Goal: Task Accomplishment & Management: Manage account settings

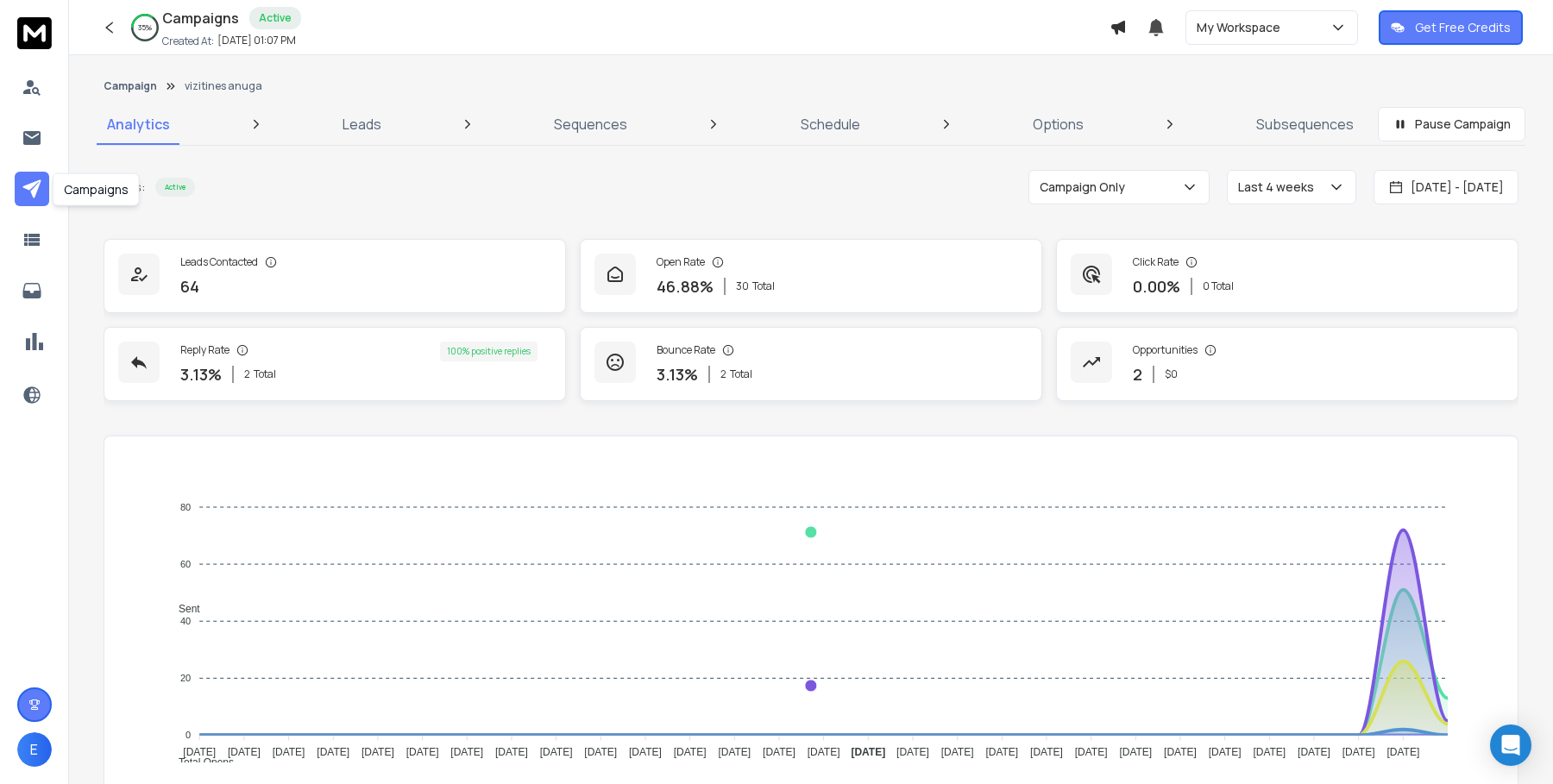
click at [28, 190] on icon at bounding box center [31, 188] width 20 height 20
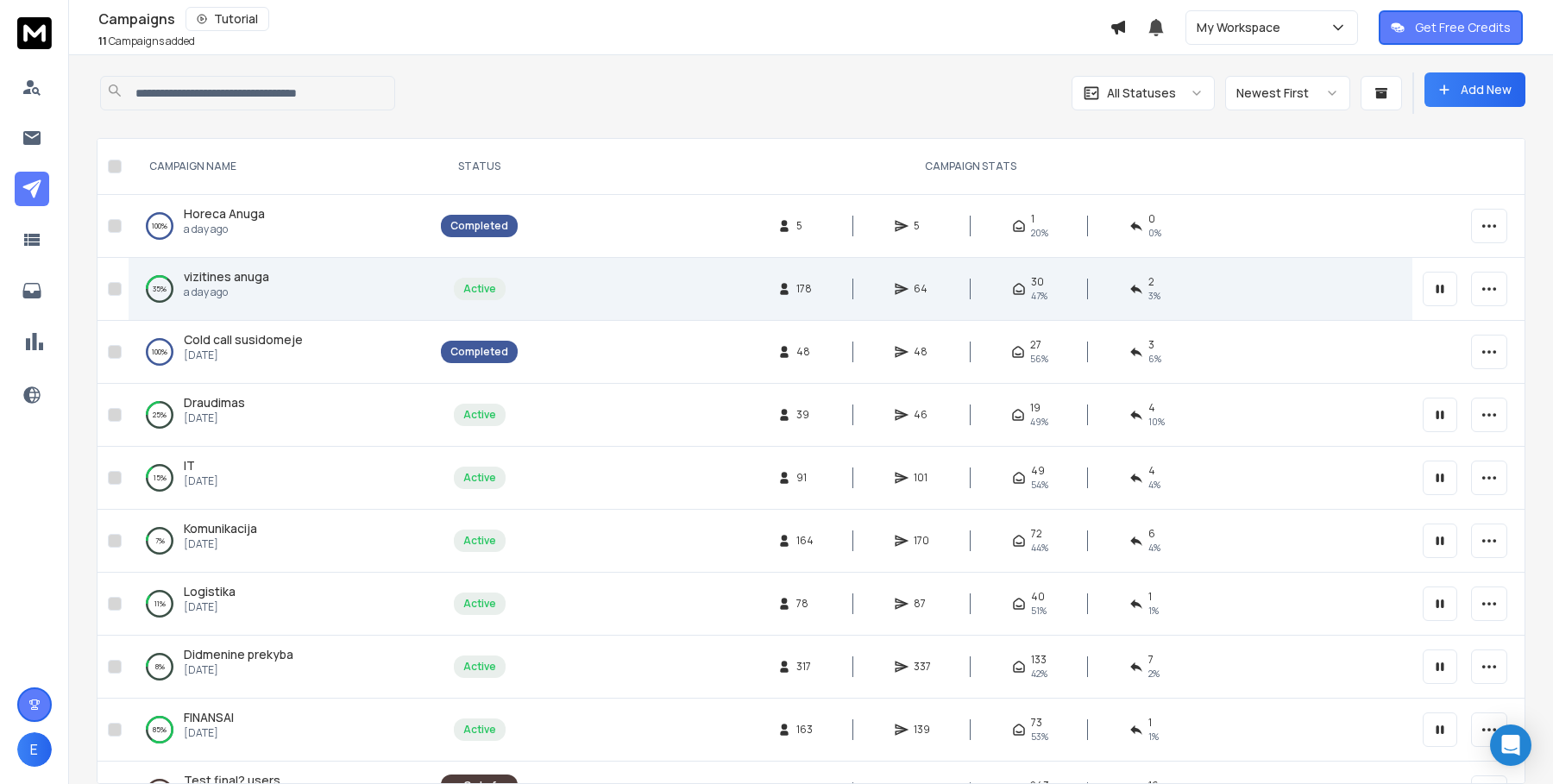
click at [716, 285] on div "178 64 30 47 % 2 3 %" at bounding box center [970, 289] width 863 height 28
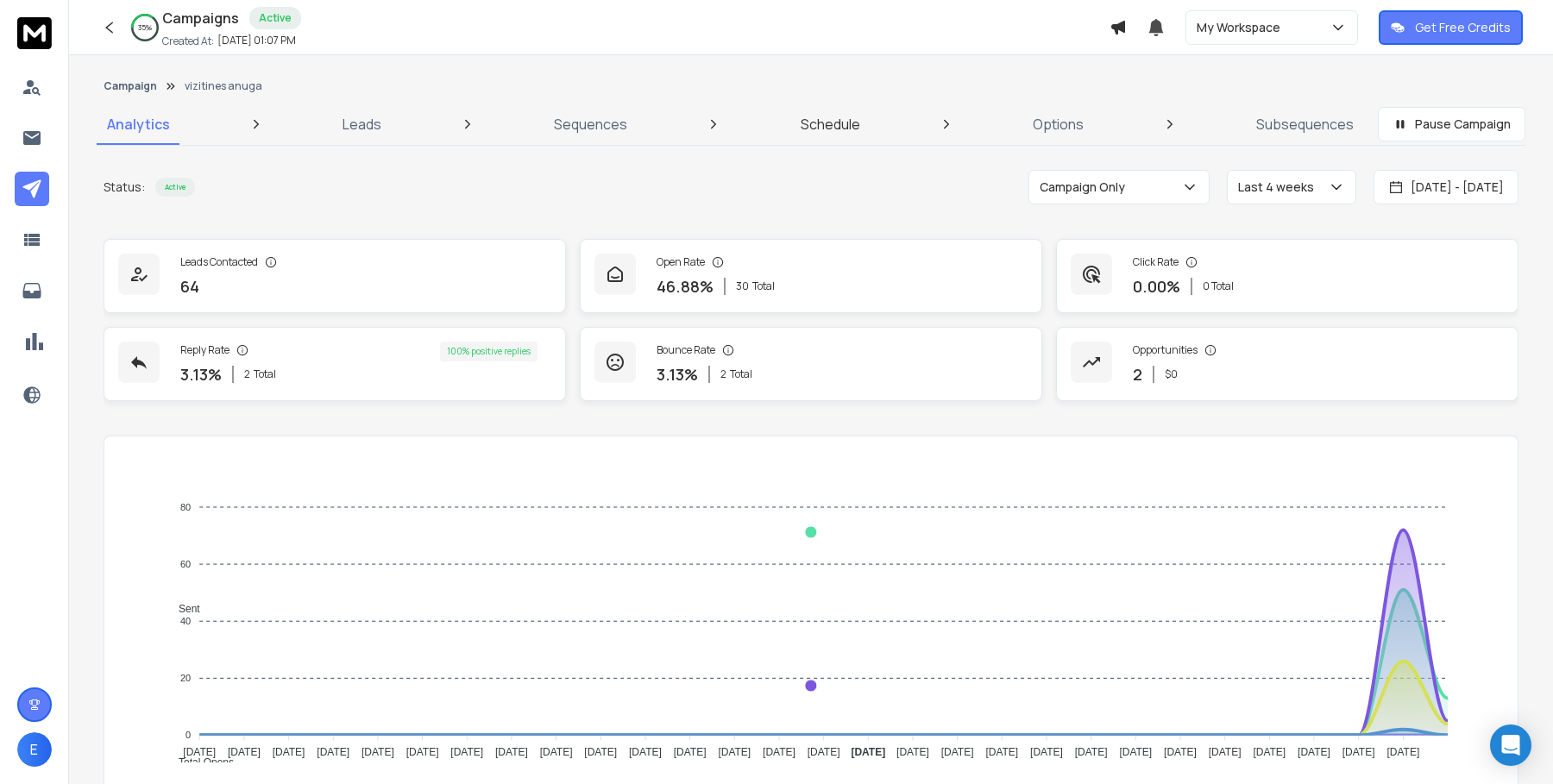
click at [832, 126] on p "Schedule" at bounding box center [830, 124] width 60 height 20
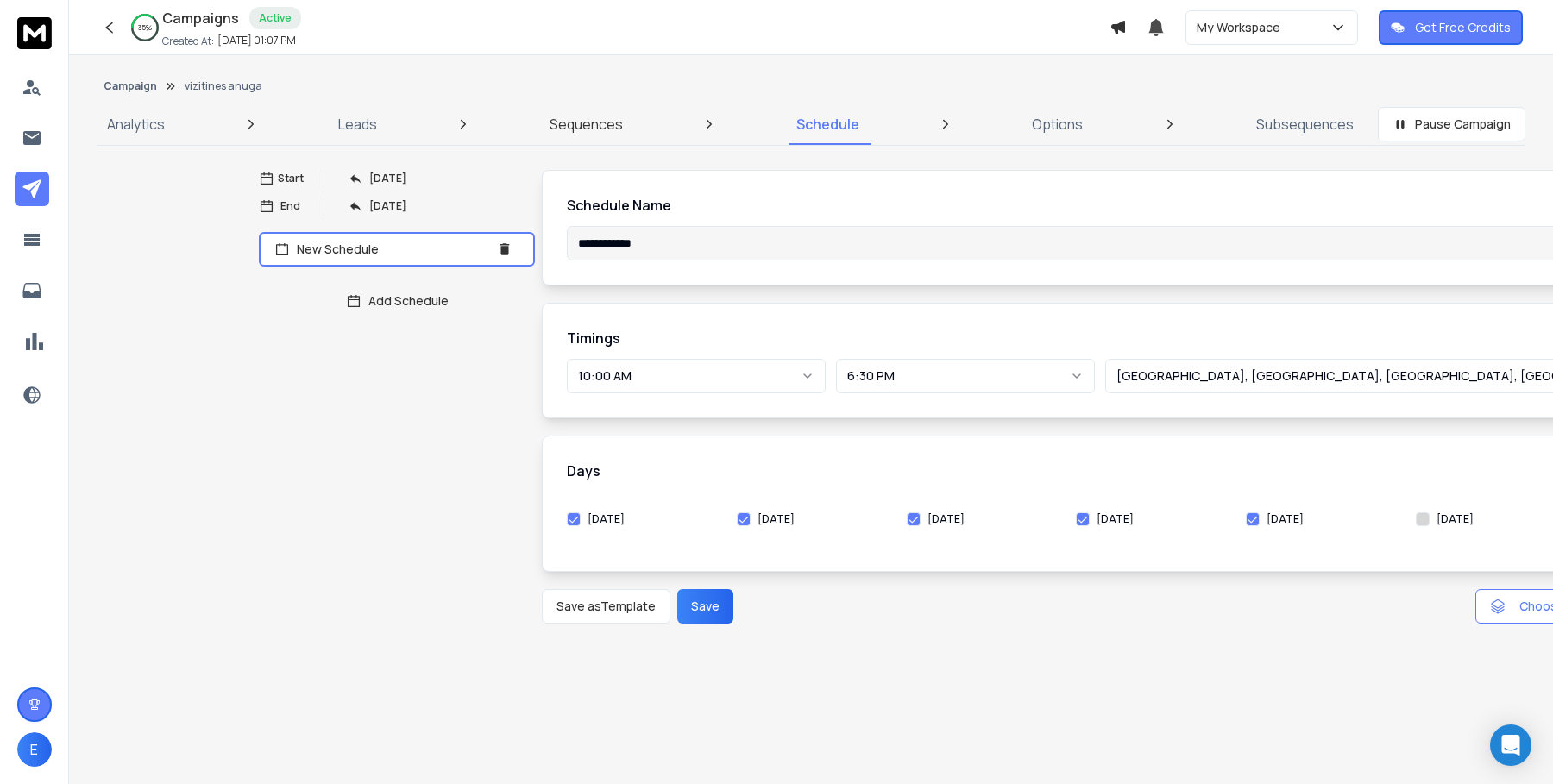
click at [629, 117] on link "Sequences" at bounding box center [587, 124] width 94 height 42
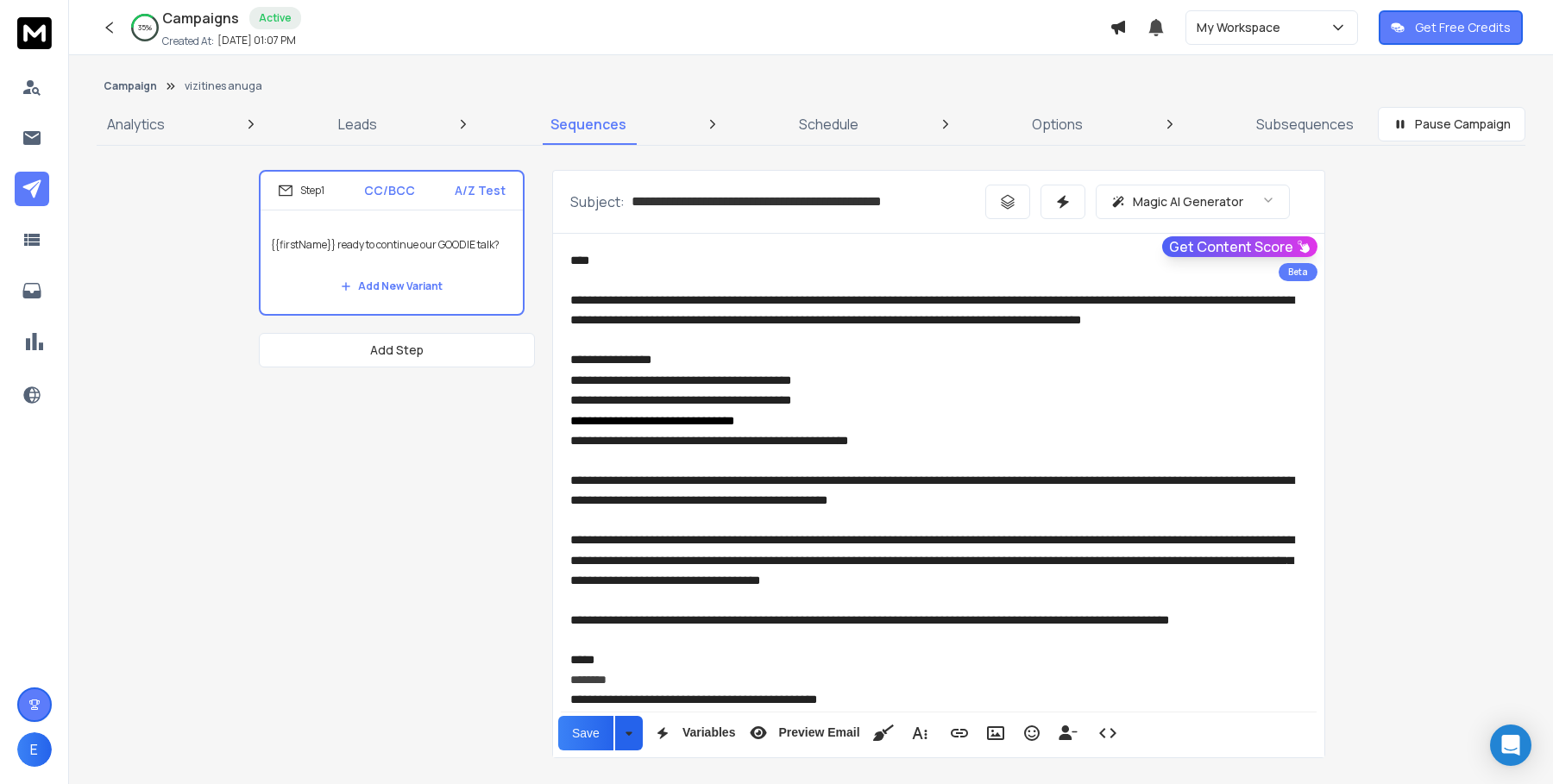
click at [304, 192] on div "Step 1" at bounding box center [300, 190] width 46 height 15
click at [1206, 251] on button "Get Content Score" at bounding box center [1239, 246] width 156 height 20
click at [160, 131] on p "Analytics" at bounding box center [135, 124] width 58 height 20
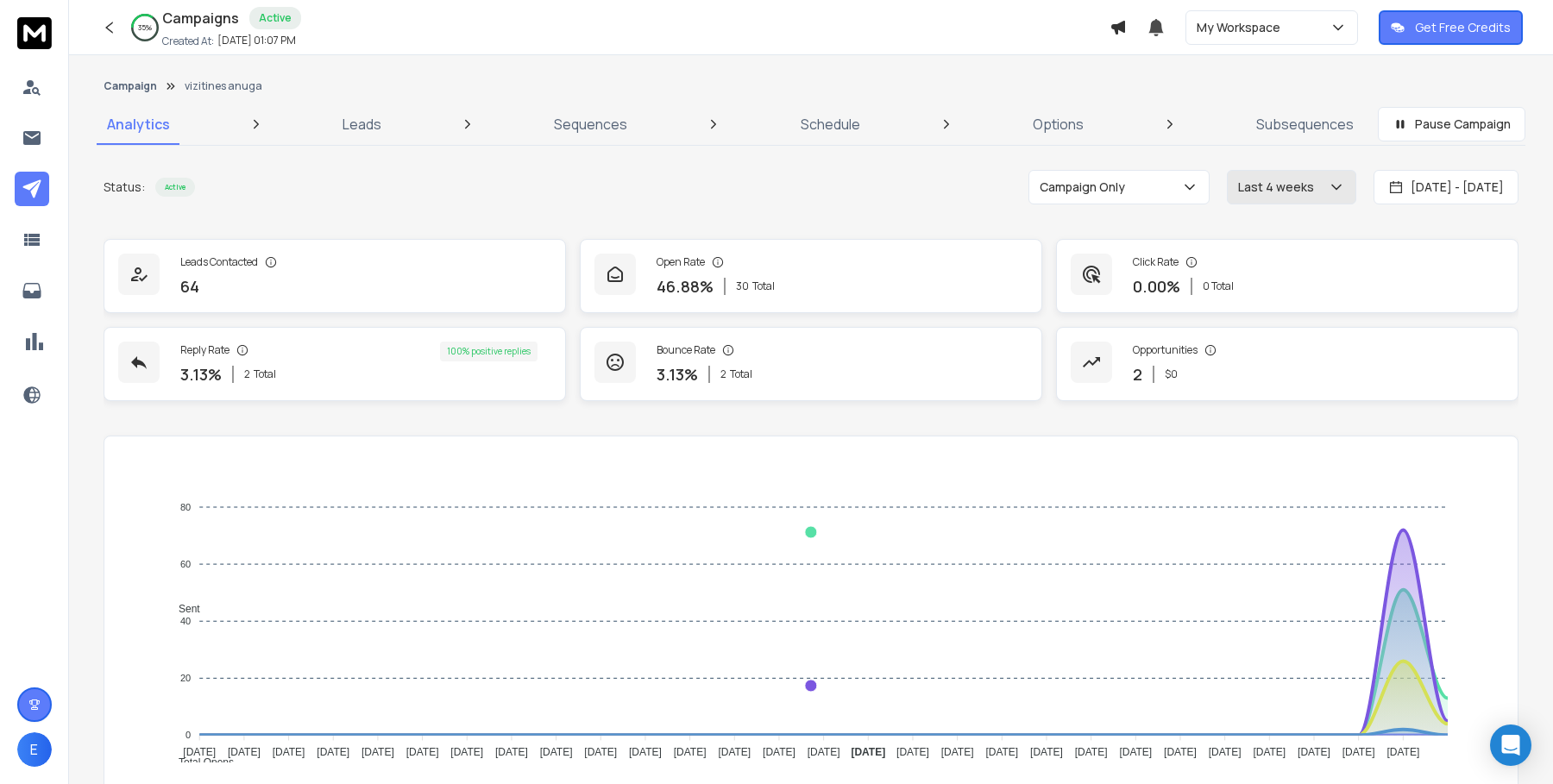
click at [1238, 194] on p "Last 4 weeks" at bounding box center [1279, 187] width 83 height 17
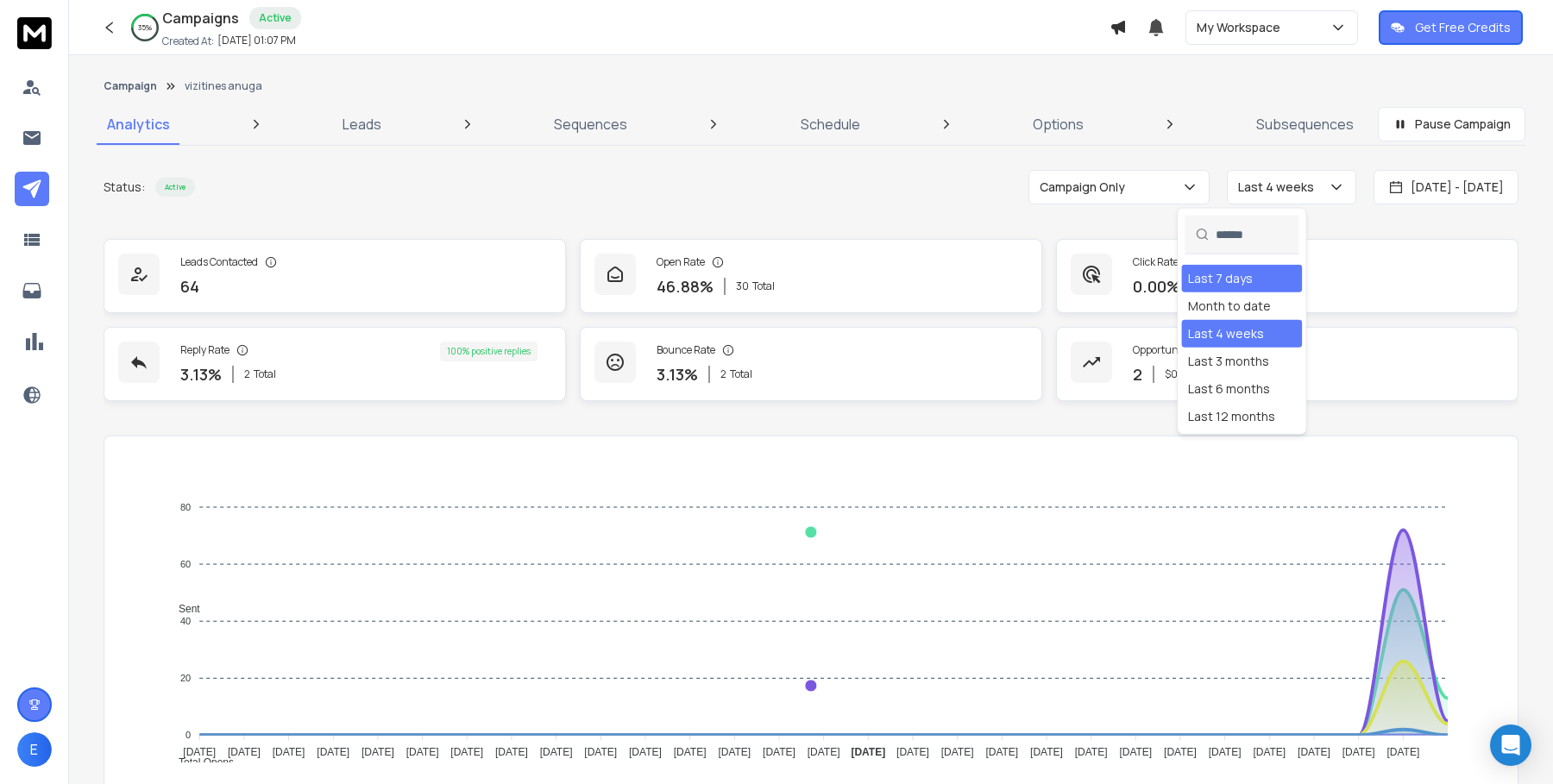
click at [1224, 288] on div "Last 7 days" at bounding box center [1242, 278] width 121 height 28
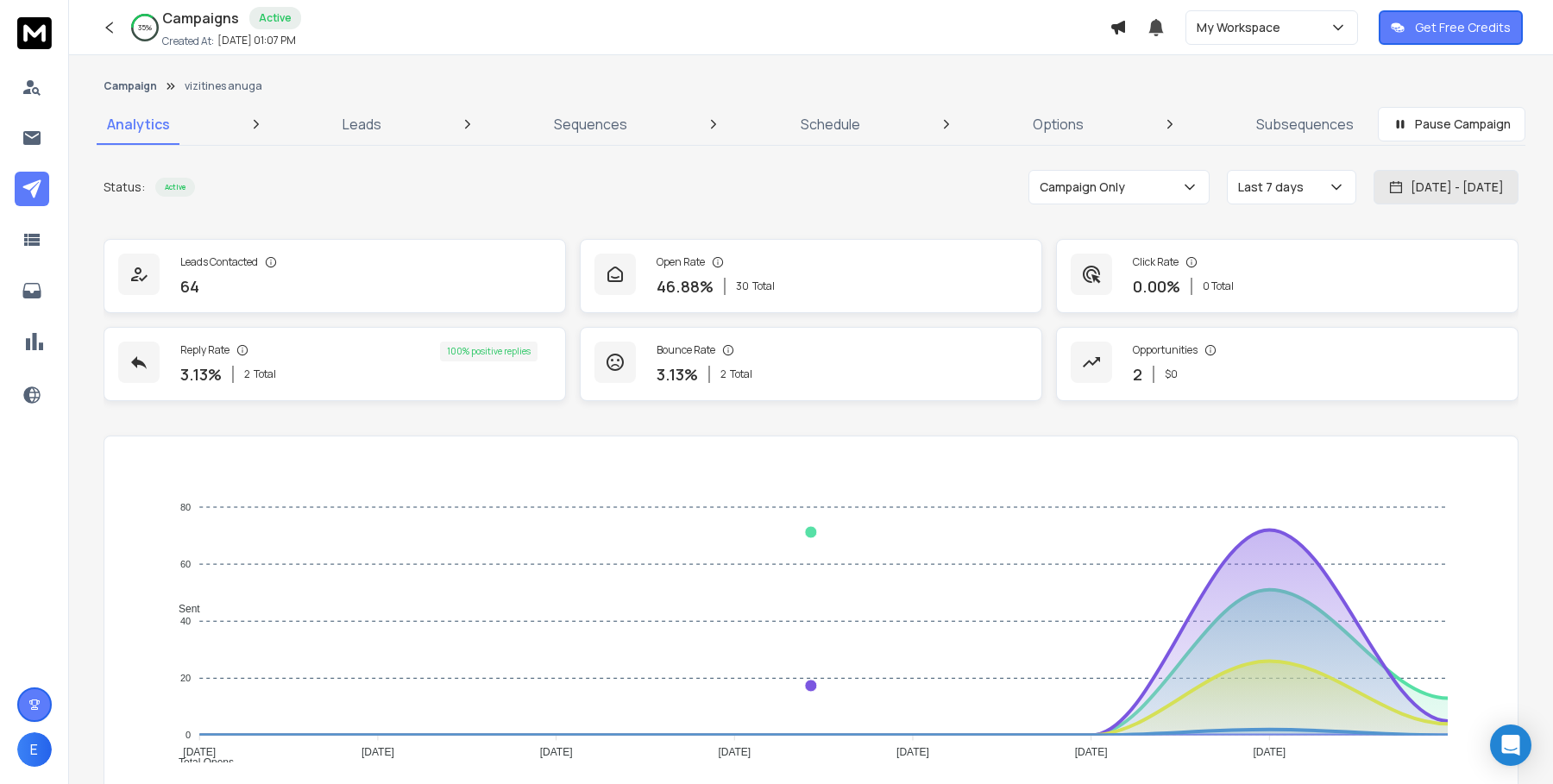
click at [1392, 179] on button "07 Oct 2025 - 14 Oct 2025" at bounding box center [1445, 187] width 145 height 35
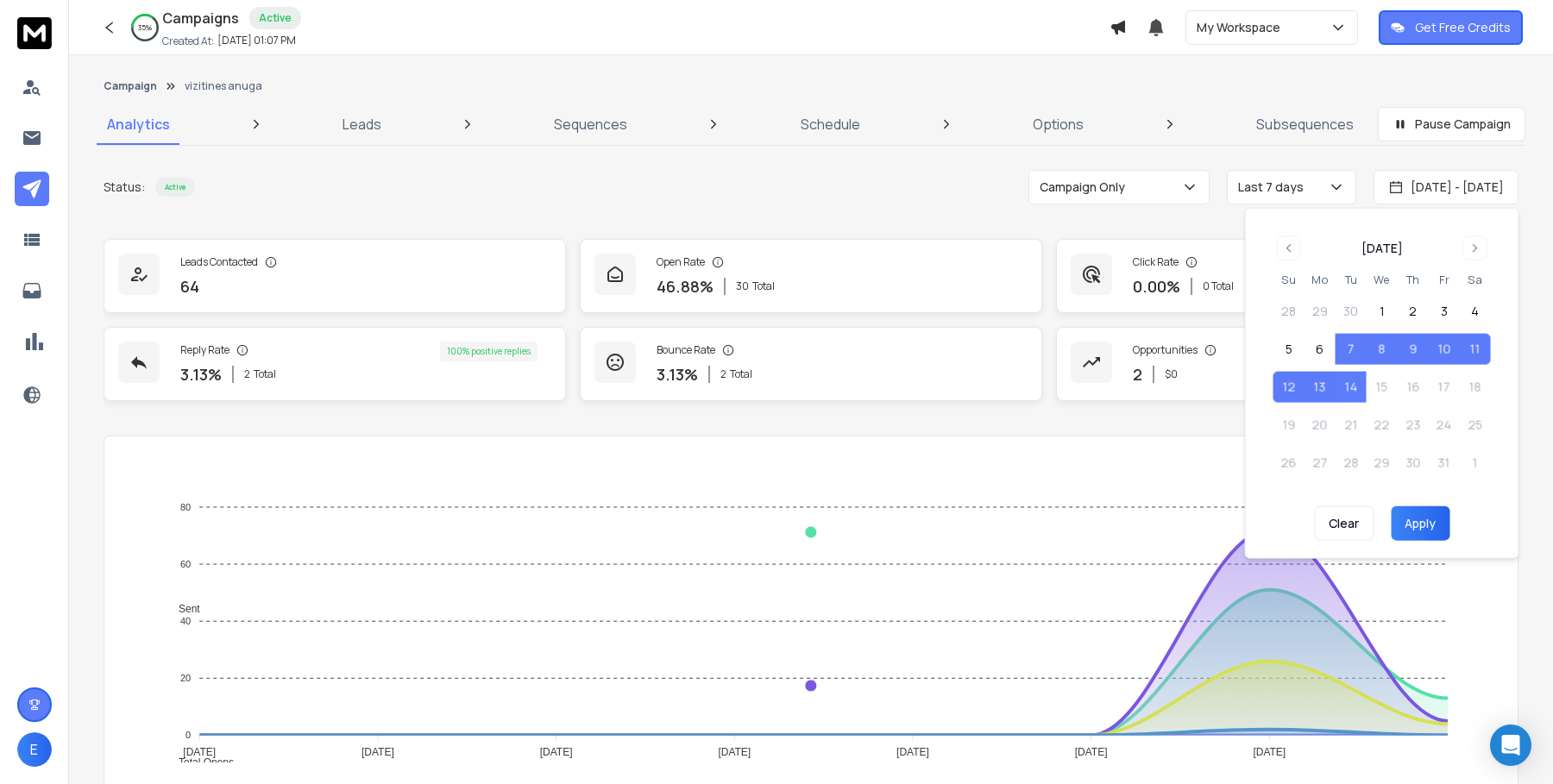
click at [1350, 390] on button "14" at bounding box center [1350, 387] width 31 height 31
click at [1420, 519] on button "Apply" at bounding box center [1420, 524] width 59 height 35
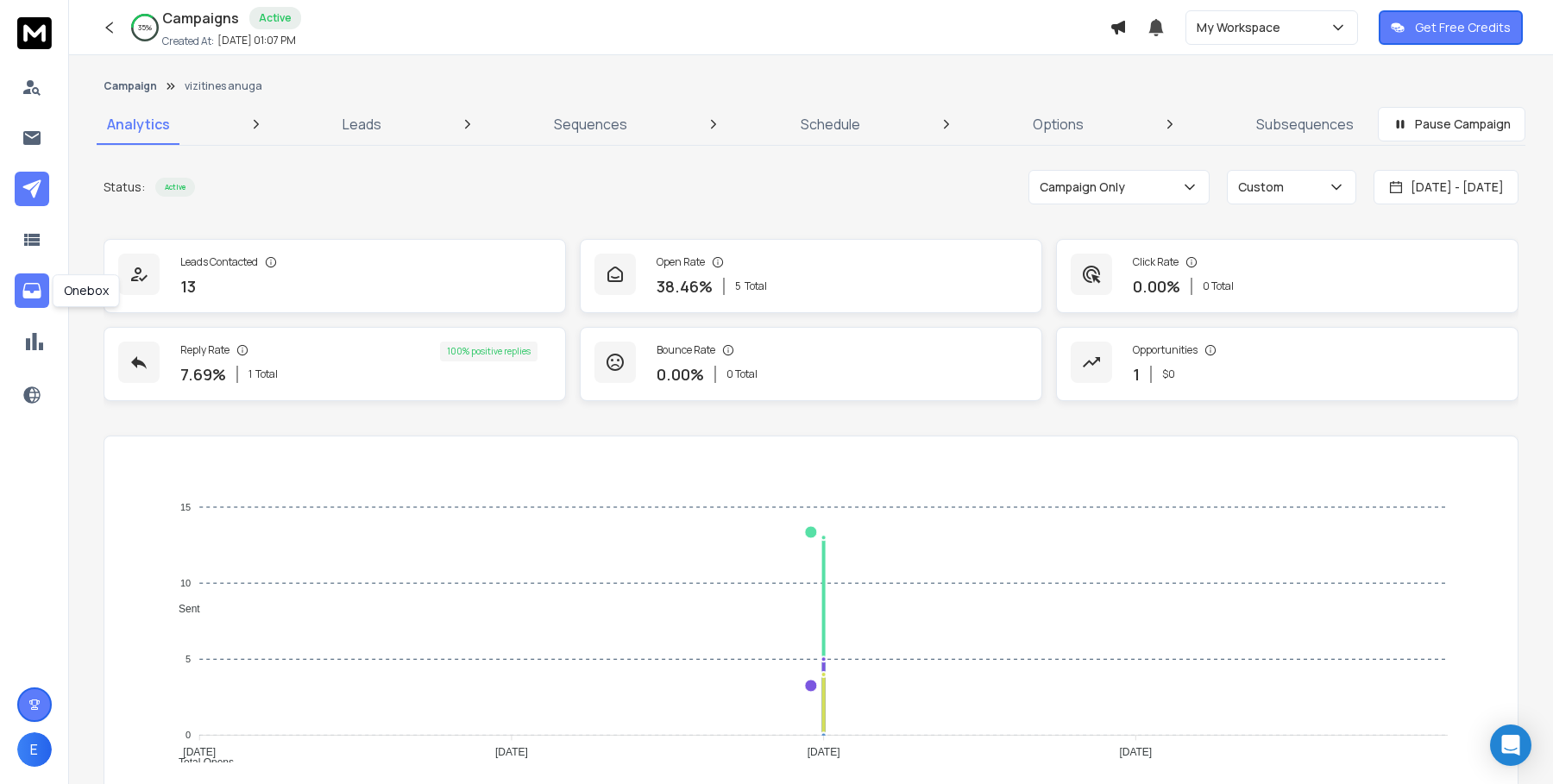
click at [34, 277] on link at bounding box center [31, 291] width 35 height 35
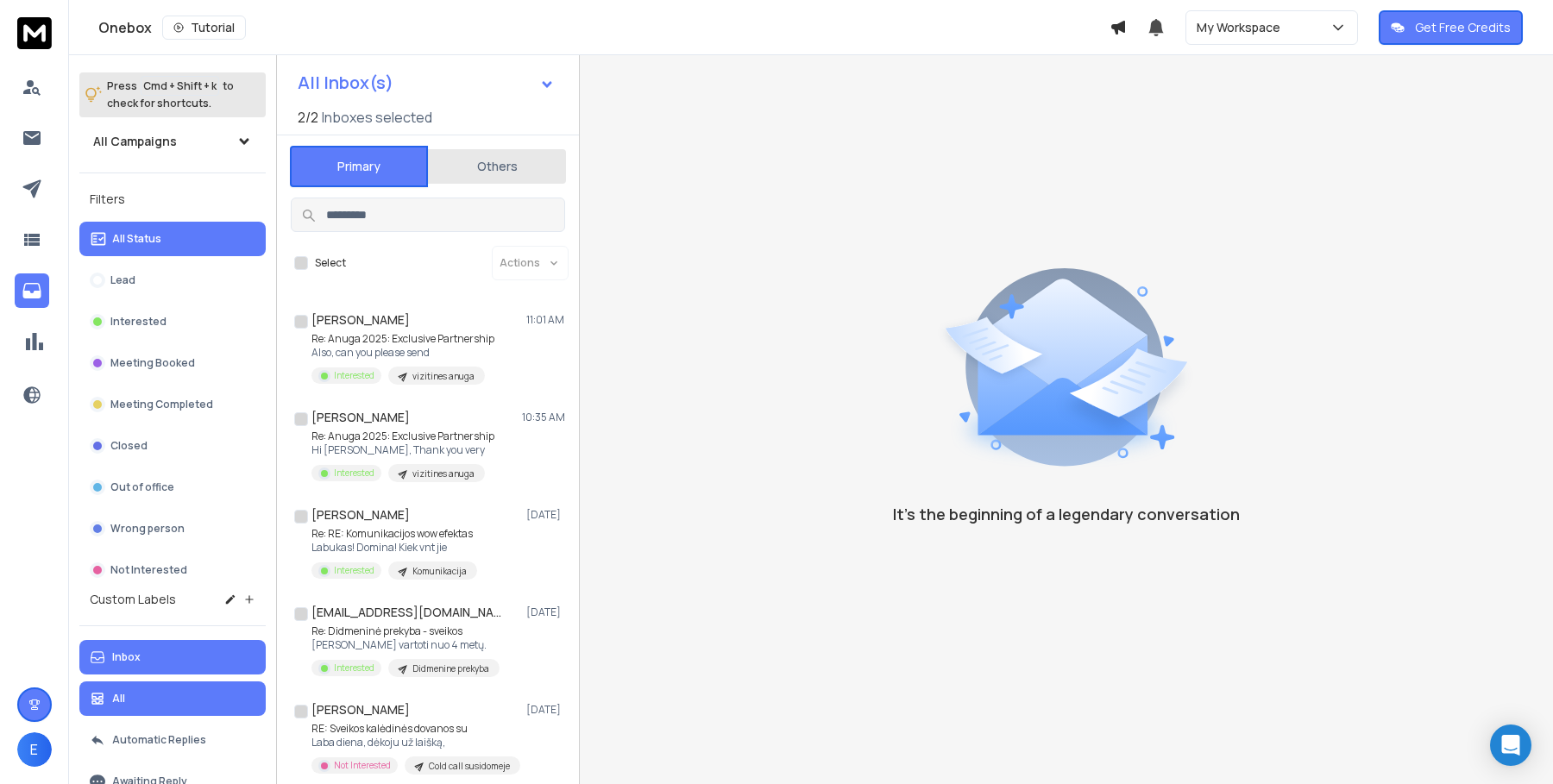
click at [186, 691] on button "All" at bounding box center [172, 699] width 187 height 35
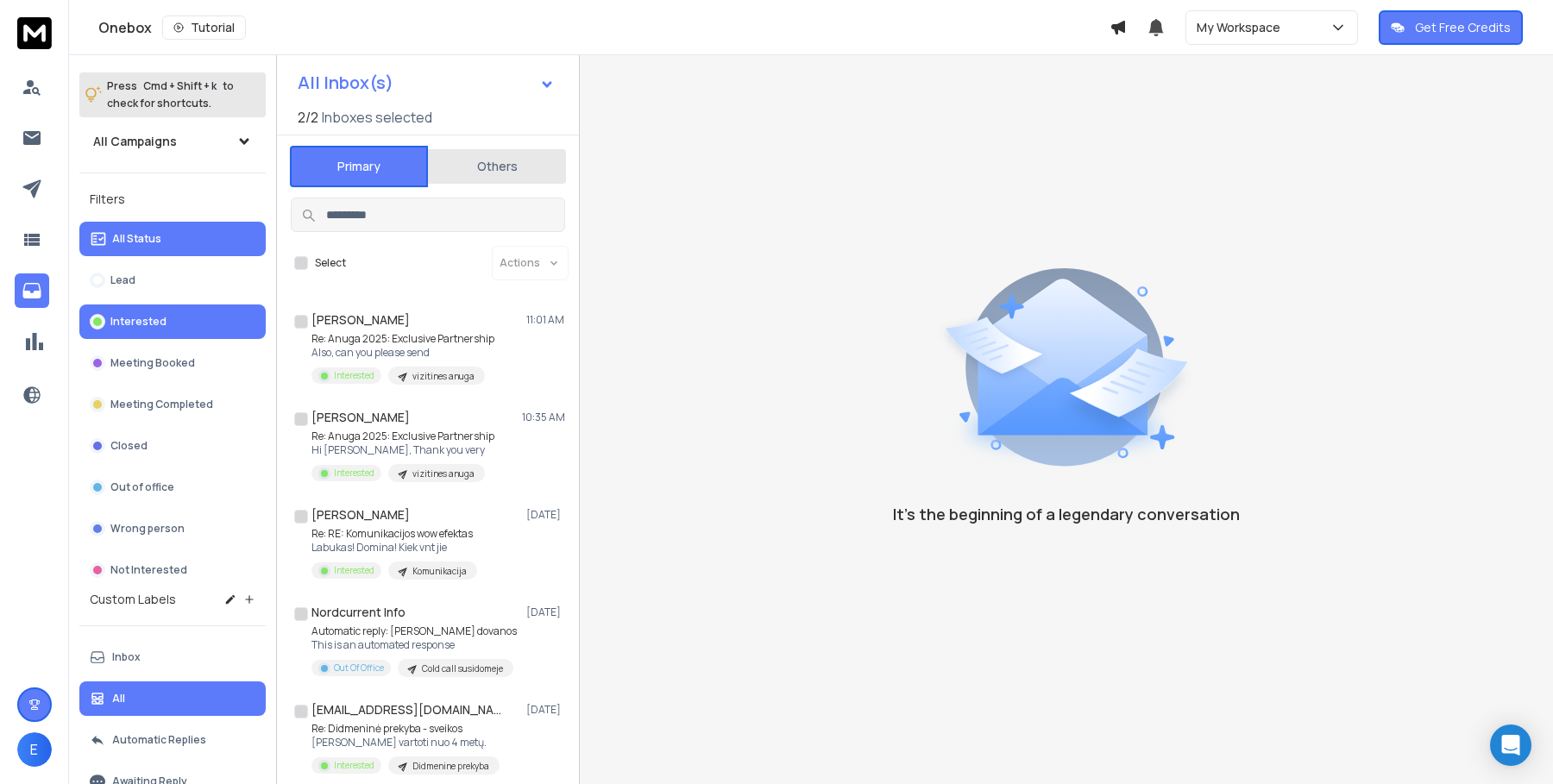
click at [147, 317] on p "Interested" at bounding box center [138, 322] width 56 height 14
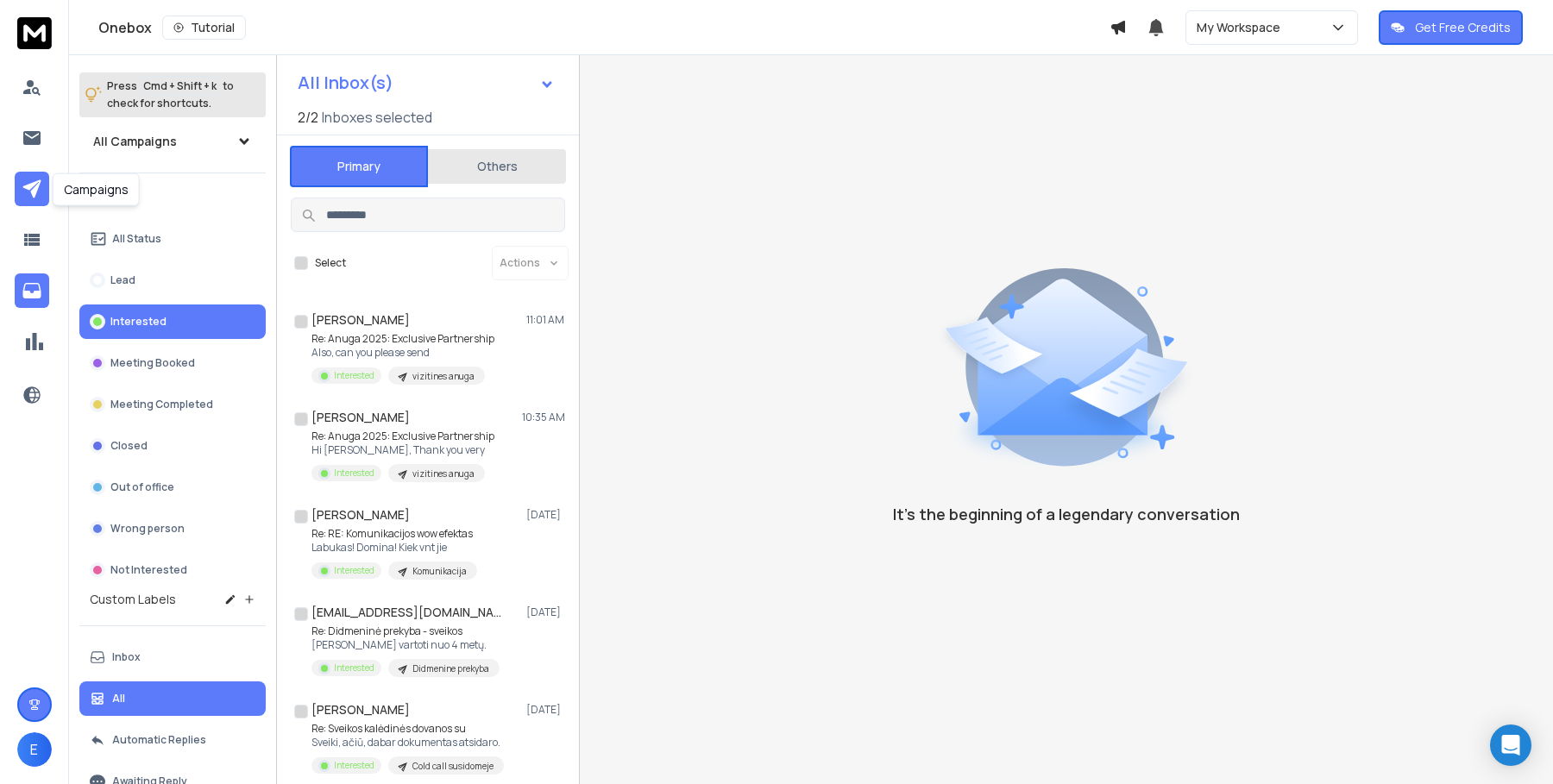
click at [31, 176] on link at bounding box center [31, 188] width 35 height 35
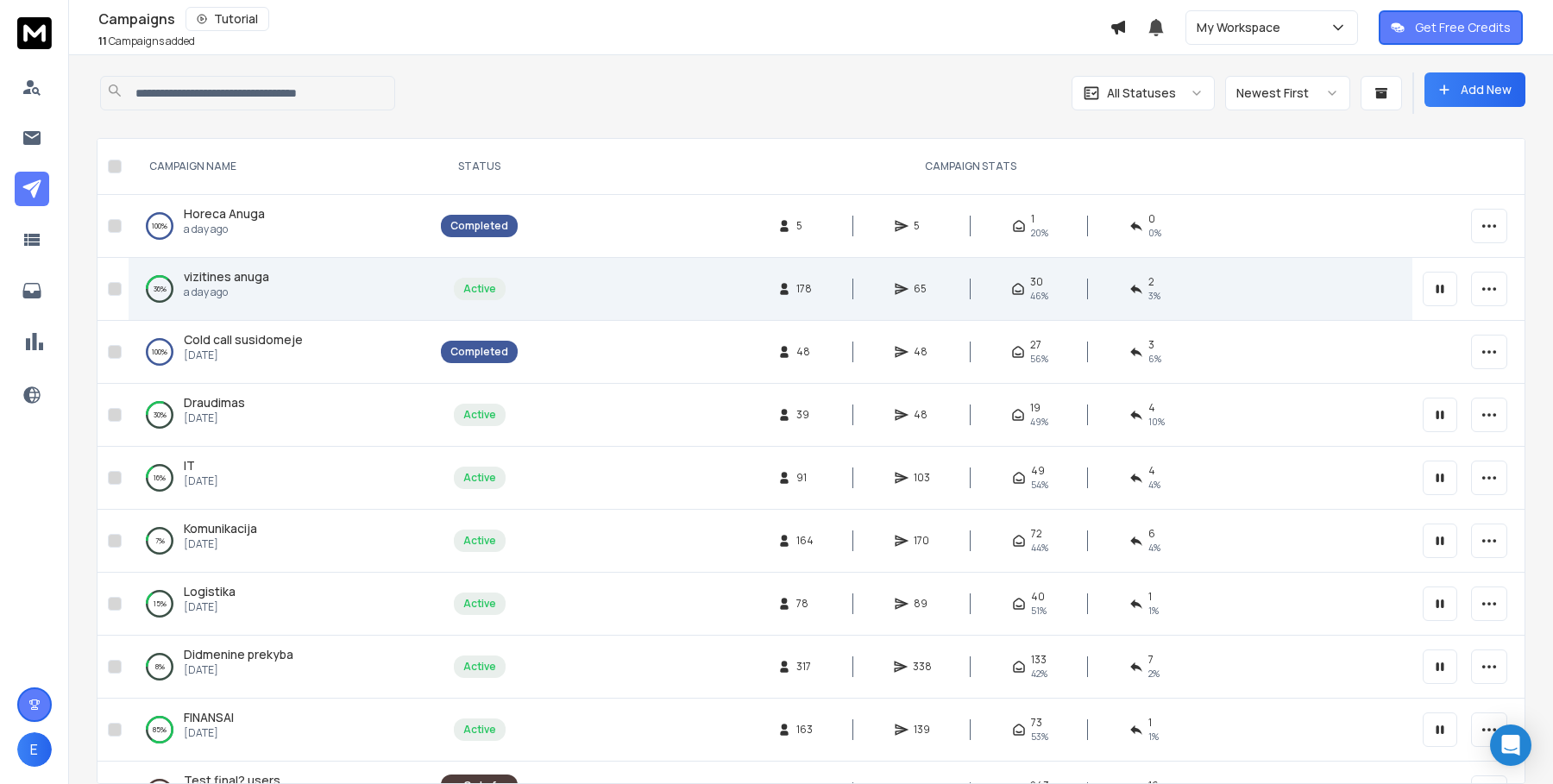
click at [660, 276] on div "178 65 30 46 % 2 3 %" at bounding box center [970, 289] width 863 height 28
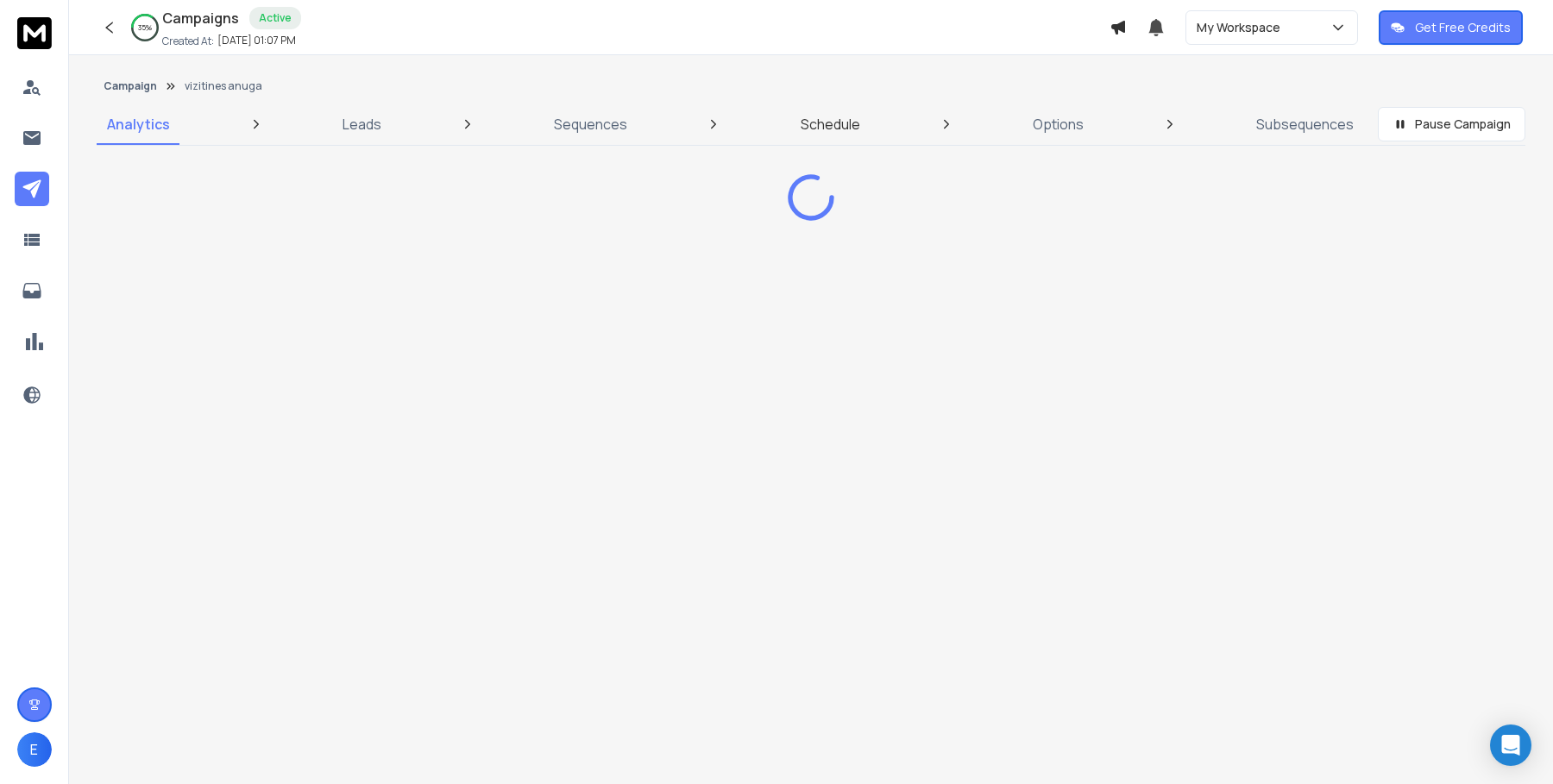
click at [829, 120] on p "Schedule" at bounding box center [830, 124] width 60 height 20
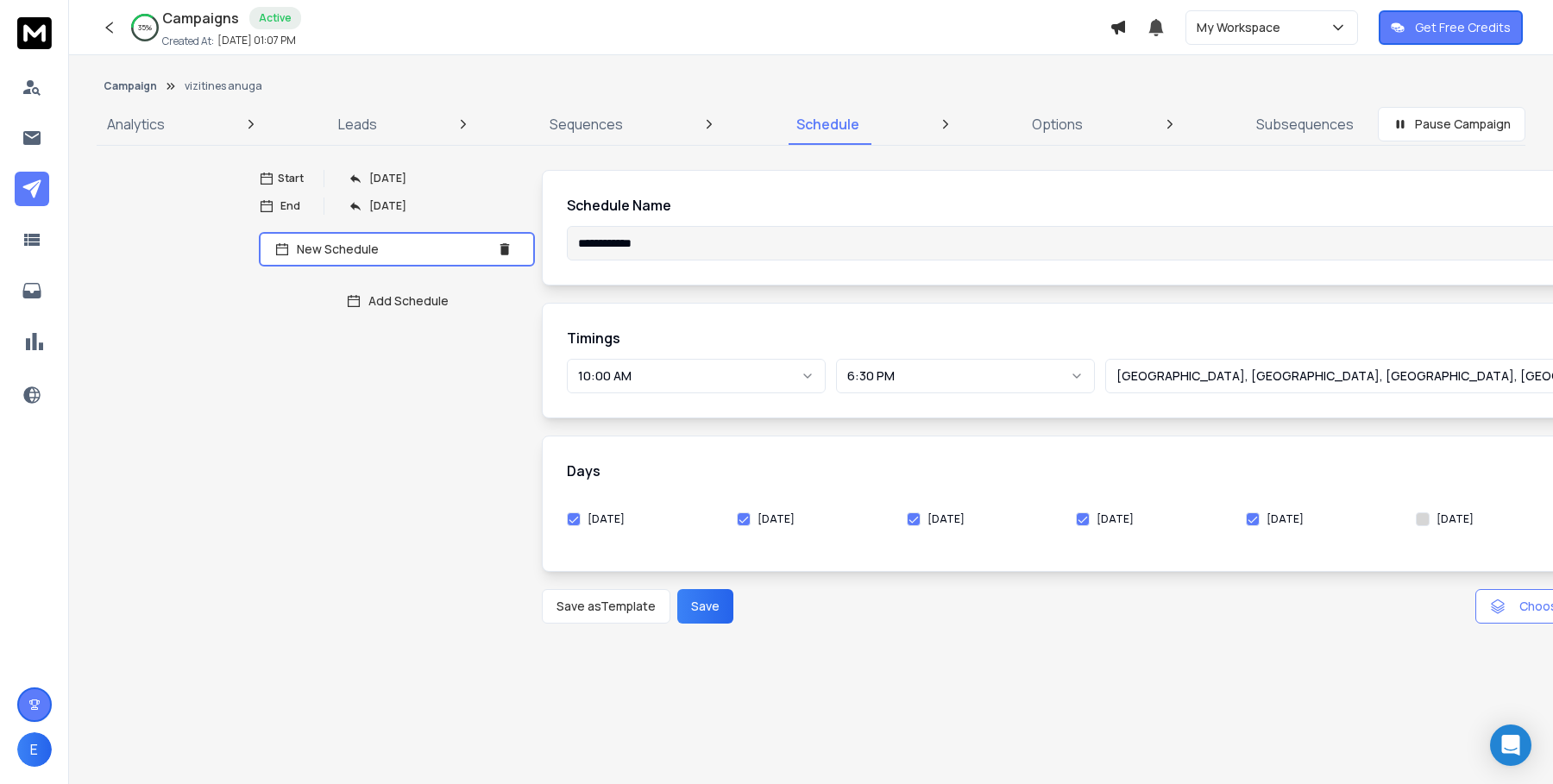
click at [913, 373] on button "6:30 PM" at bounding box center [965, 376] width 259 height 35
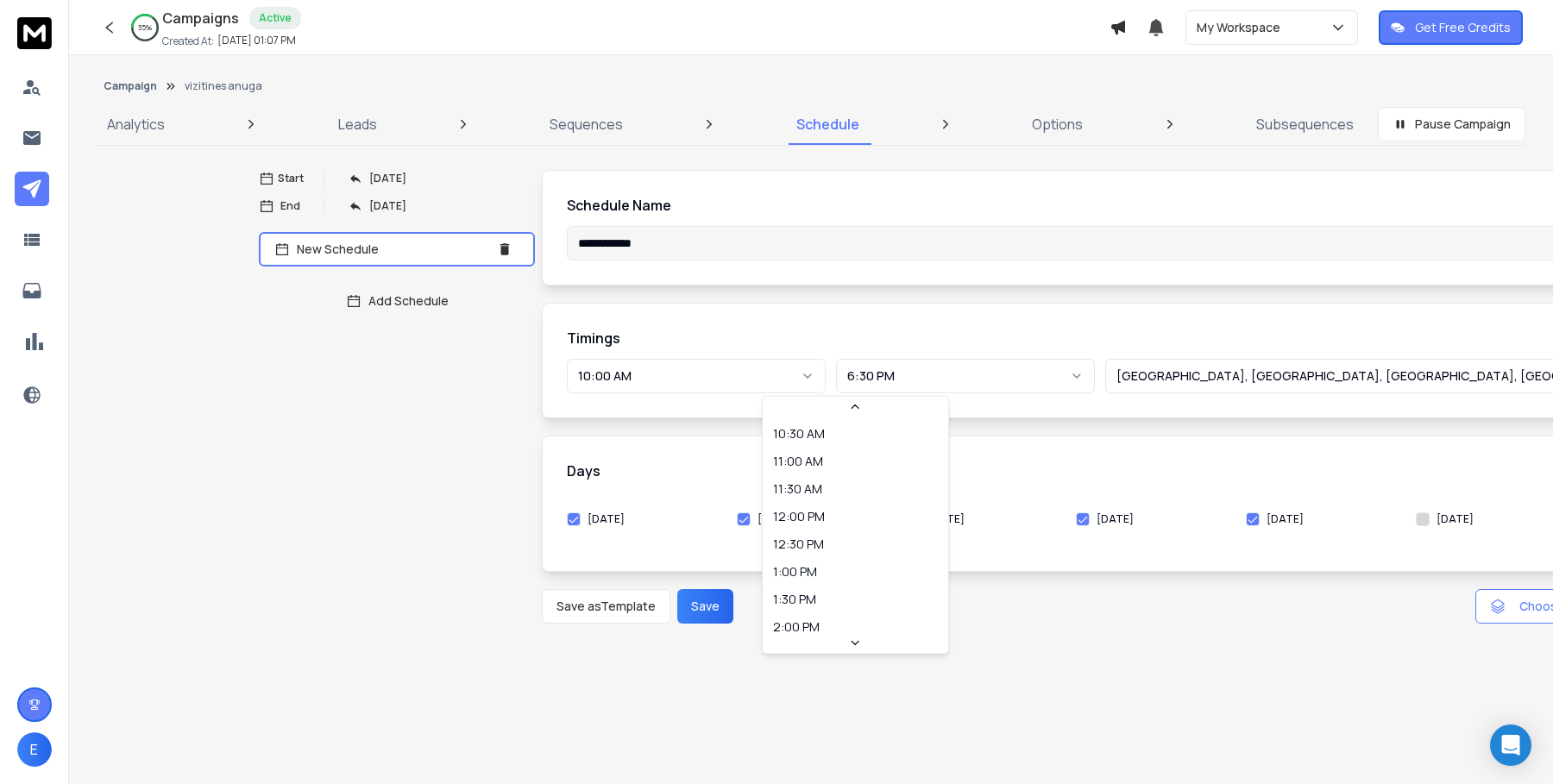
scroll to position [255, 0]
select select "********"
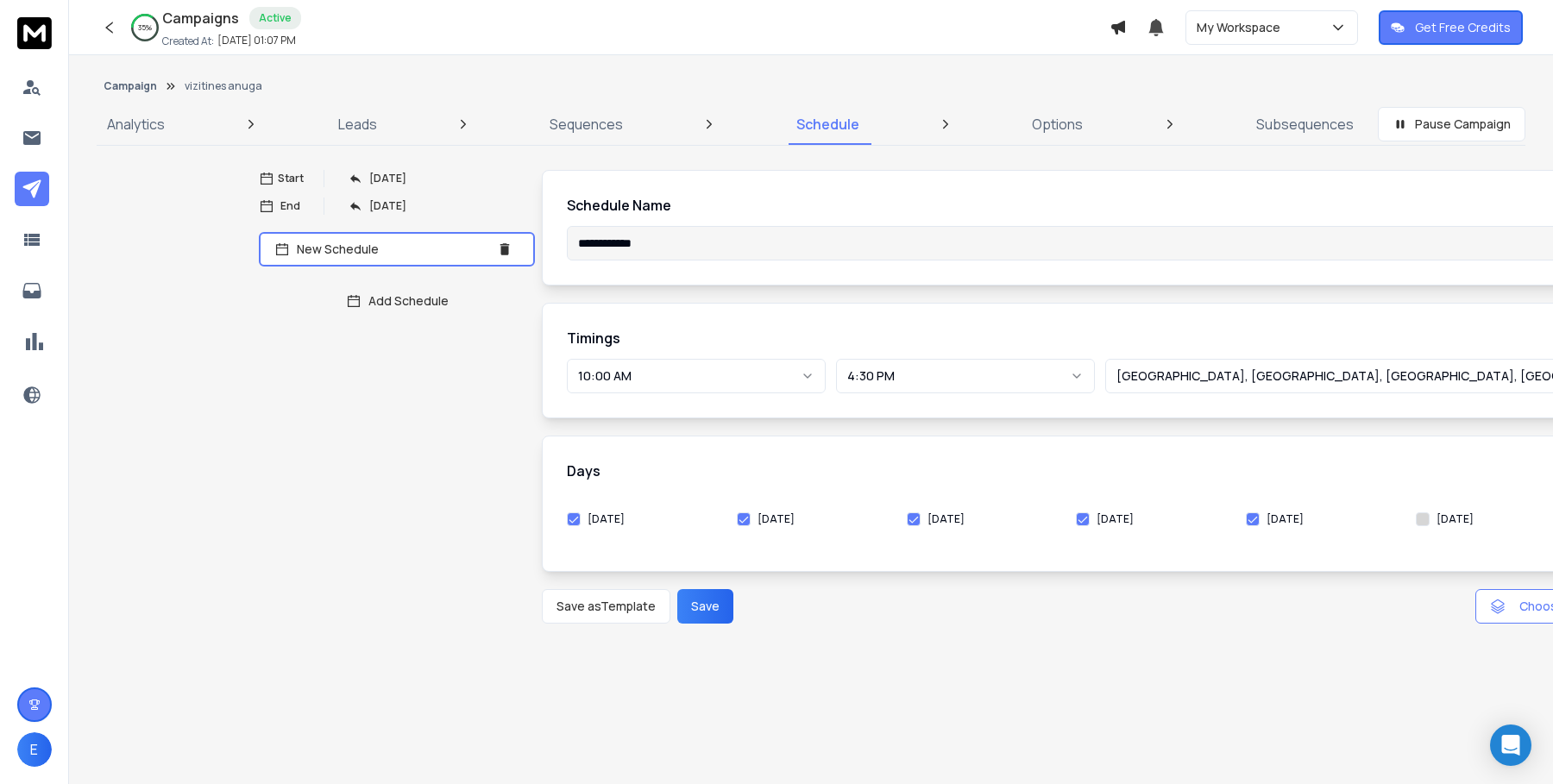
click at [710, 604] on button "Save" at bounding box center [705, 606] width 56 height 35
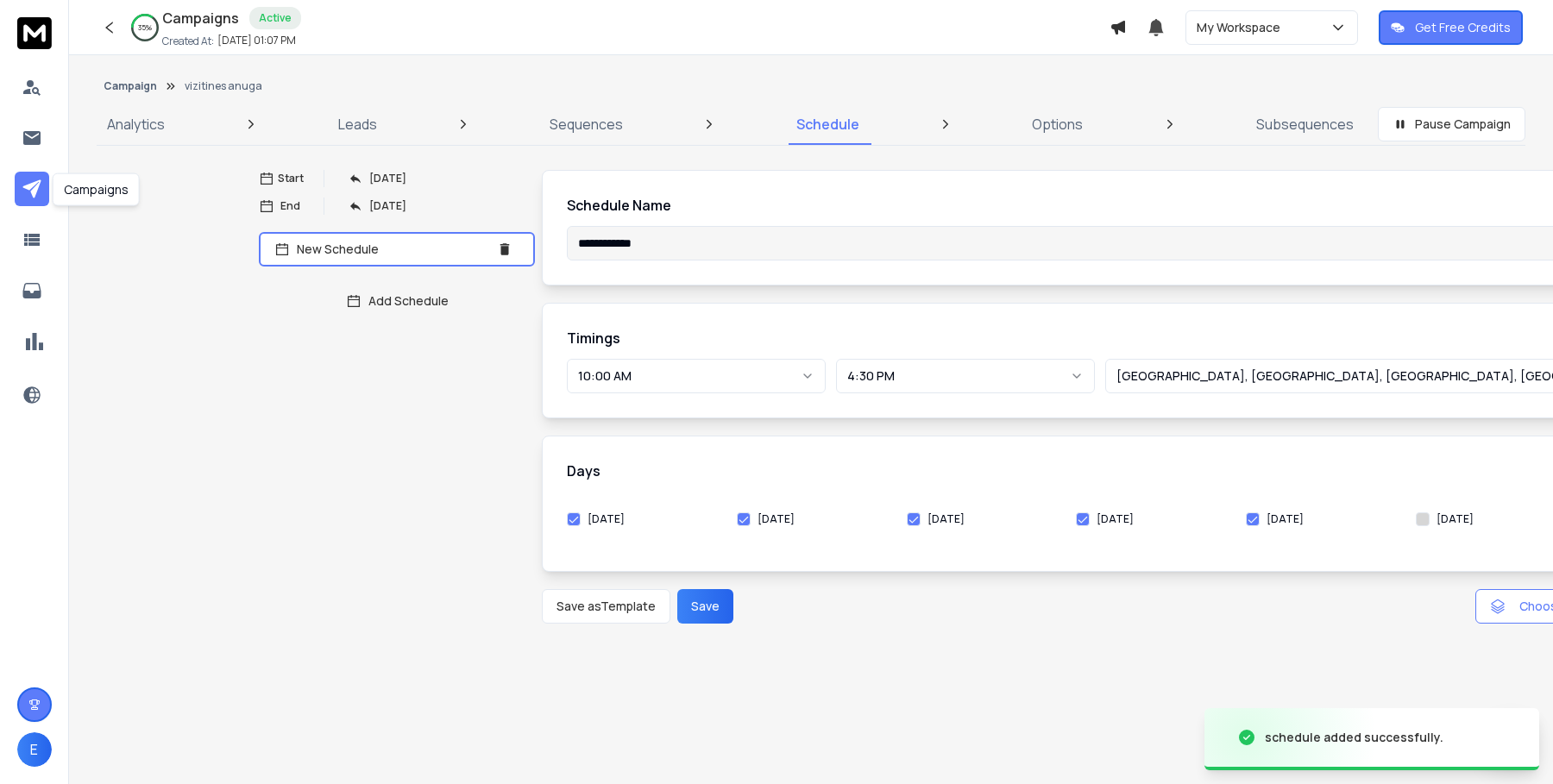
click at [67, 174] on div "Campaigns" at bounding box center [96, 189] width 87 height 33
click at [43, 176] on link at bounding box center [31, 188] width 35 height 35
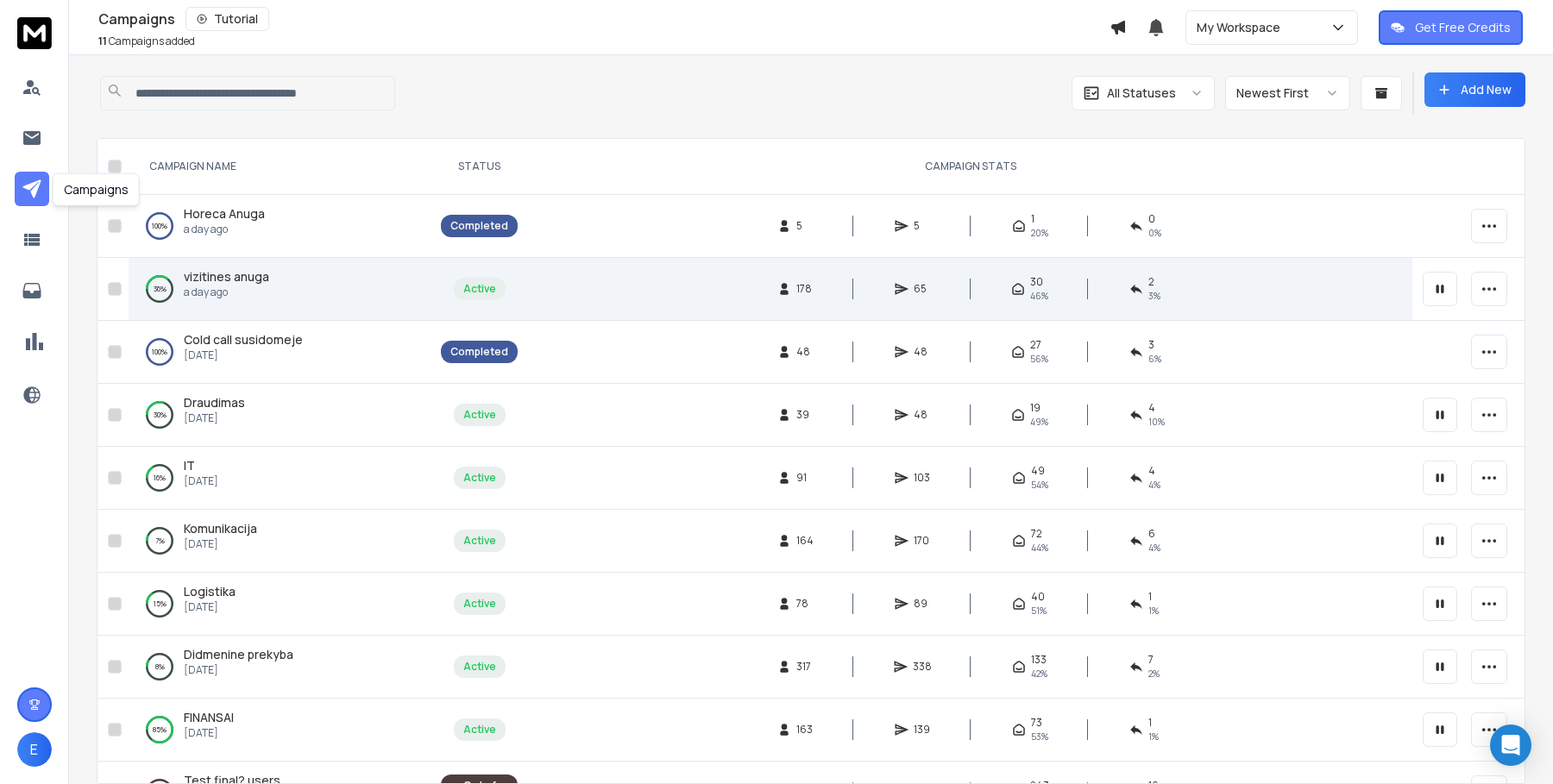
click at [591, 300] on div "178 65 30 46 % 2 3 %" at bounding box center [970, 289] width 863 height 28
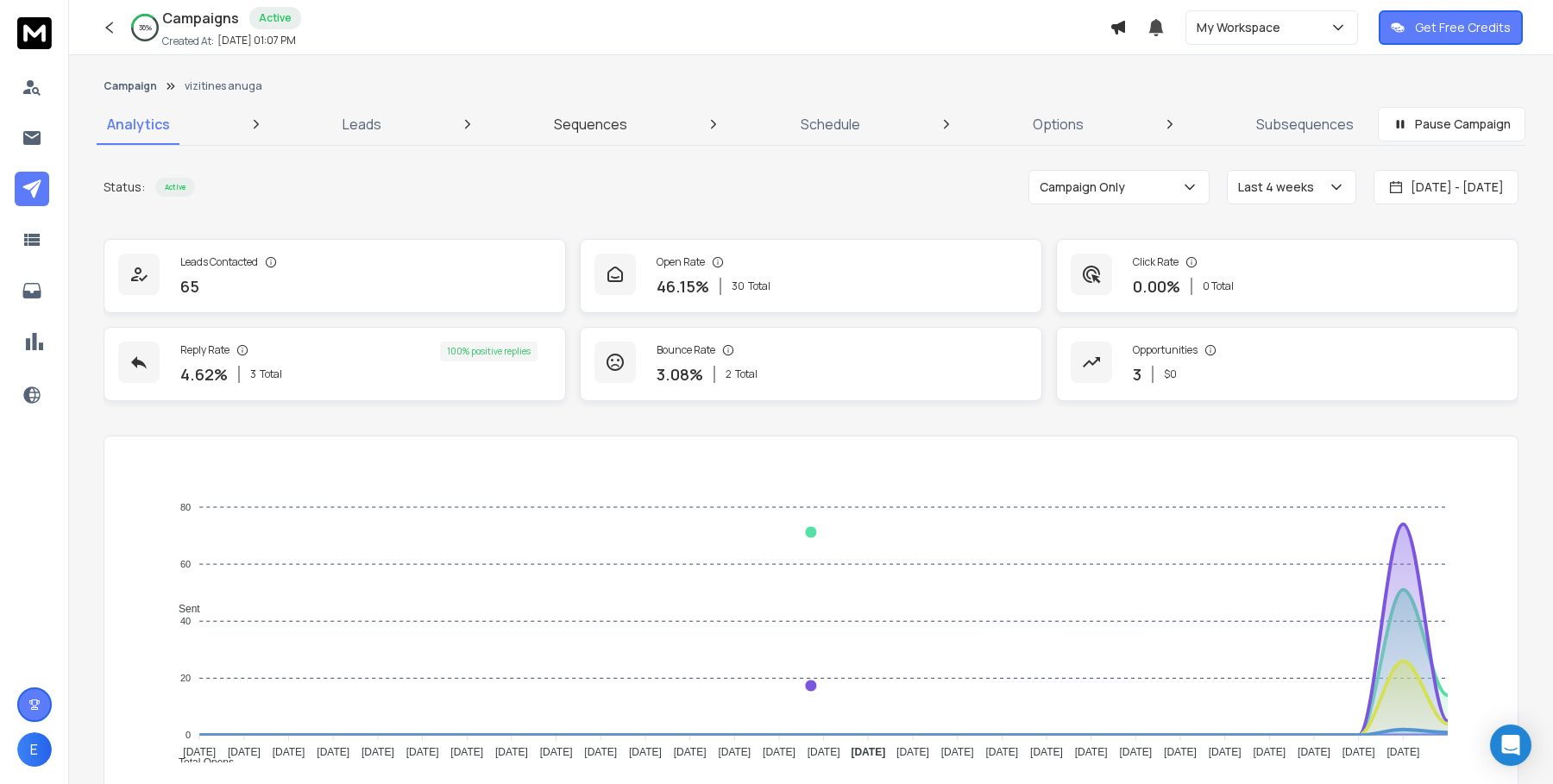
click at [599, 129] on p "Sequences" at bounding box center [590, 124] width 73 height 20
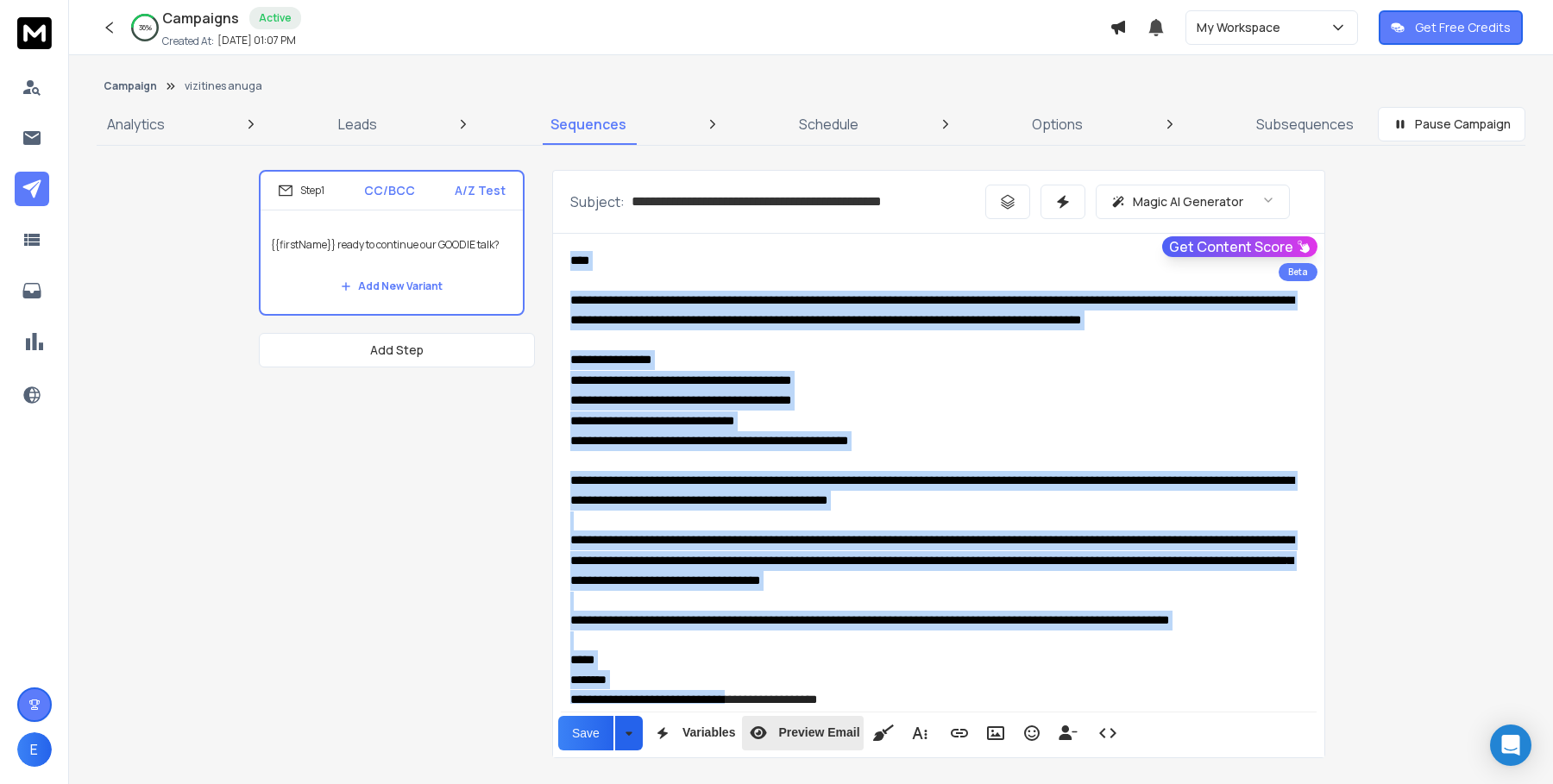
scroll to position [23, 0]
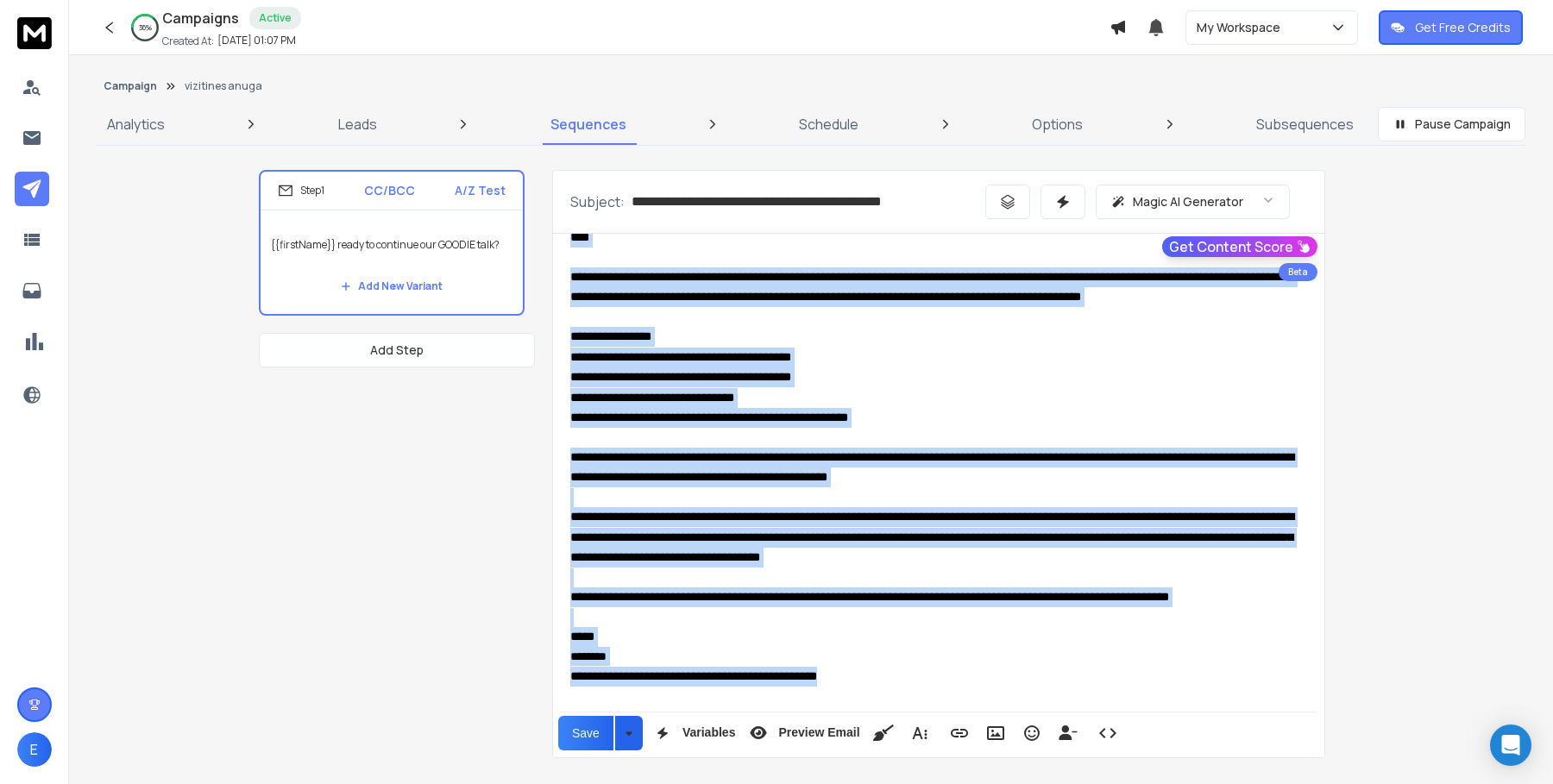
drag, startPoint x: 569, startPoint y: 259, endPoint x: 890, endPoint y: 672, distance: 523.1
click at [891, 672] on b "**********" at bounding box center [939, 457] width 738 height 459
copy b "**********"
click at [727, 519] on span "**********" at bounding box center [932, 536] width 724 height 52
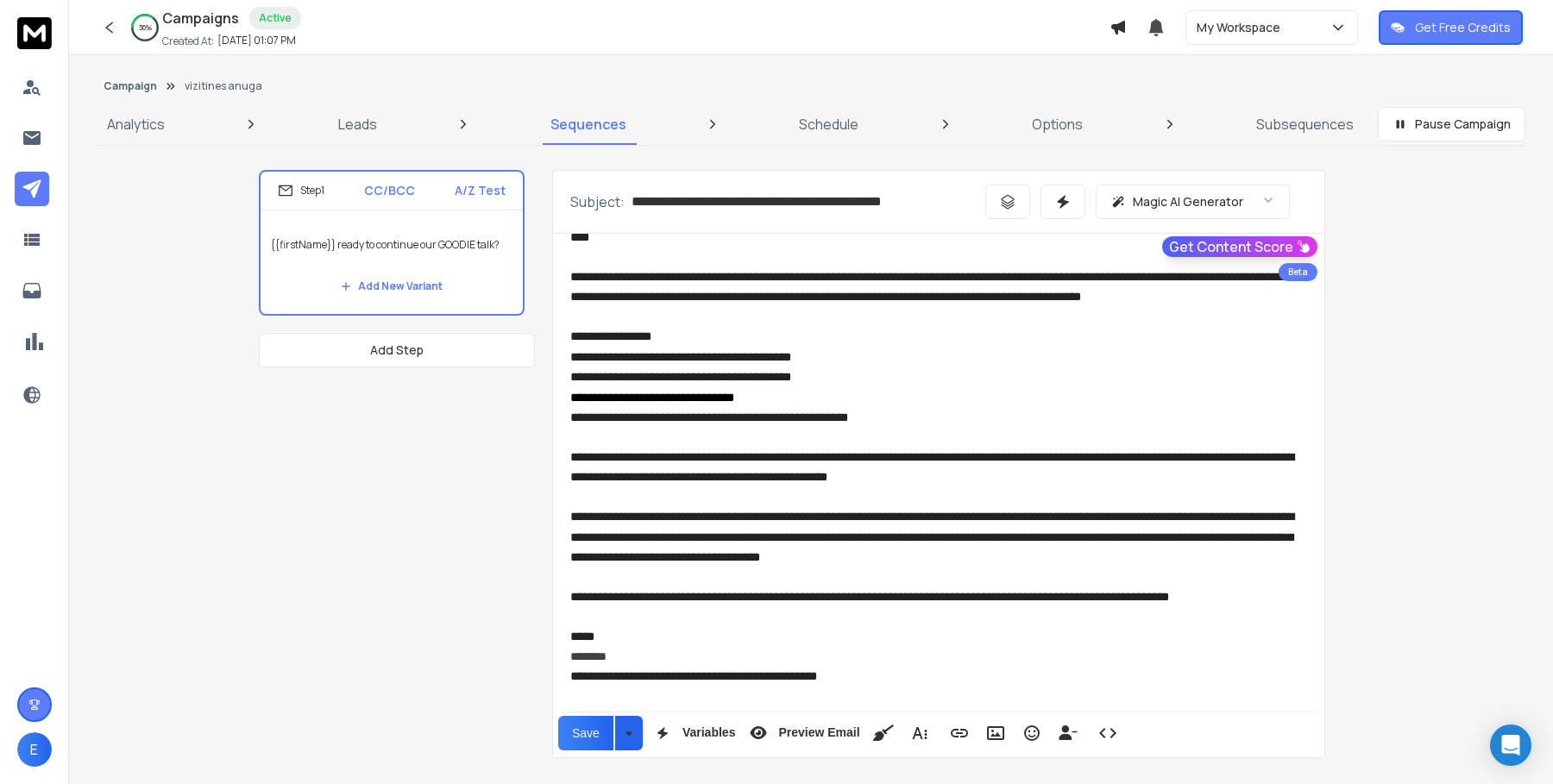
scroll to position [22, 0]
click at [896, 613] on div at bounding box center [939, 618] width 738 height 19
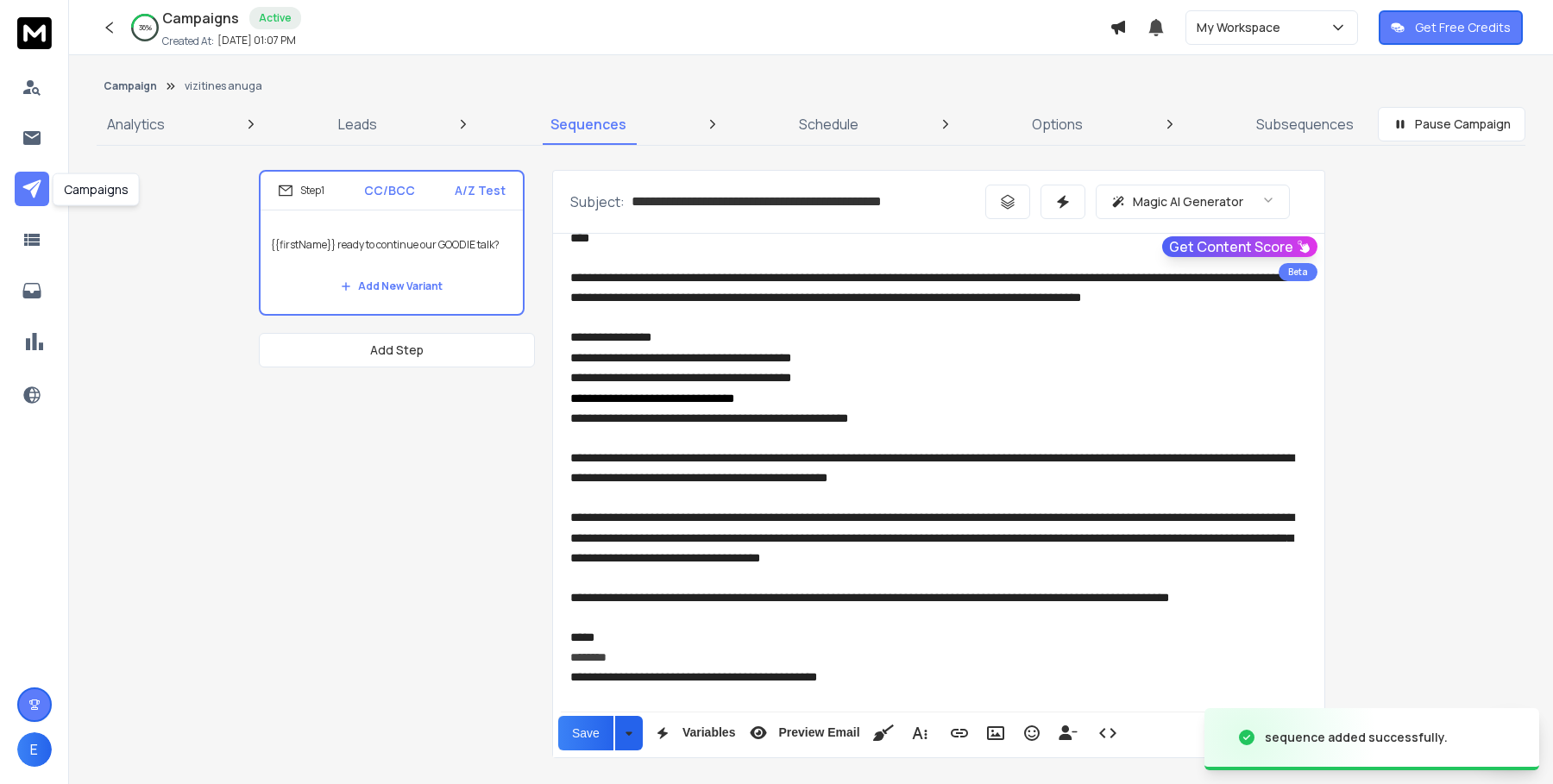
click at [36, 181] on icon at bounding box center [31, 189] width 18 height 18
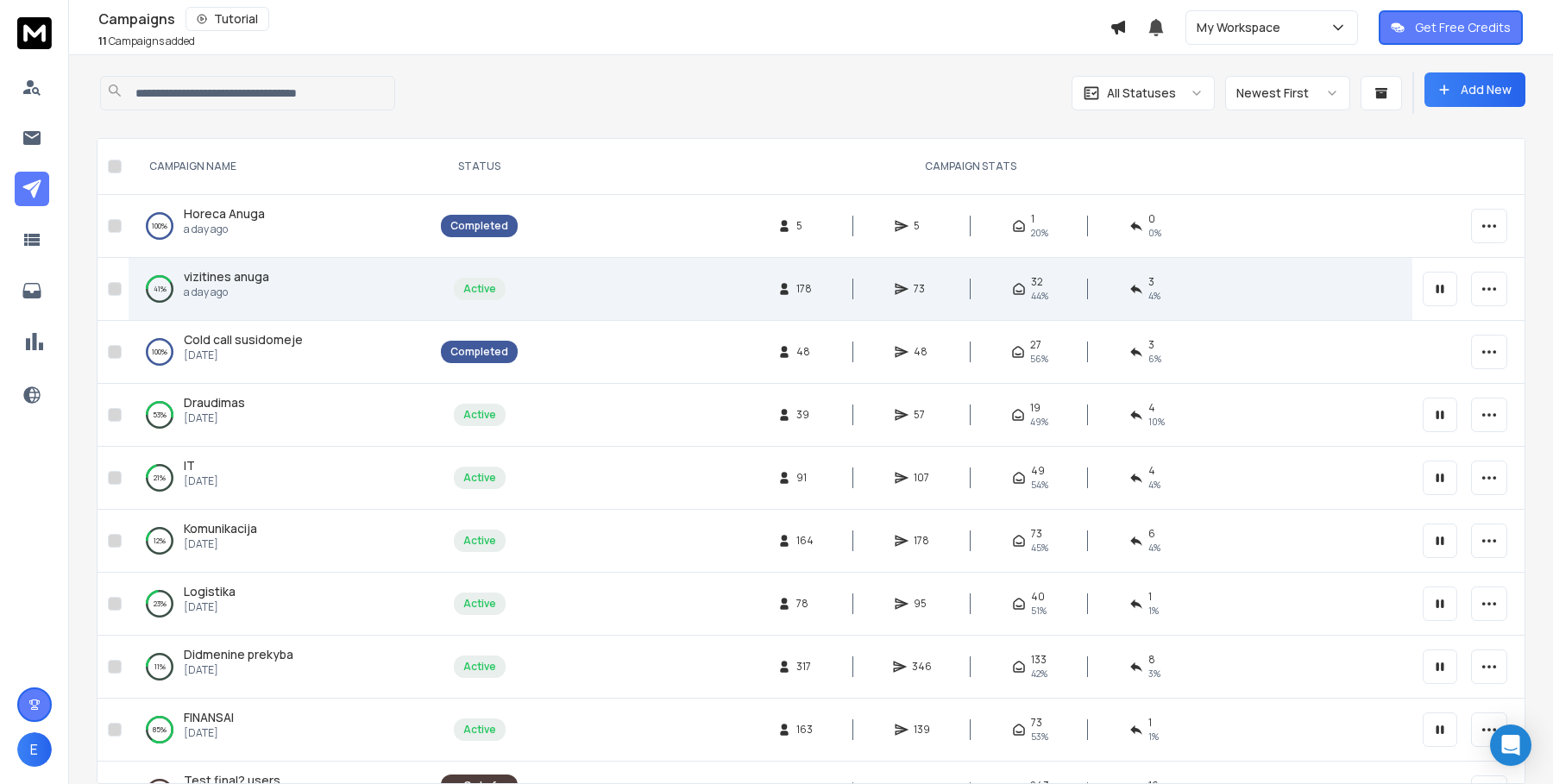
click at [600, 281] on div "178 73 32 44 % 3 4 %" at bounding box center [970, 289] width 863 height 28
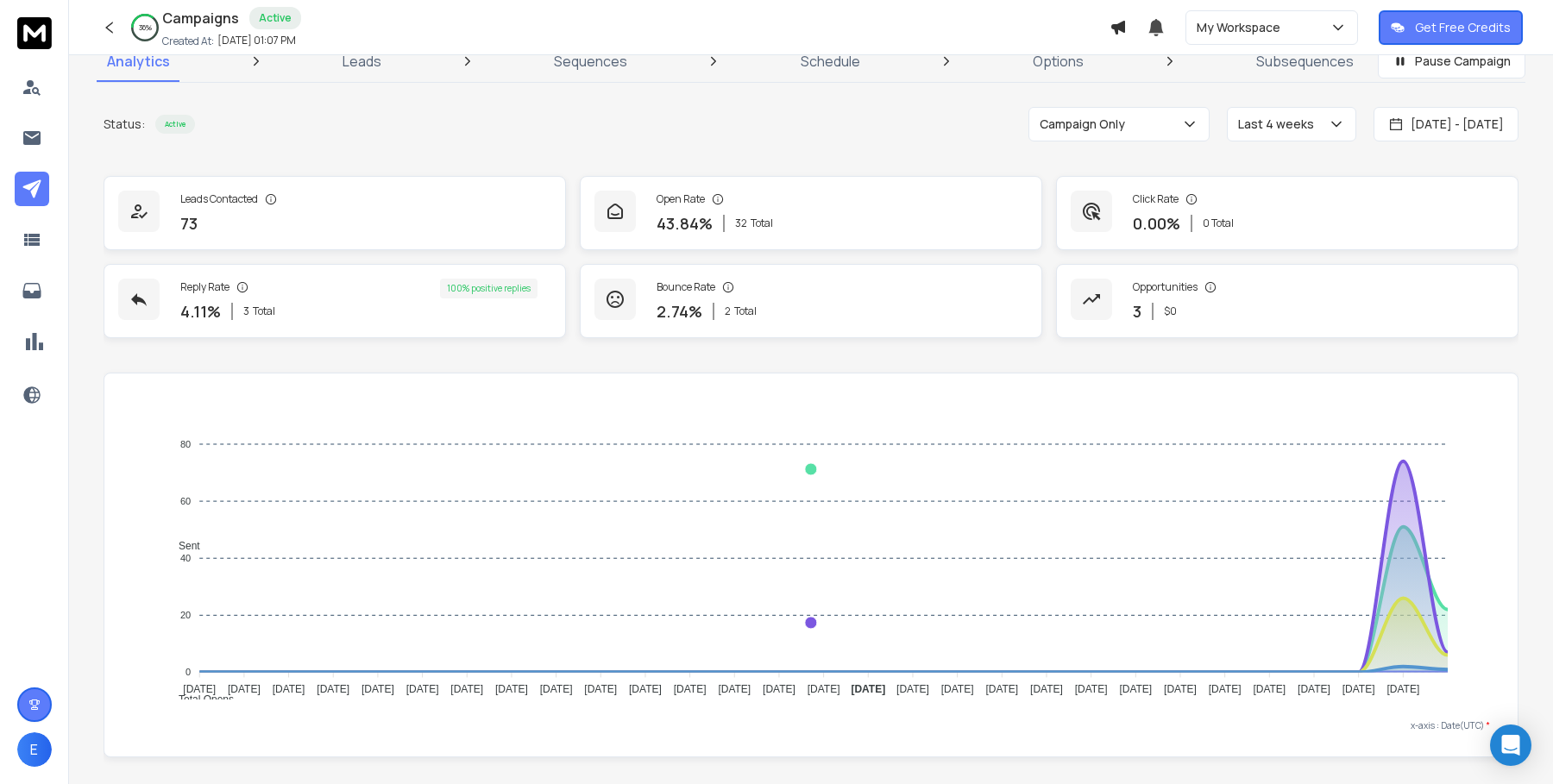
scroll to position [56, 0]
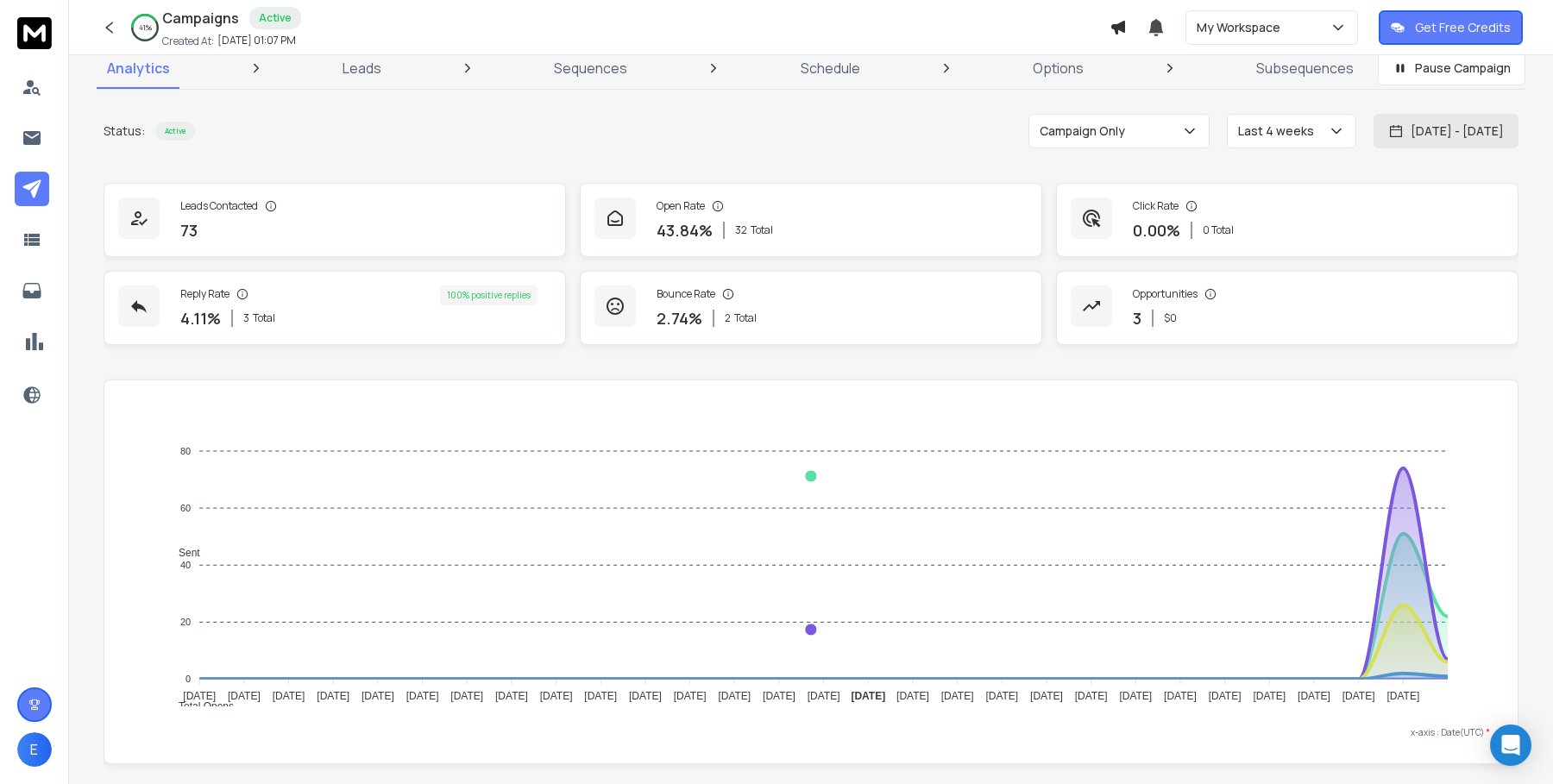
click at [1373, 139] on button "16 Sep 2025 - 14 Oct 2025" at bounding box center [1445, 131] width 145 height 35
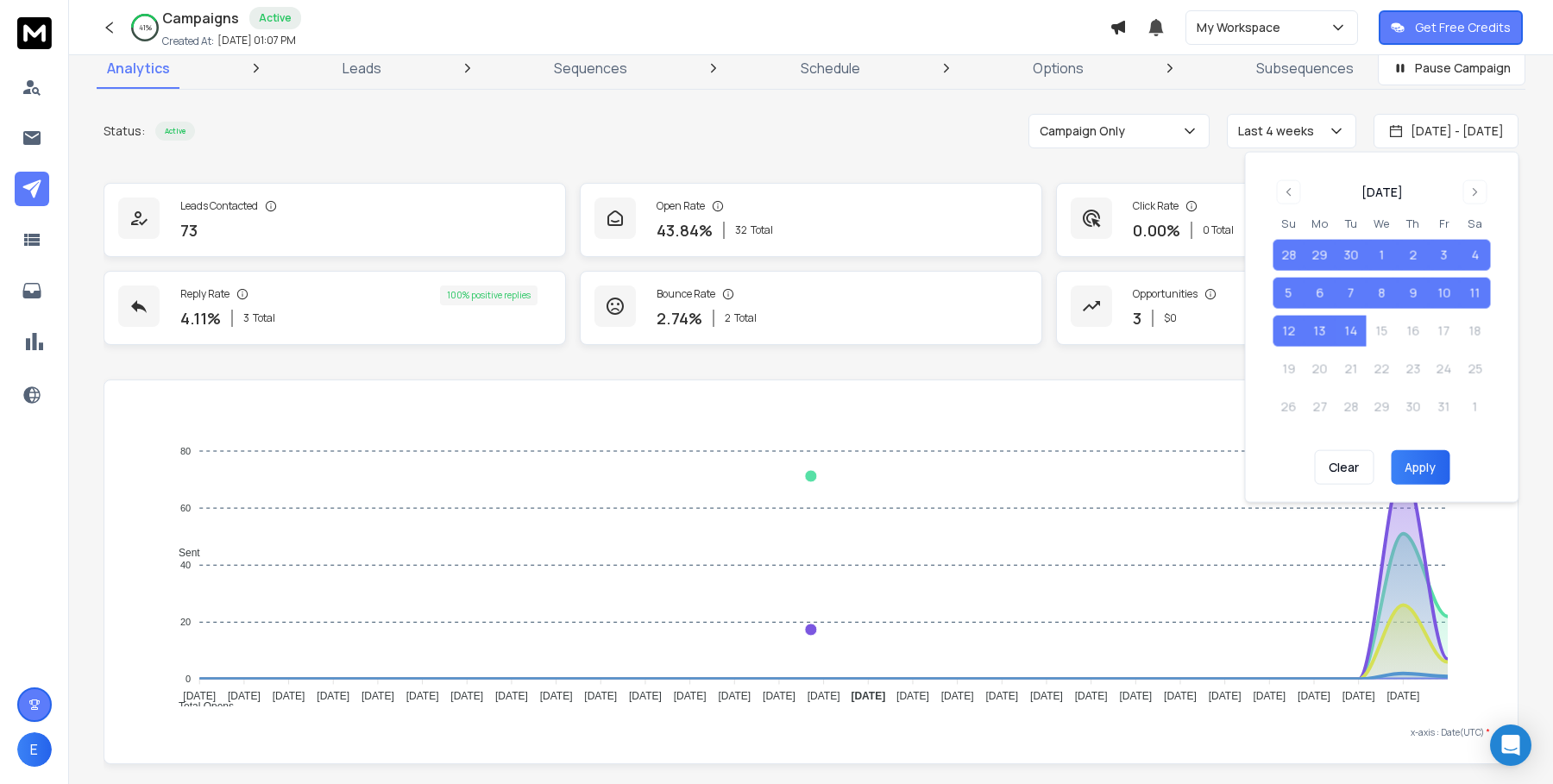
click at [1342, 336] on button "14" at bounding box center [1350, 331] width 31 height 31
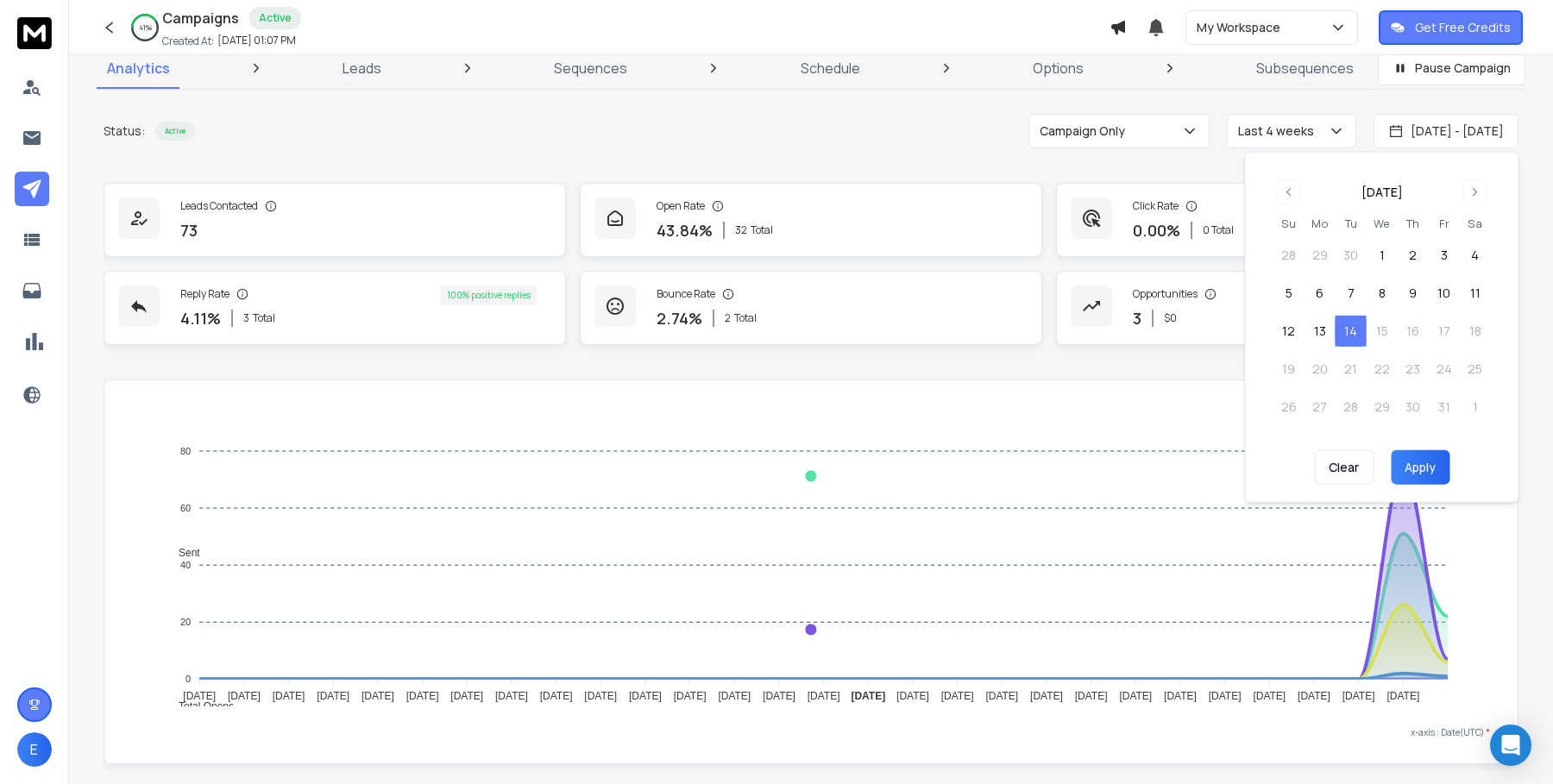
click at [1425, 477] on button "Apply" at bounding box center [1420, 468] width 59 height 35
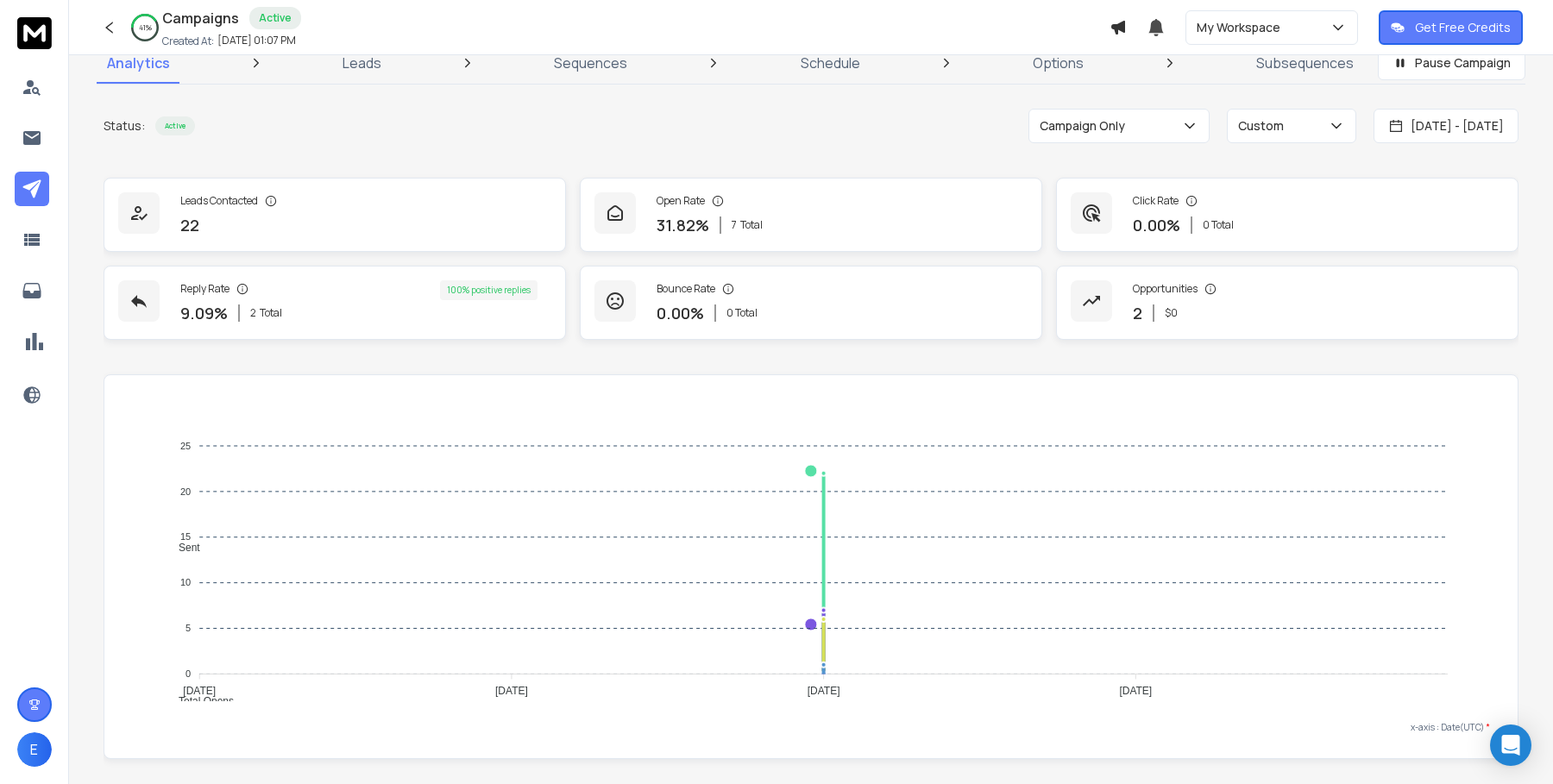
scroll to position [57, 0]
click at [23, 274] on link at bounding box center [31, 291] width 35 height 35
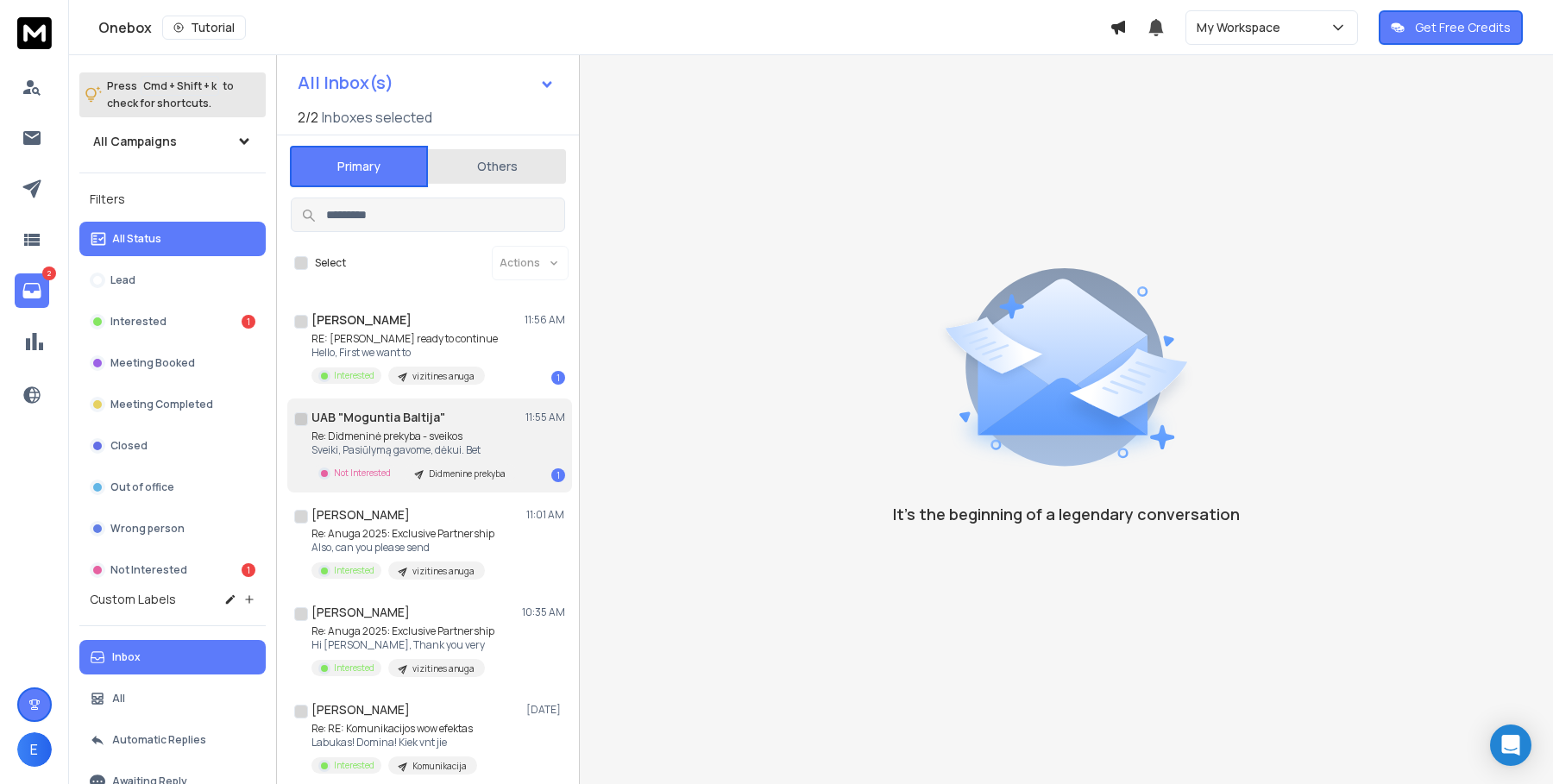
click at [493, 438] on p "Re: Didmeninė prekyba - sveikos" at bounding box center [413, 436] width 204 height 14
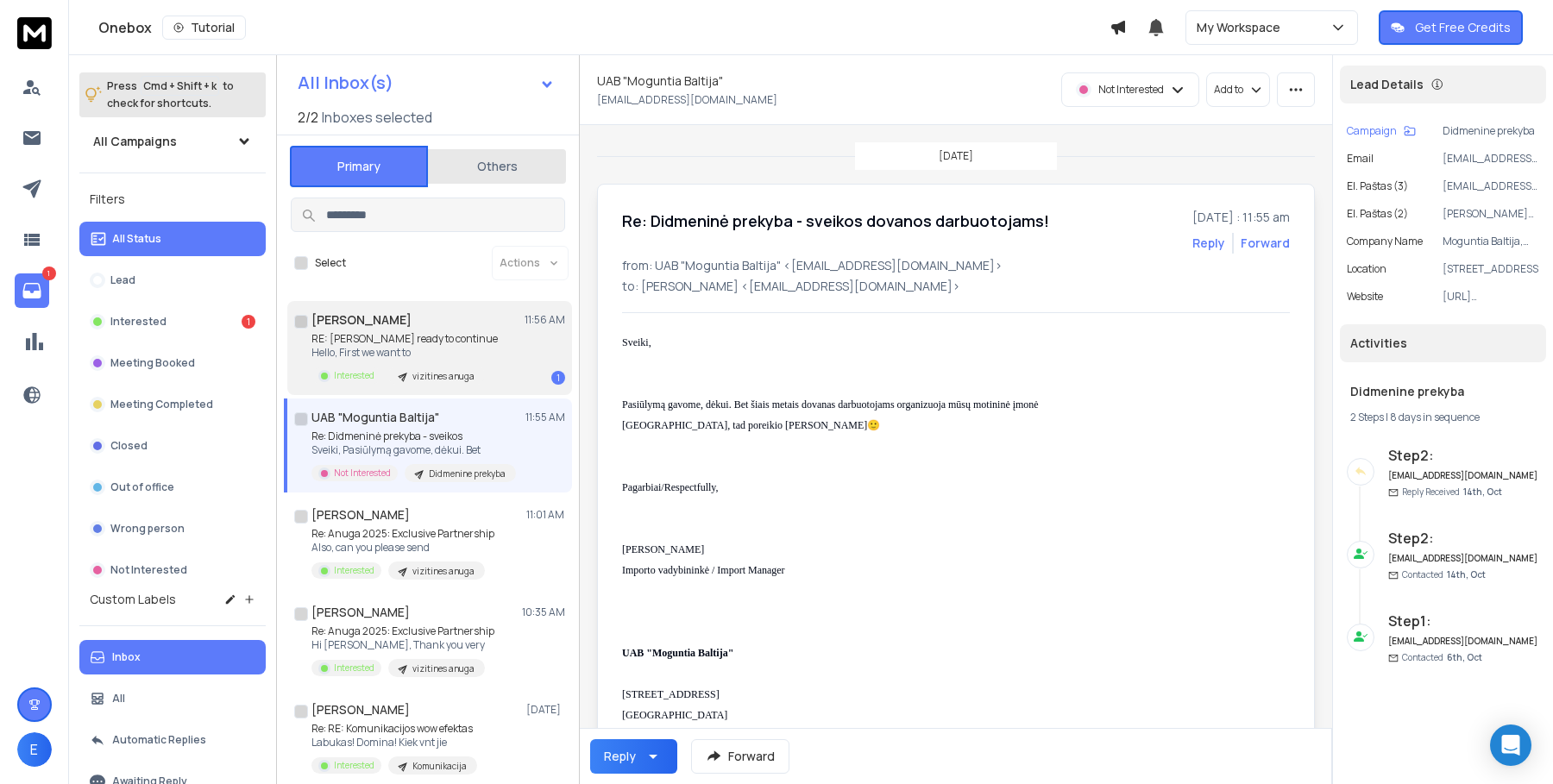
click at [508, 334] on div "RE: Cosmin ready to continue Hello, First we want to Interested vizitines anuga…" at bounding box center [437, 358] width 253 height 52
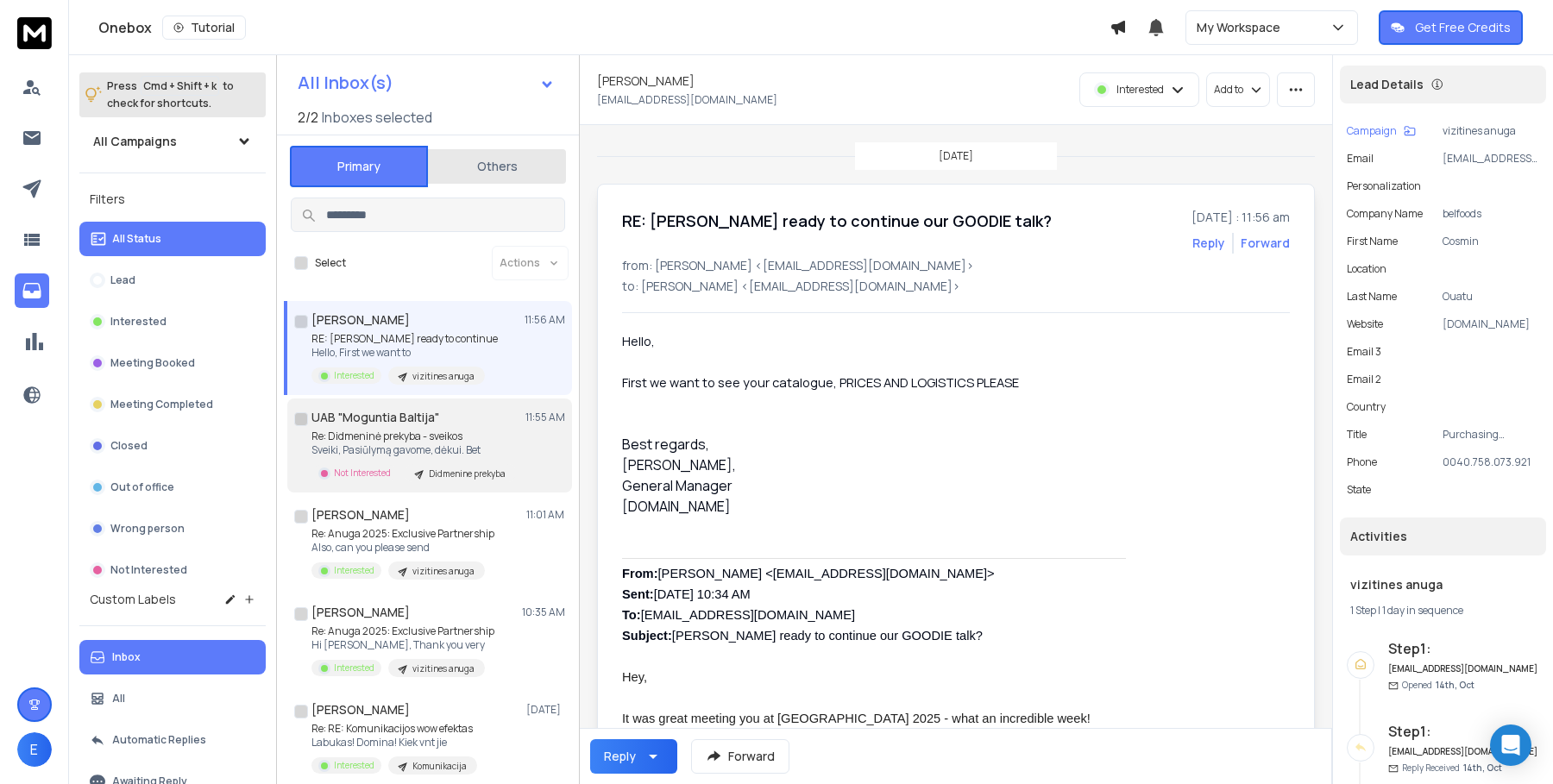
click at [491, 429] on p "Re: Didmeninė prekyba - sveikos" at bounding box center [413, 436] width 204 height 14
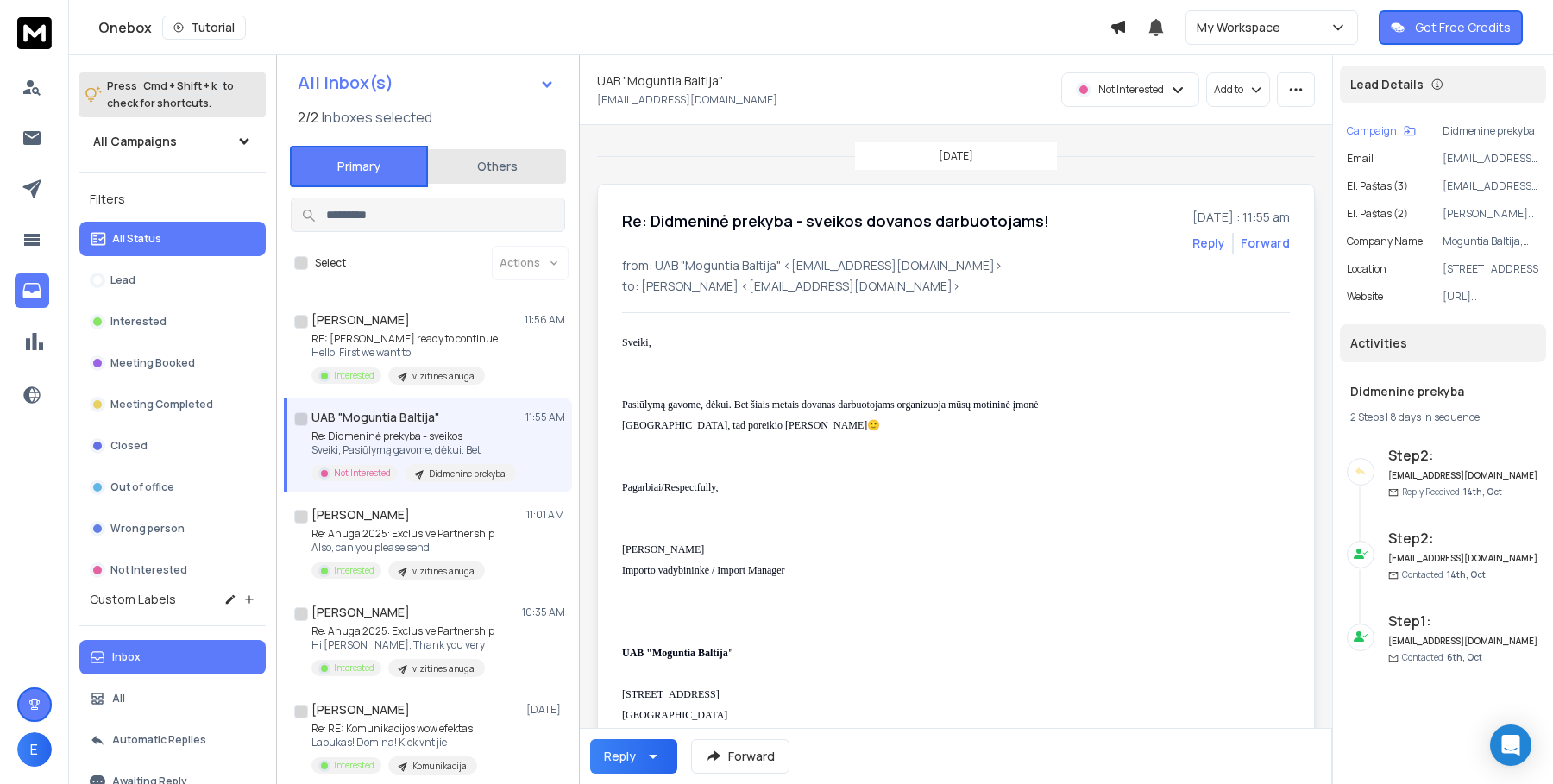
click at [627, 751] on div "Reply" at bounding box center [620, 756] width 32 height 17
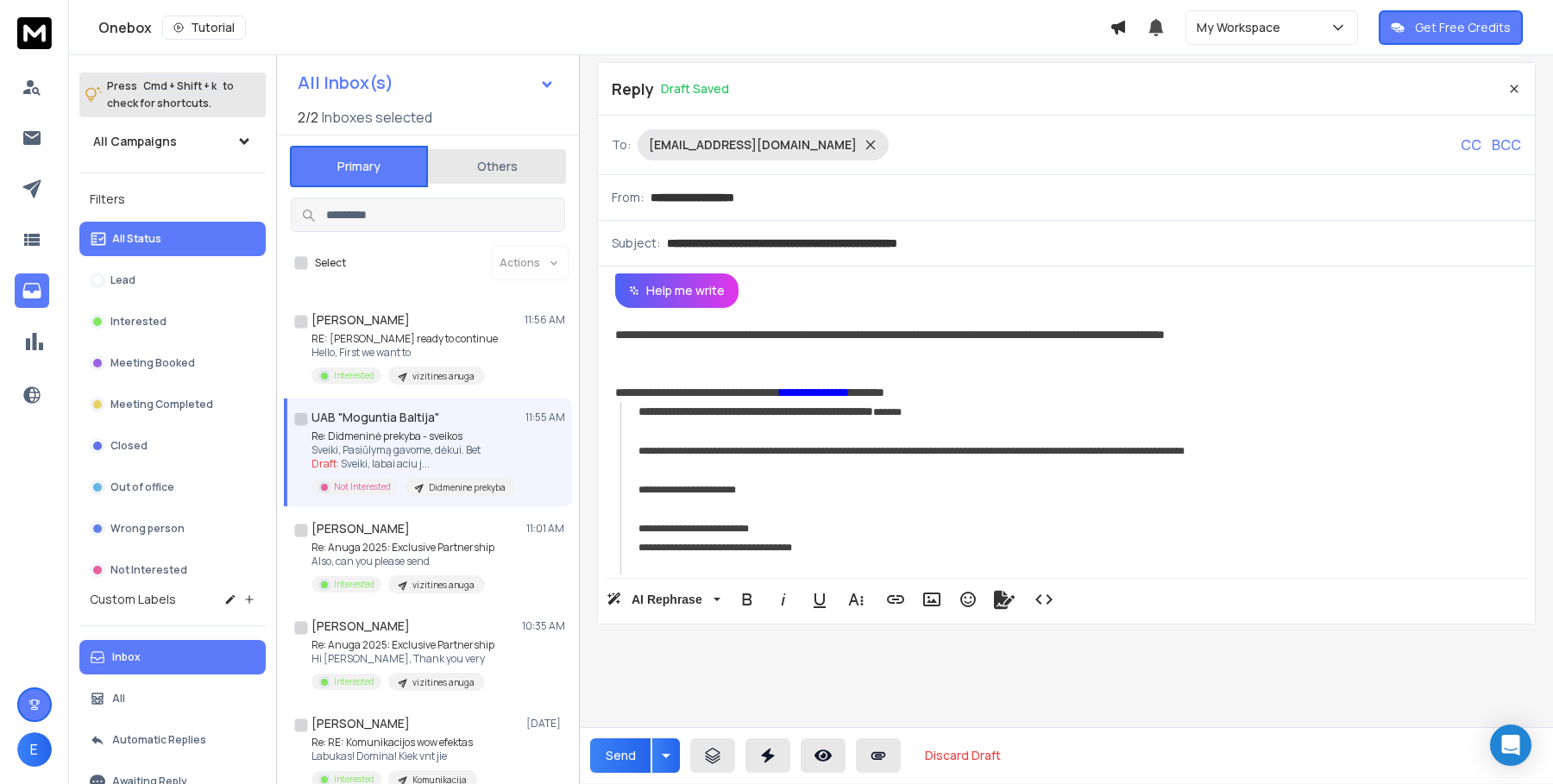
click at [981, 334] on div "**********" at bounding box center [1064, 334] width 898 height 19
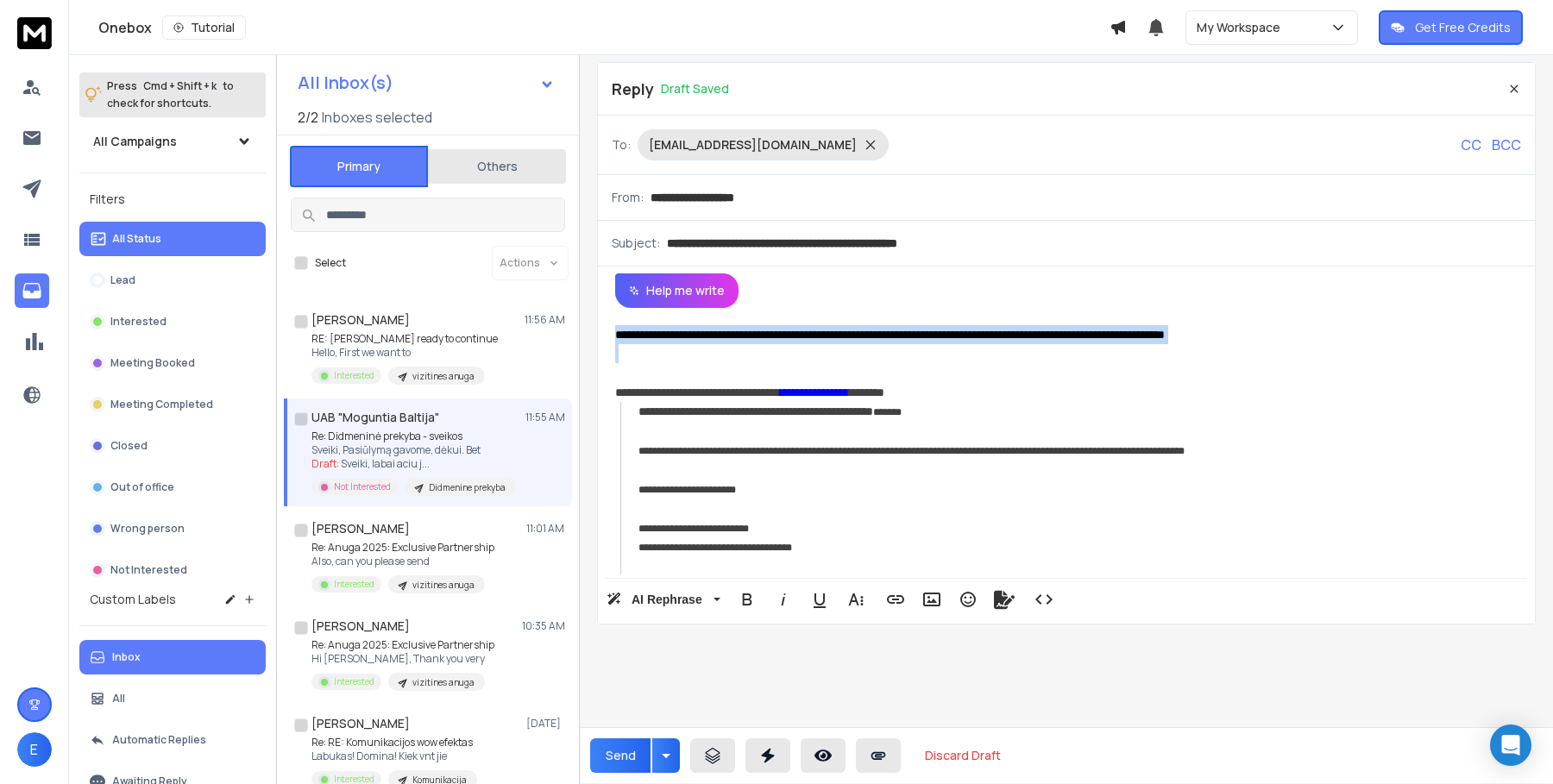
click at [981, 334] on div "**********" at bounding box center [1064, 334] width 898 height 19
copy div "**********"
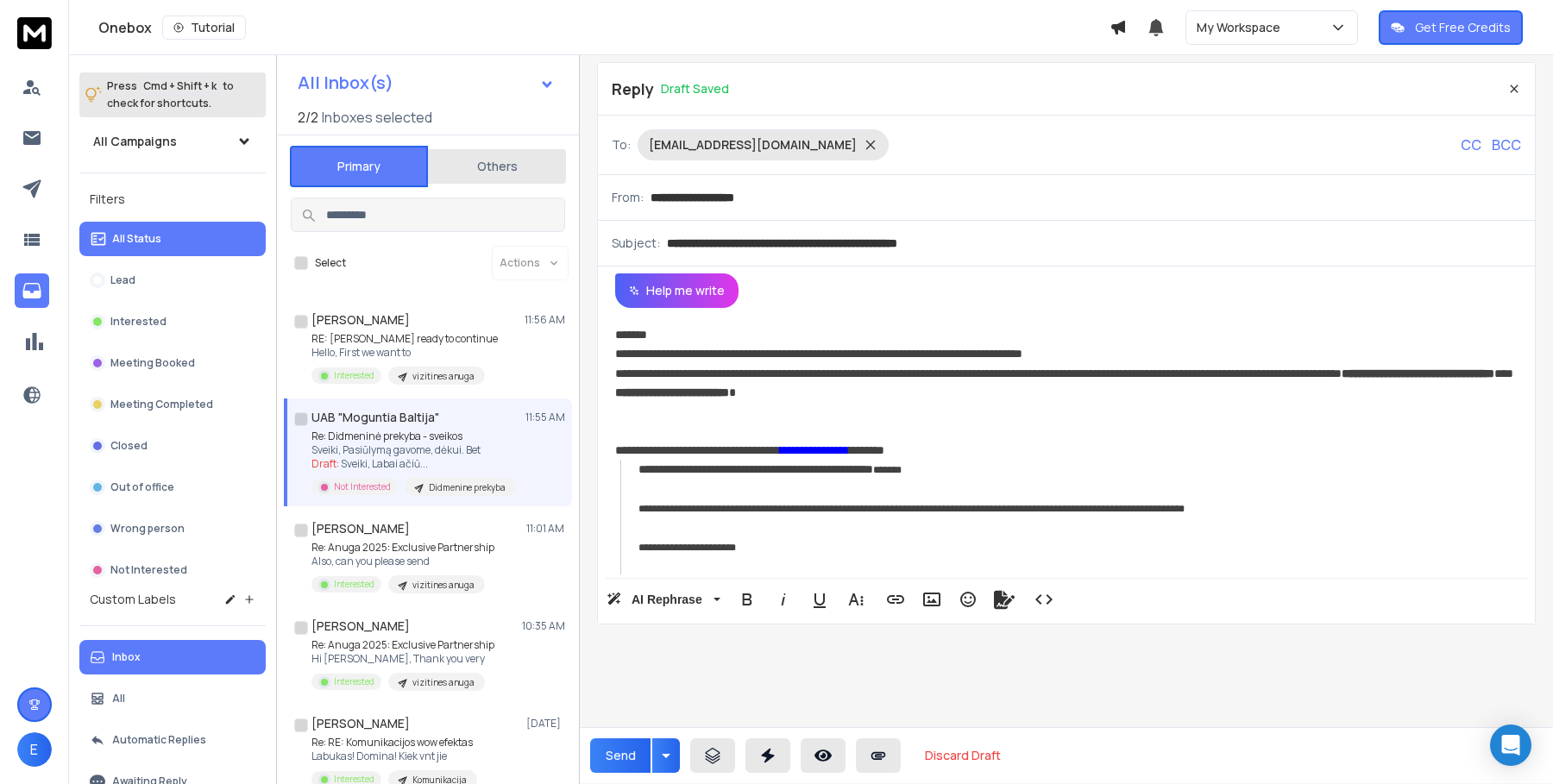
click at [684, 373] on p "**********" at bounding box center [1064, 384] width 898 height 39
click at [1132, 352] on p "**********" at bounding box center [1064, 353] width 898 height 19
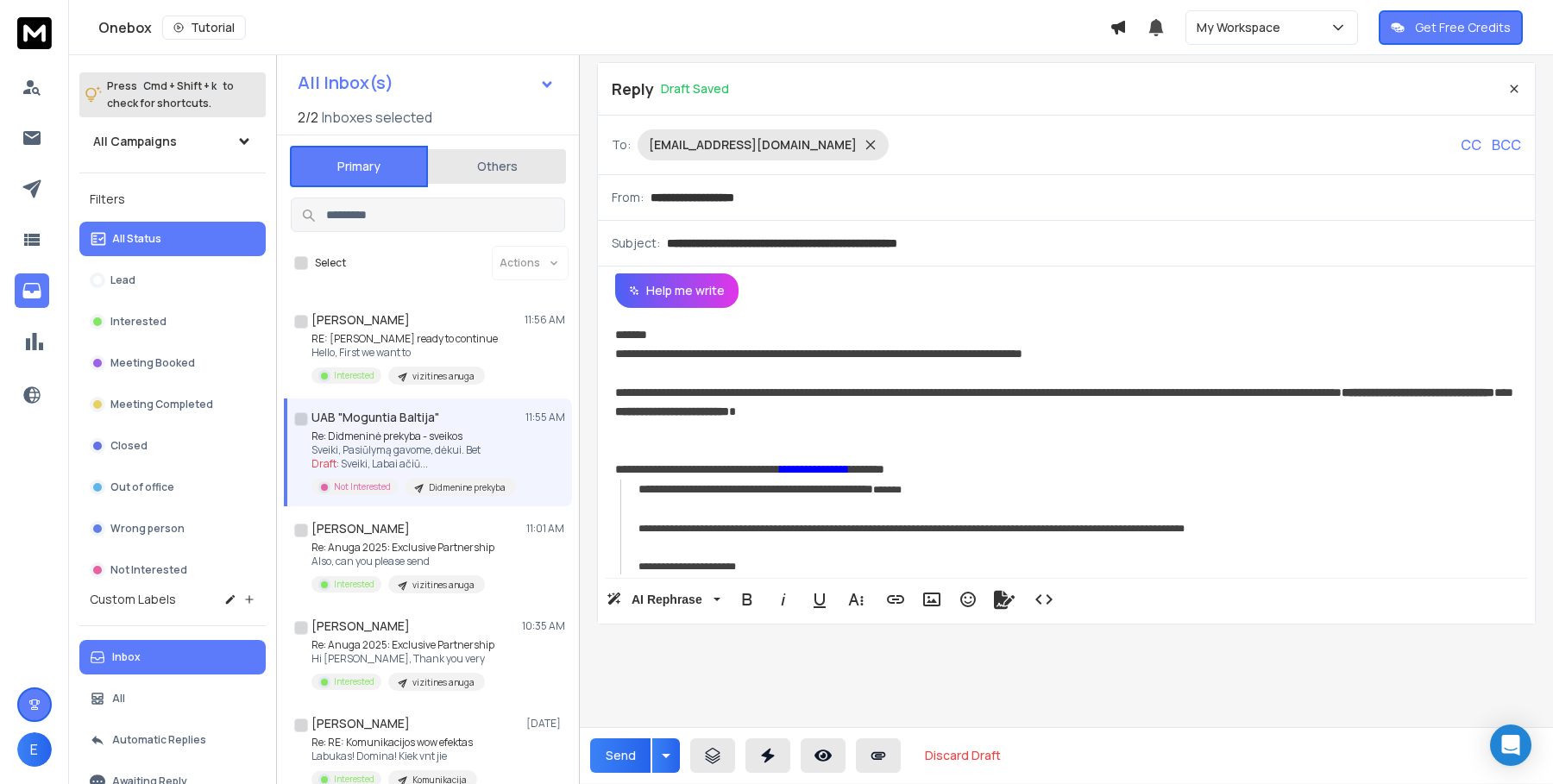
click at [1039, 417] on p "**********" at bounding box center [1064, 403] width 898 height 39
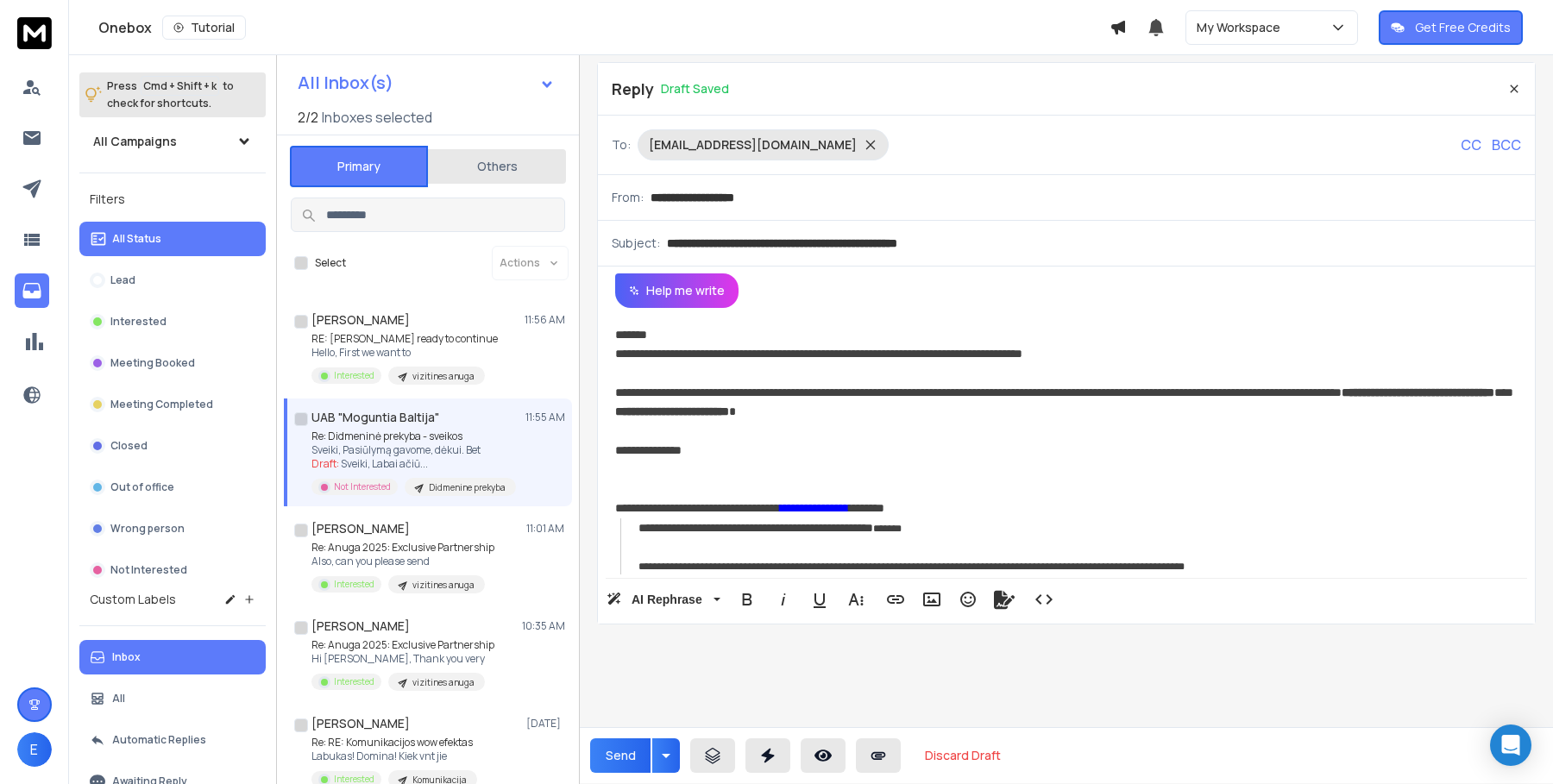
click at [614, 753] on button "Send" at bounding box center [620, 756] width 60 height 35
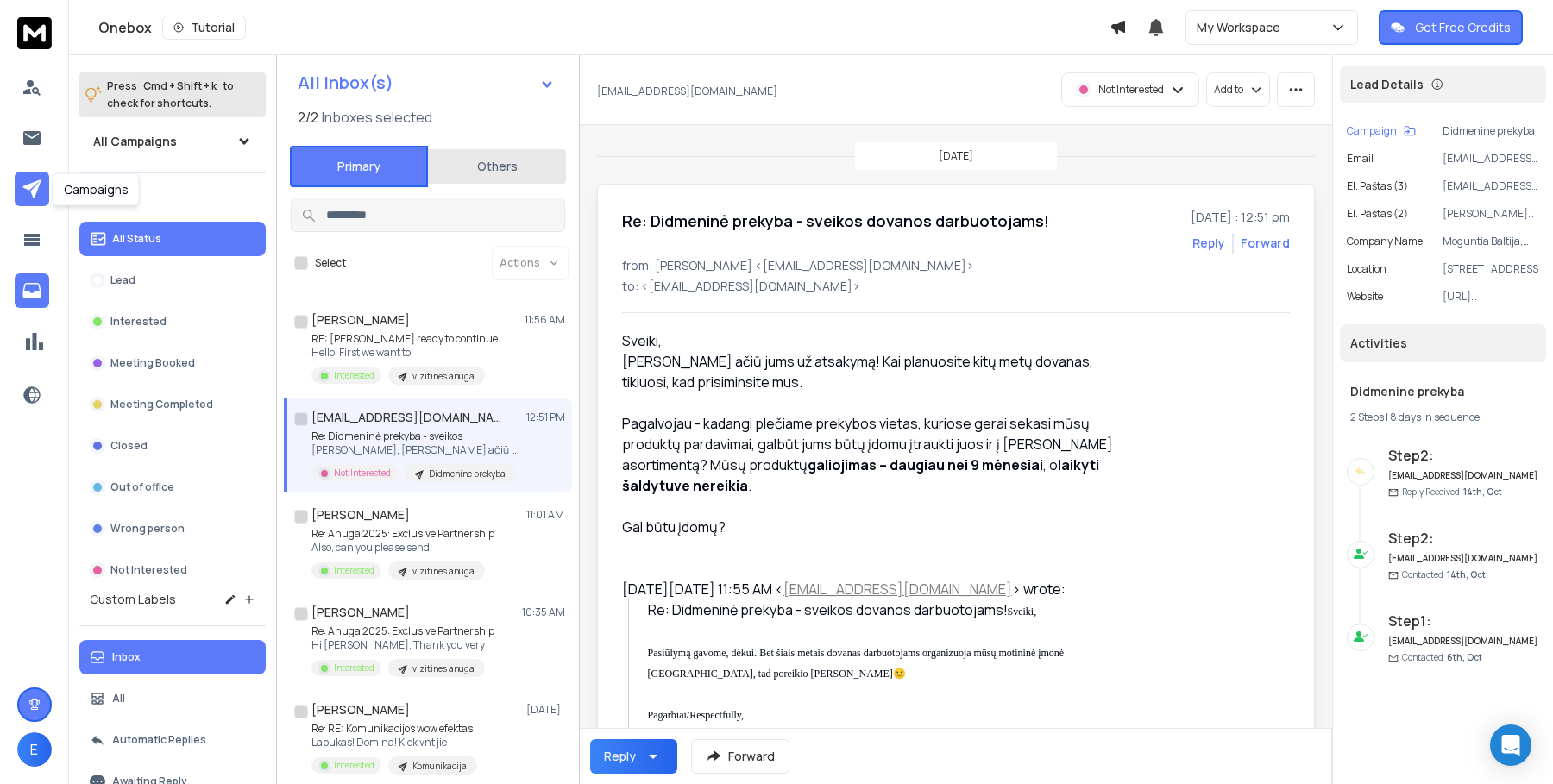
click at [31, 189] on icon at bounding box center [31, 188] width 20 height 20
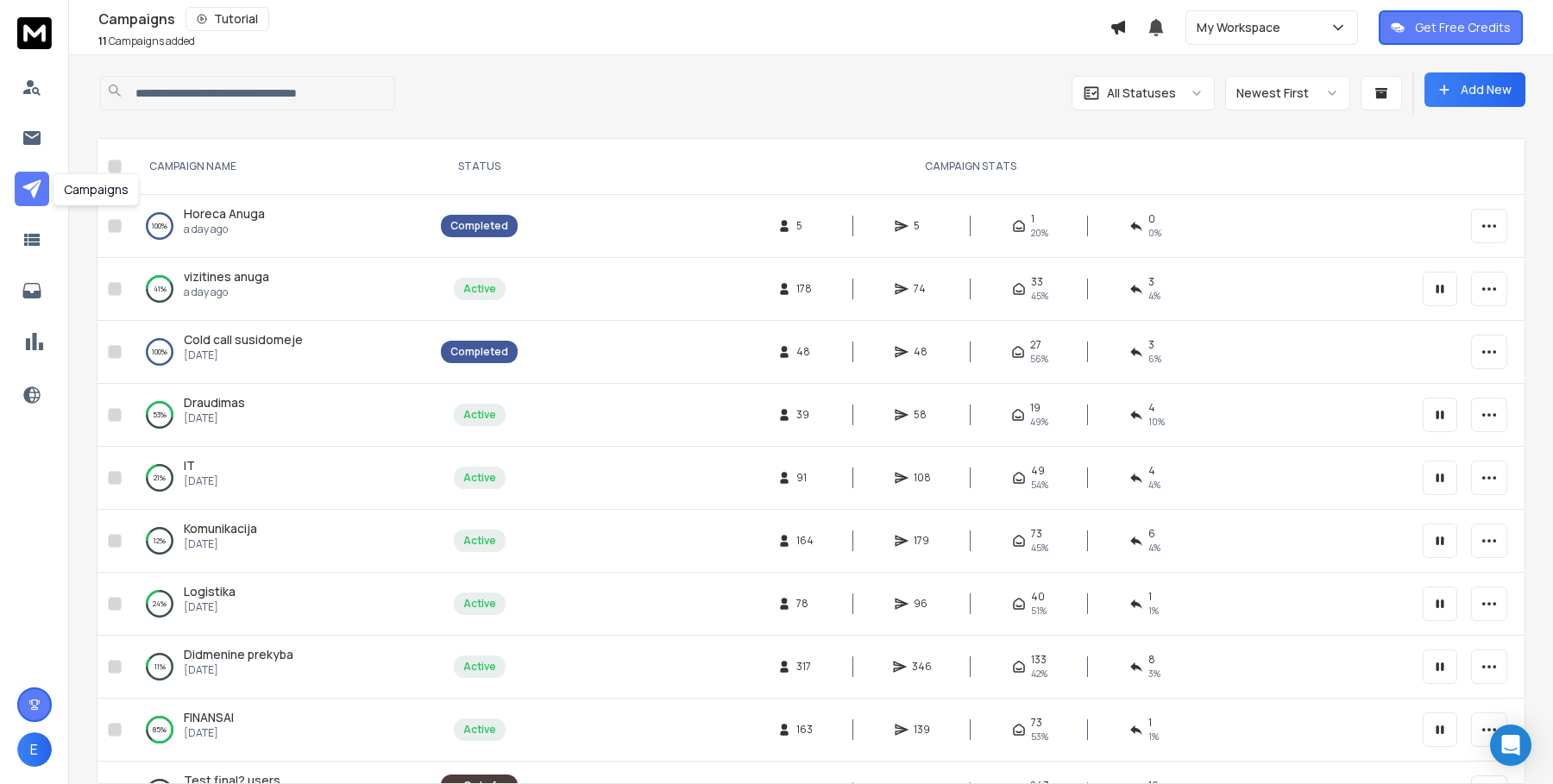
click at [29, 189] on icon at bounding box center [31, 188] width 20 height 20
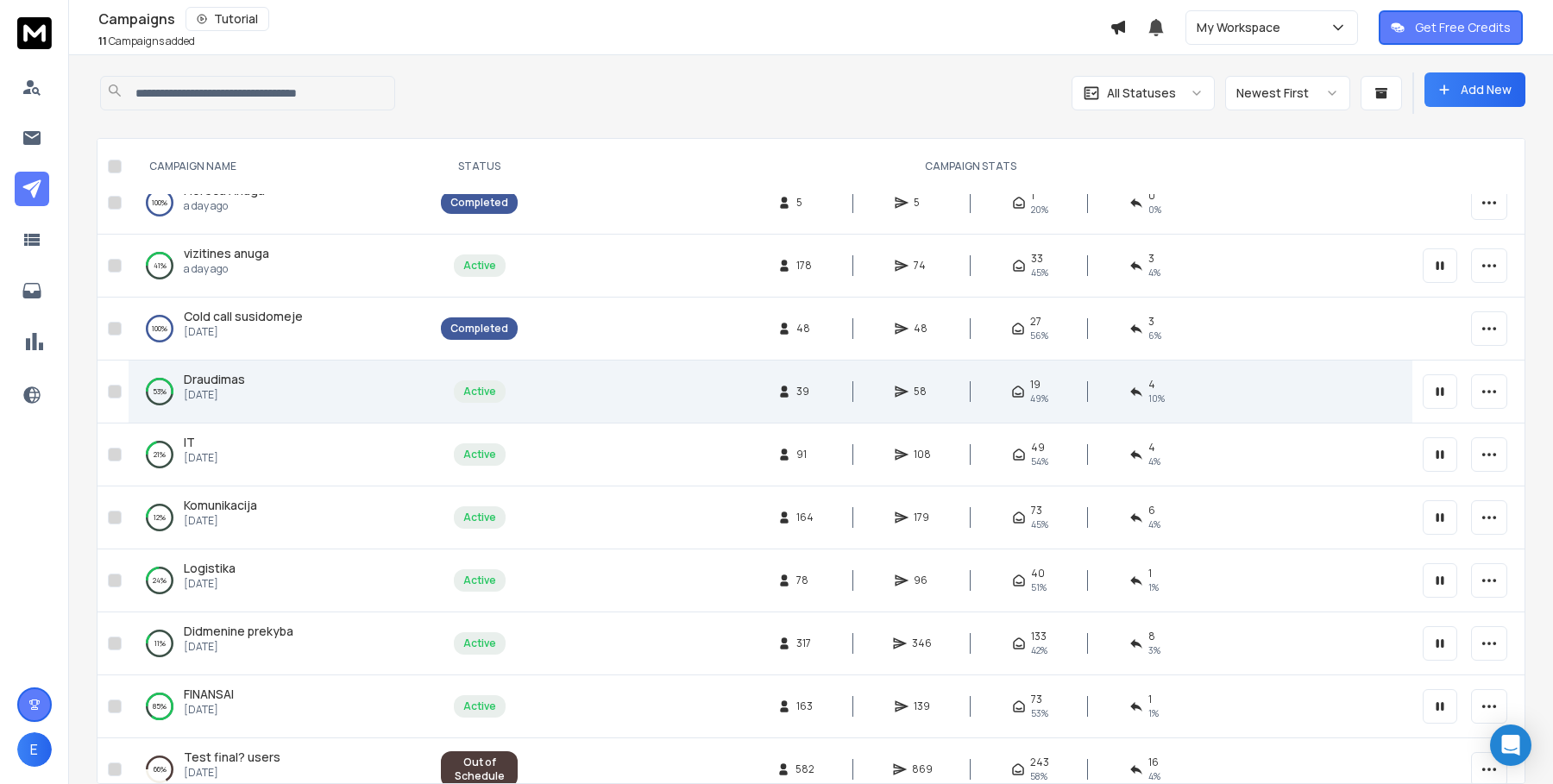
scroll to position [26, 0]
click at [732, 408] on td "39 58 19 49 % 4 10 %" at bounding box center [970, 389] width 885 height 63
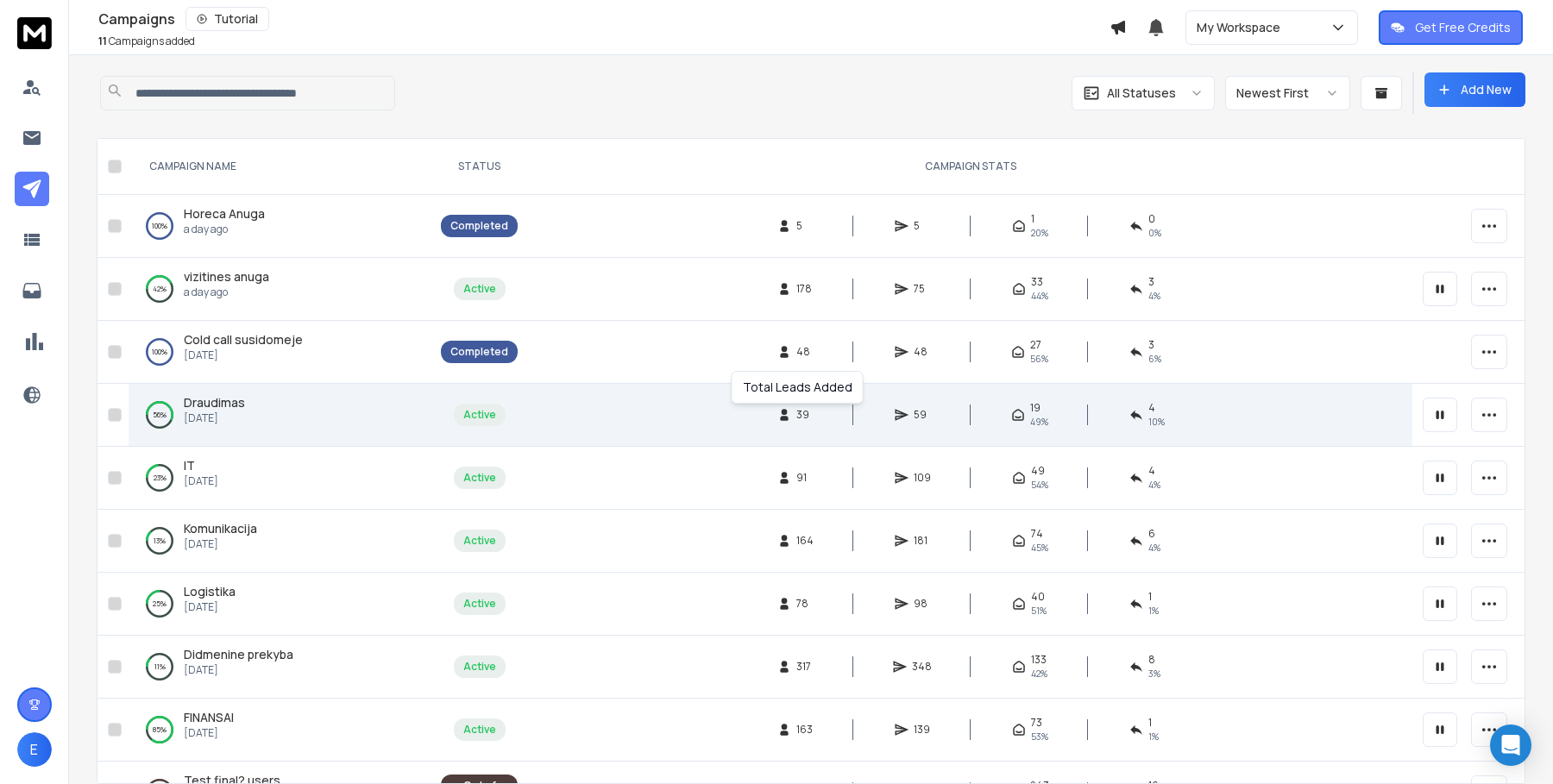
click at [757, 412] on div "39 59 19 49 % 4 10 %" at bounding box center [970, 414] width 431 height 28
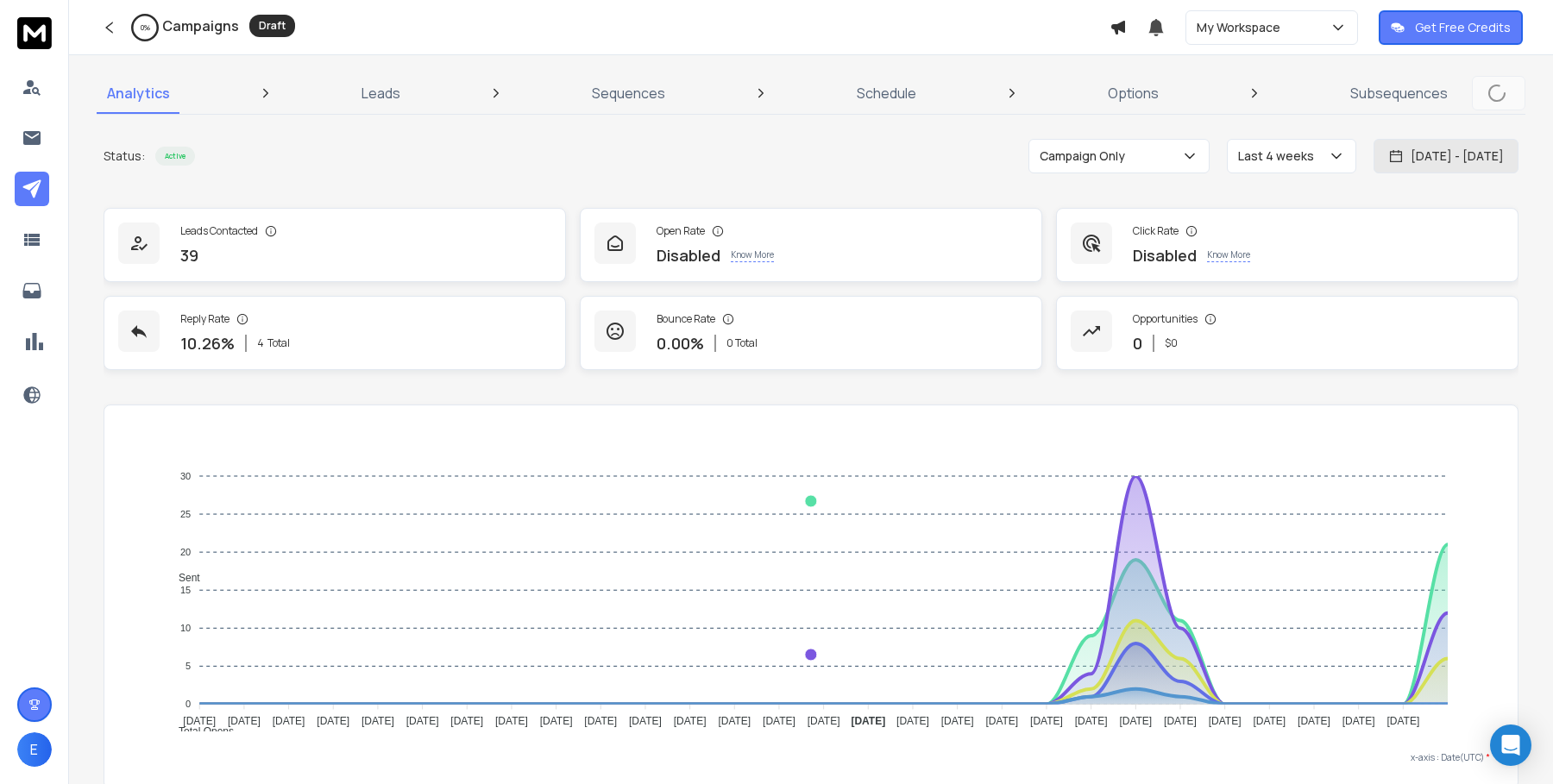
click at [1376, 148] on button "16 Sep 2025 - 14 Oct 2025" at bounding box center [1445, 156] width 145 height 35
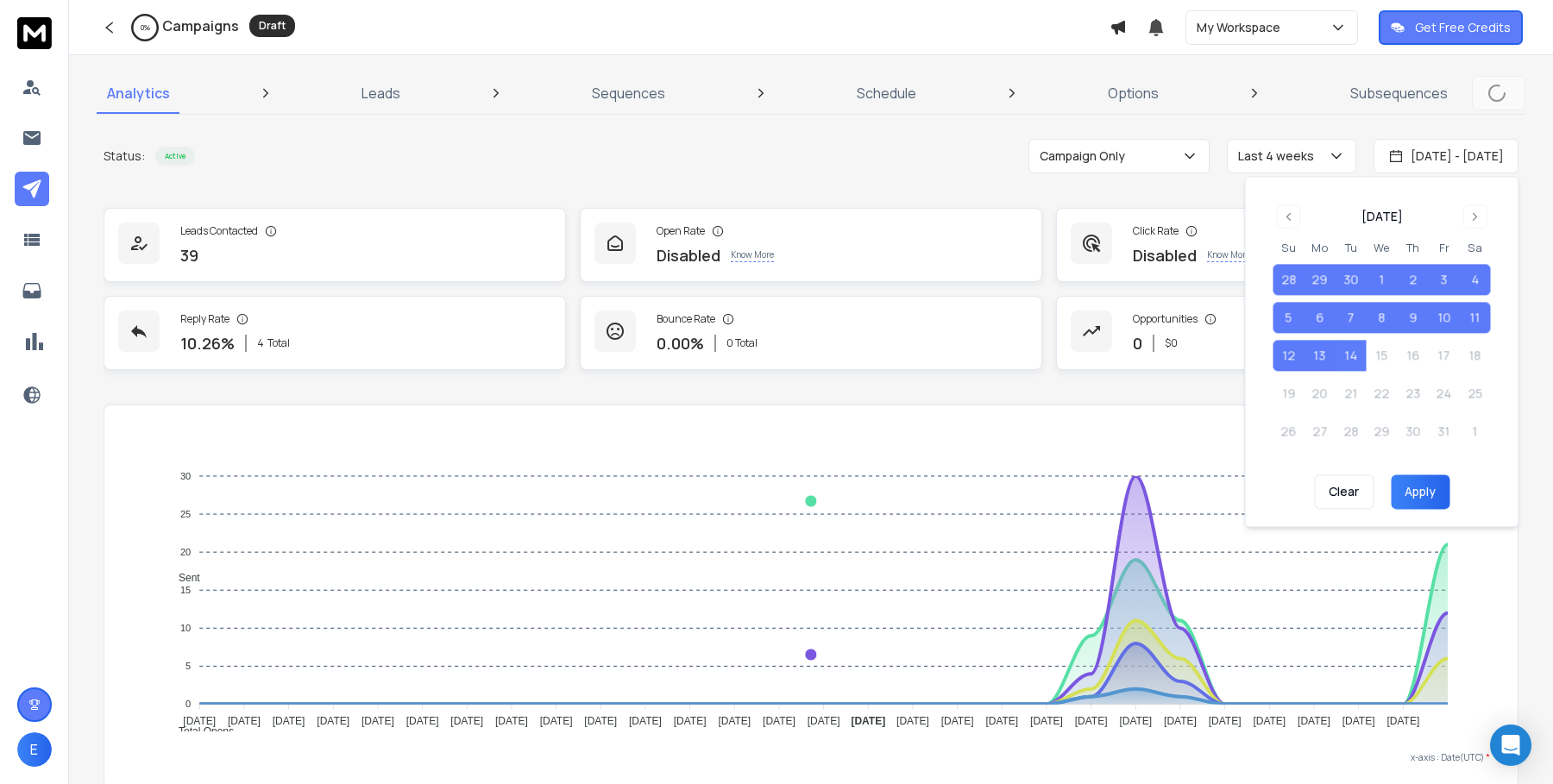
click at [1350, 364] on button "14" at bounding box center [1350, 356] width 31 height 31
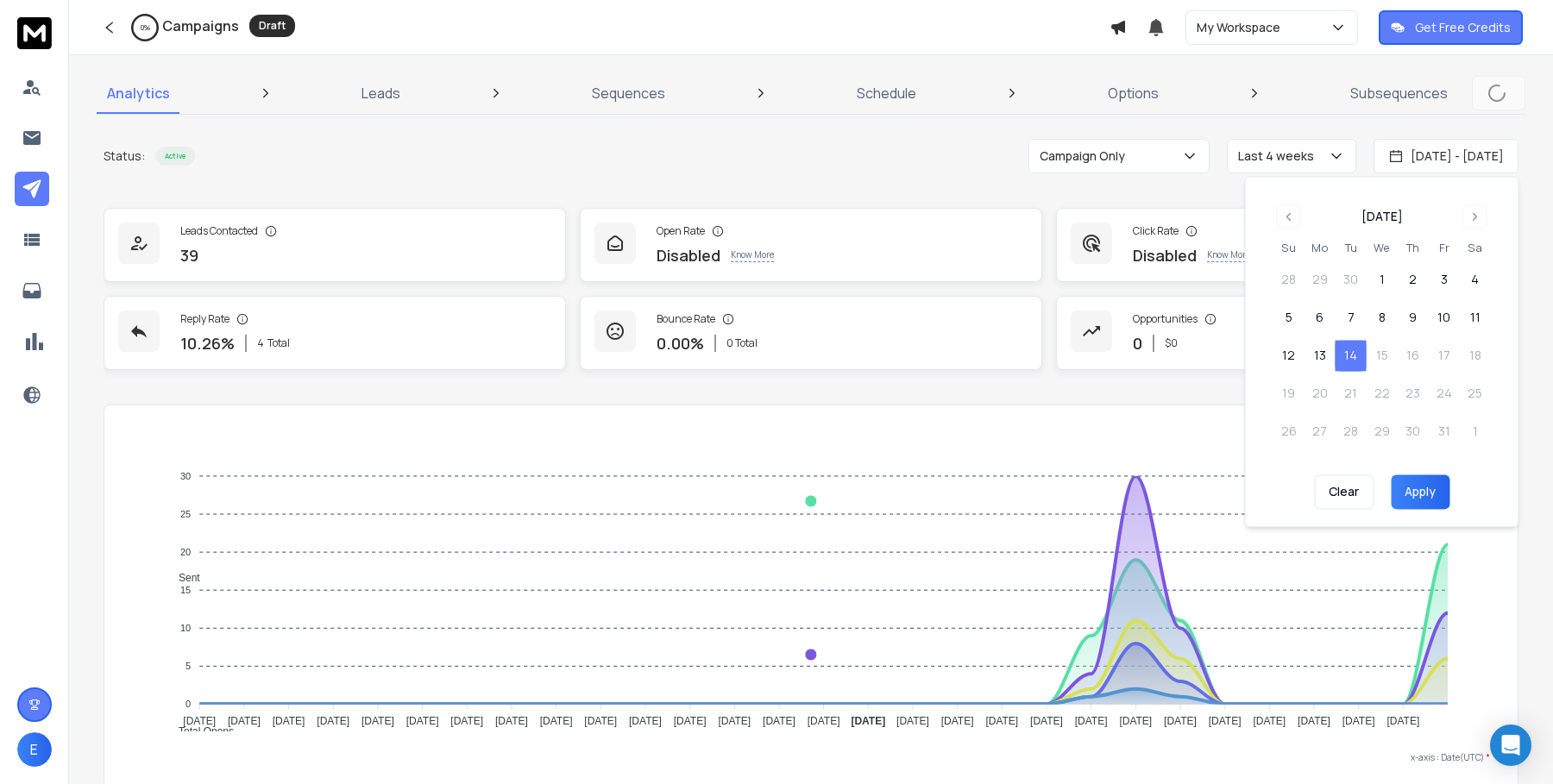
click at [1415, 494] on button "Apply" at bounding box center [1420, 492] width 59 height 35
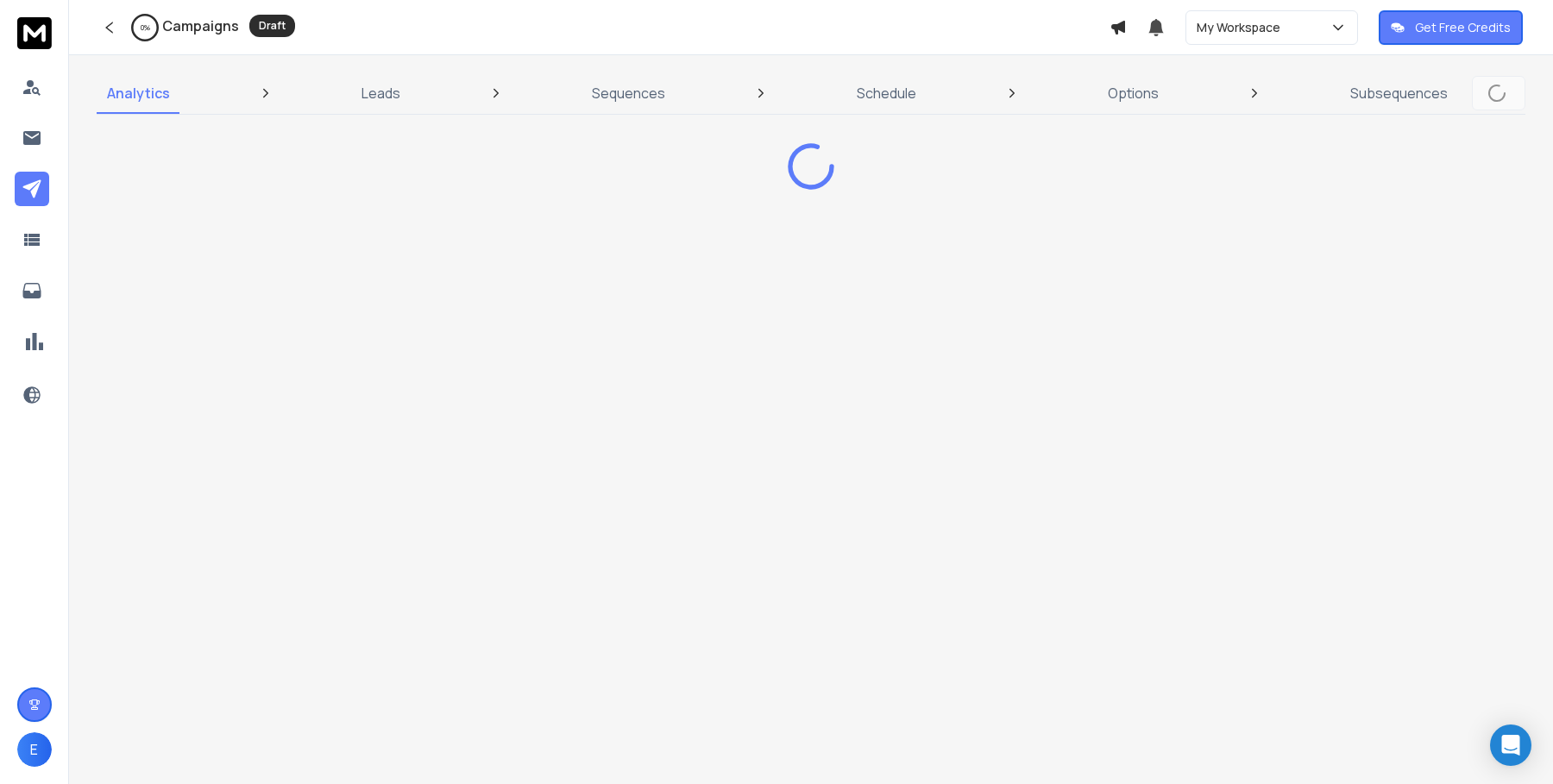
click at [1243, 234] on div at bounding box center [810, 531] width 1414 height 784
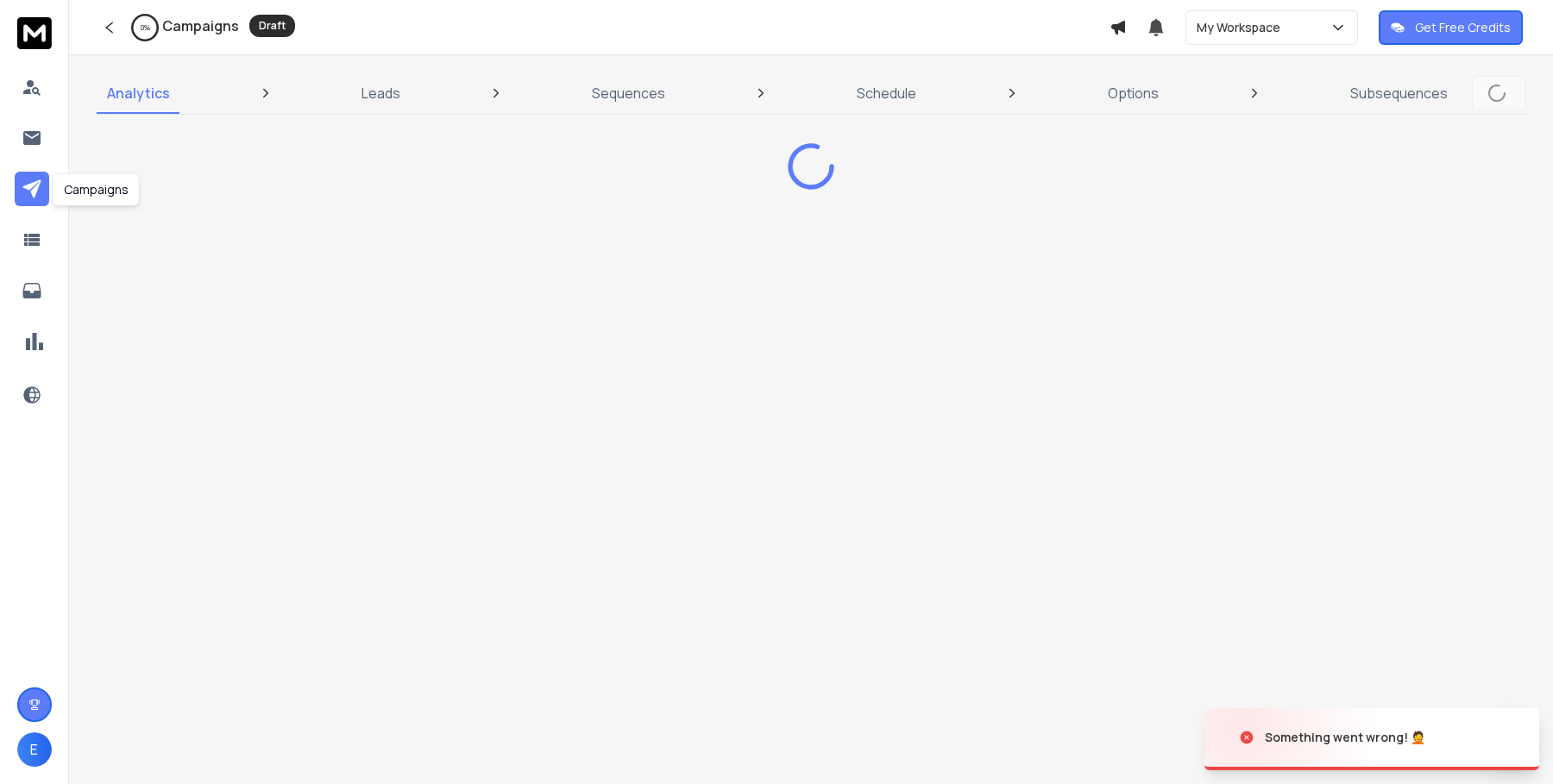
click at [44, 190] on link at bounding box center [31, 188] width 35 height 35
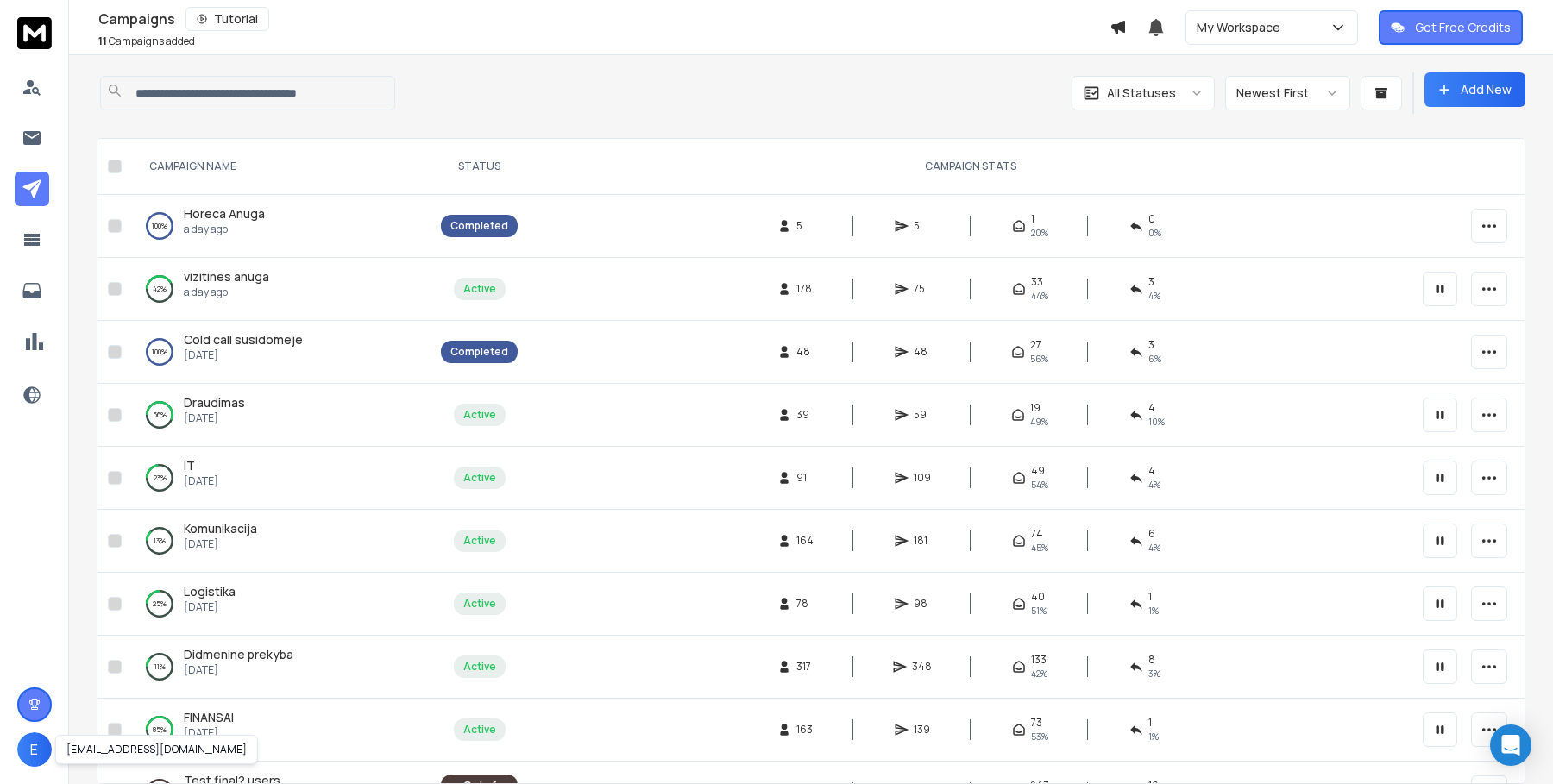
click at [29, 747] on span "E" at bounding box center [34, 749] width 35 height 35
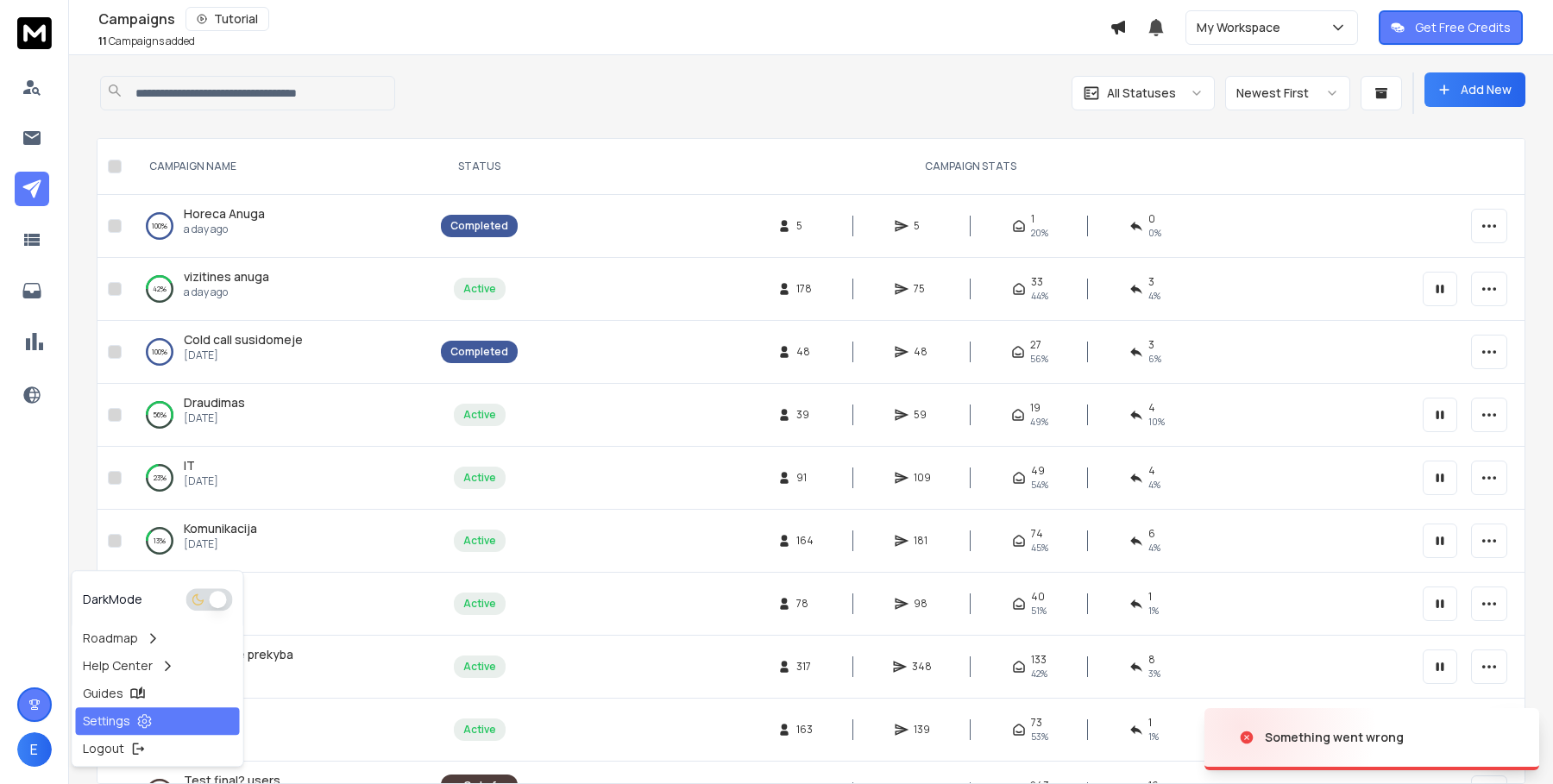
click at [137, 716] on icon at bounding box center [144, 721] width 15 height 15
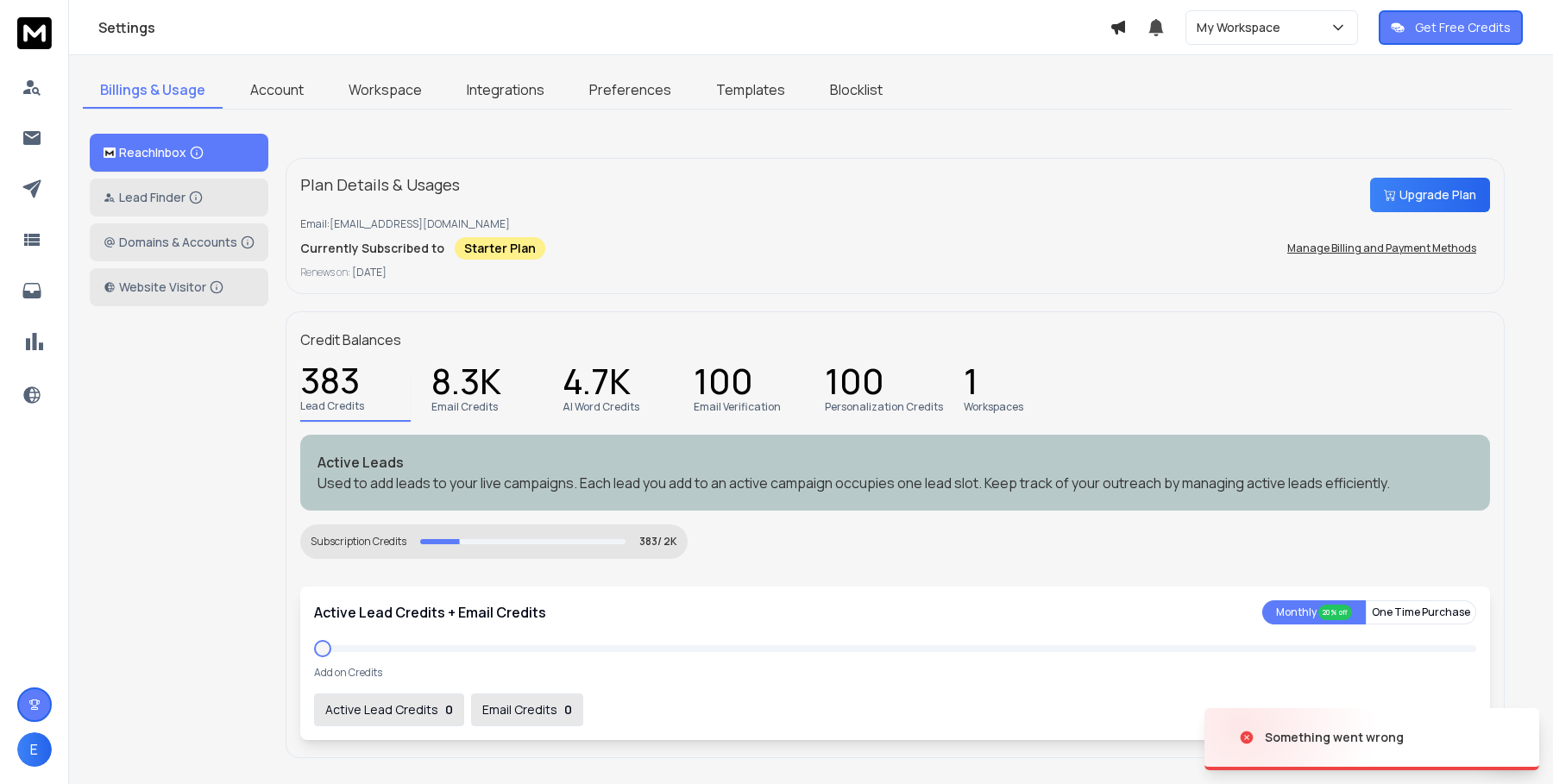
click at [284, 90] on link "Account" at bounding box center [276, 91] width 88 height 36
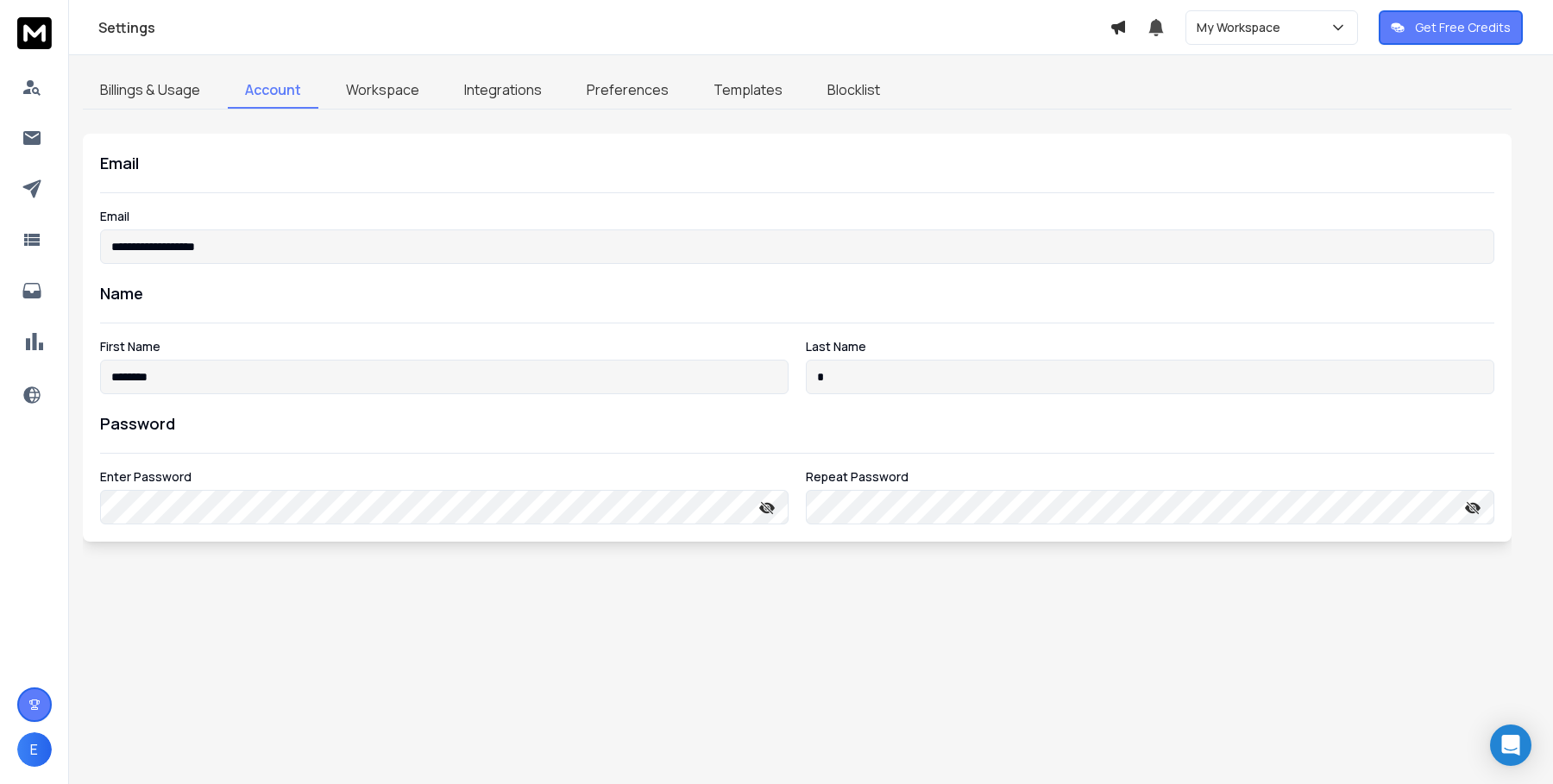
click at [513, 90] on link "Integrations" at bounding box center [503, 91] width 112 height 36
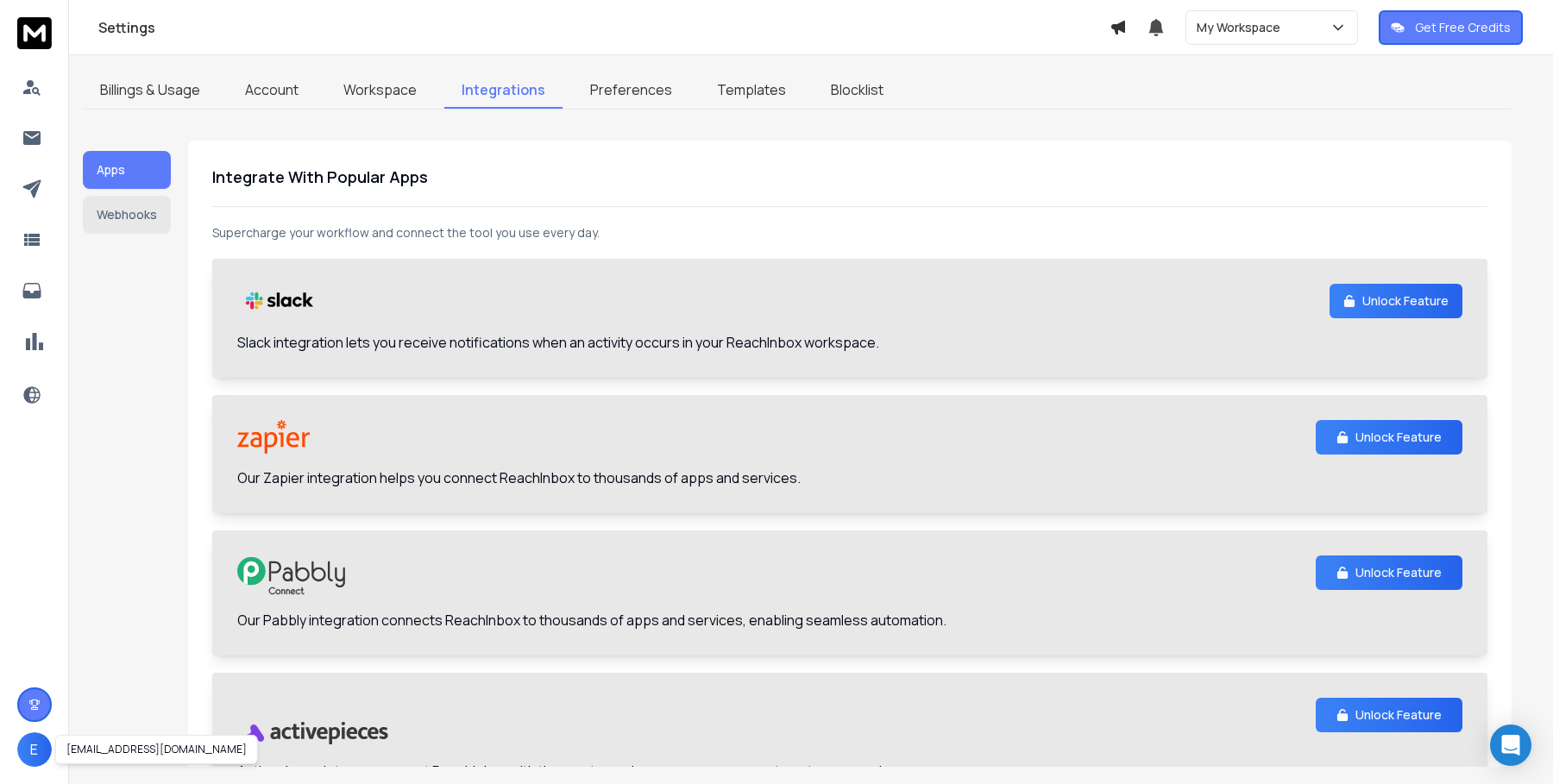
click at [34, 740] on span "E" at bounding box center [34, 749] width 35 height 35
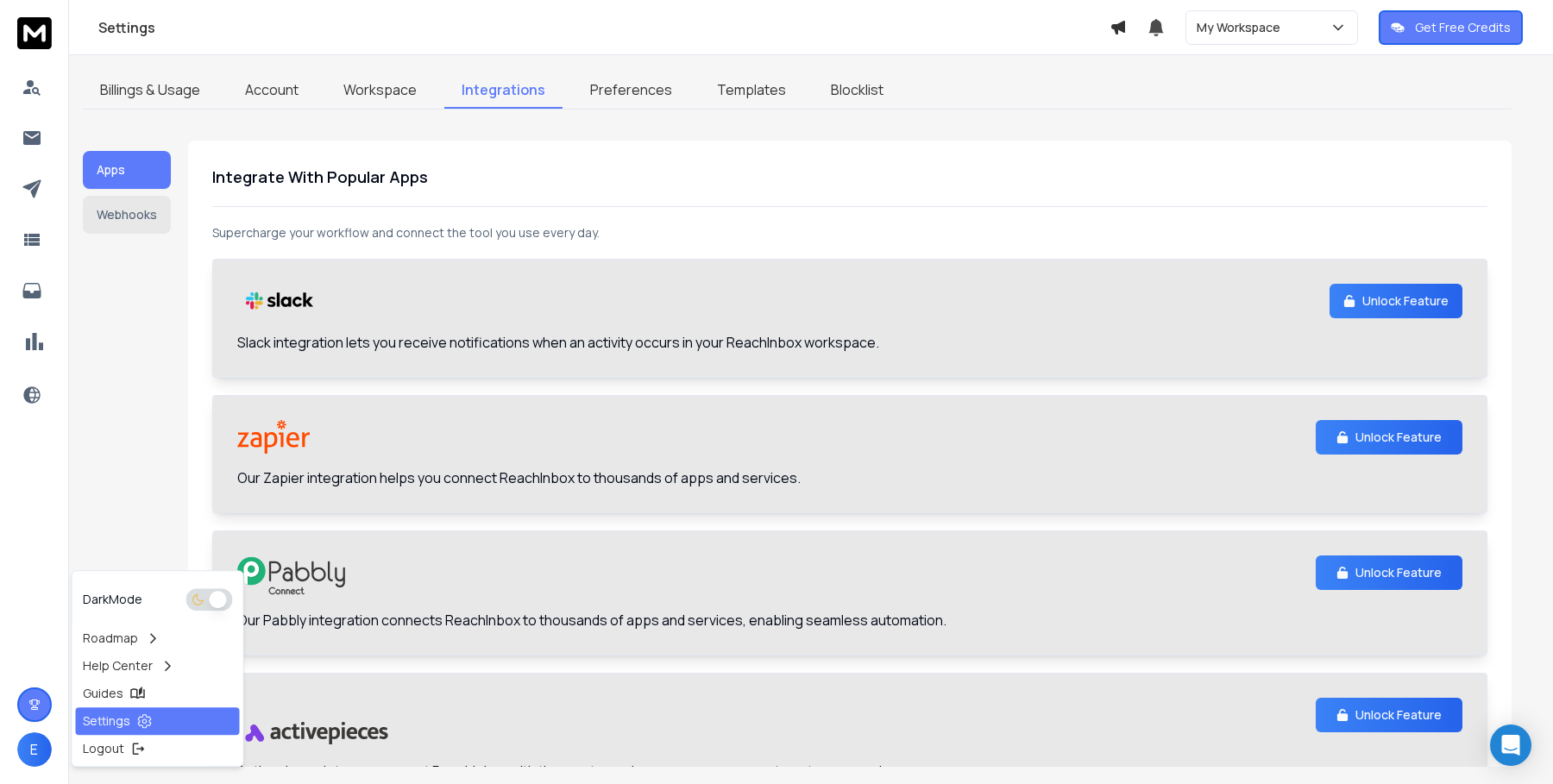
click at [120, 719] on p "Settings" at bounding box center [106, 721] width 47 height 17
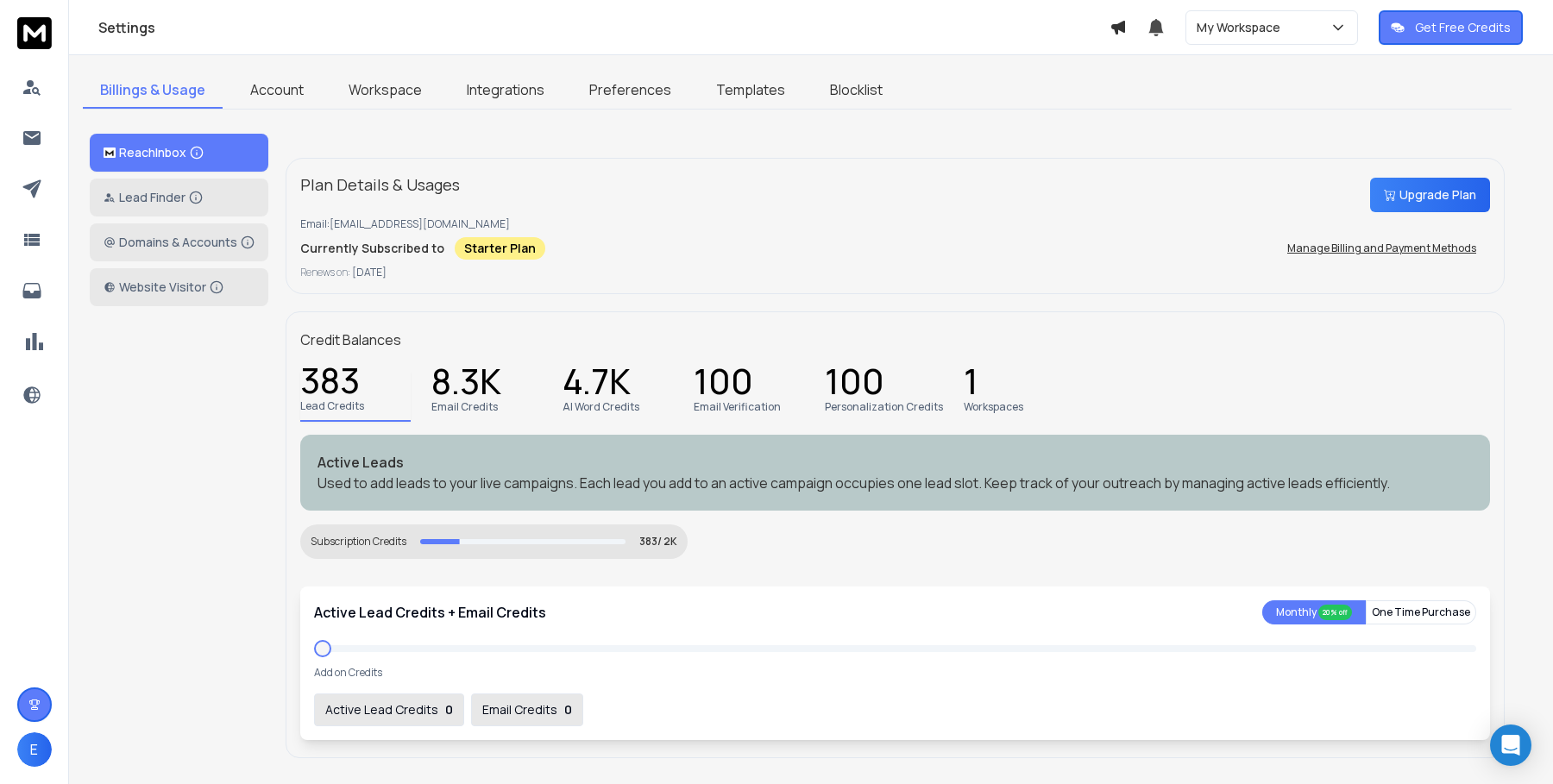
click at [1335, 248] on p "Manage Billing and Payment Methods" at bounding box center [1381, 249] width 189 height 14
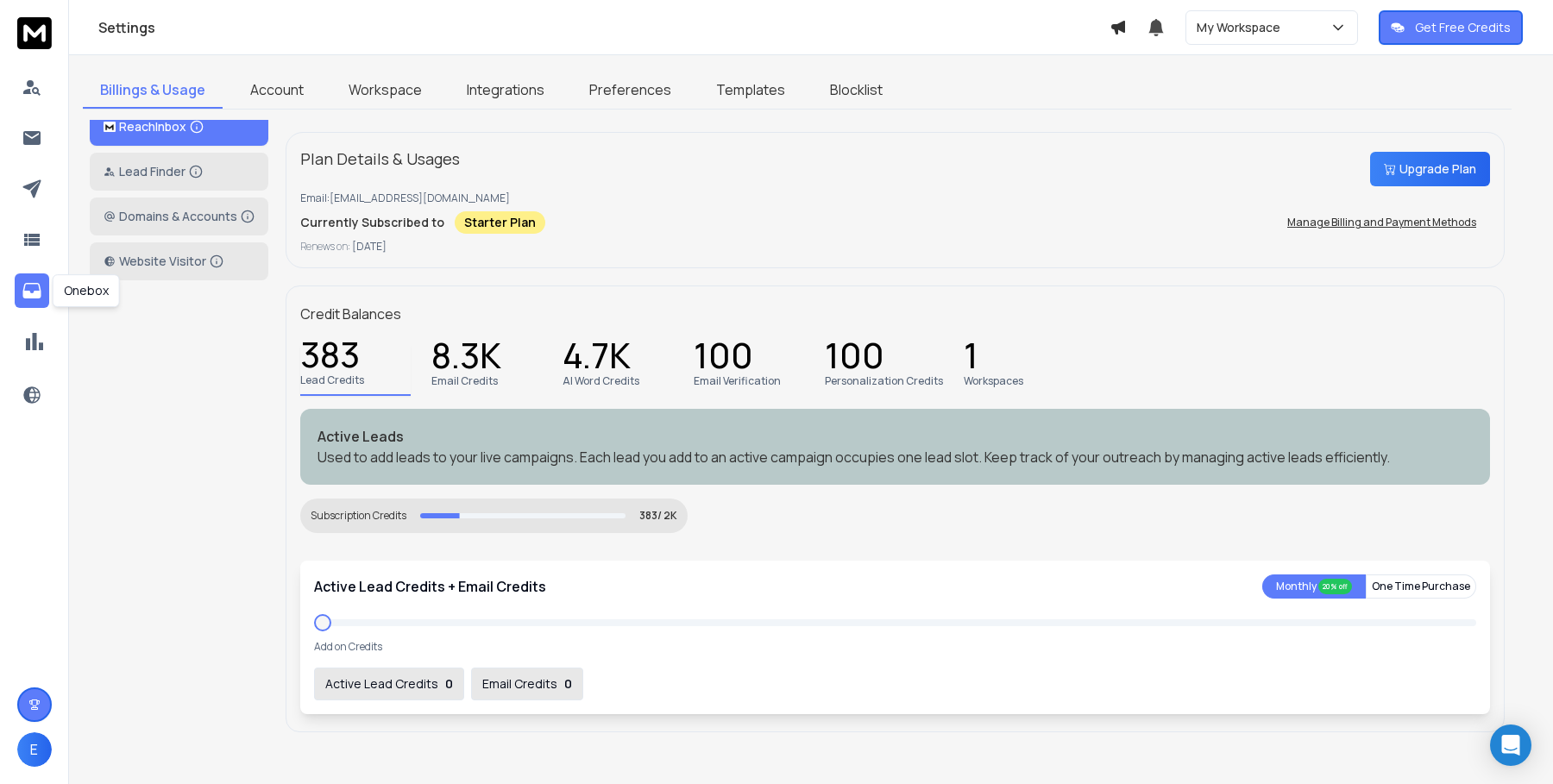
click at [31, 284] on icon at bounding box center [31, 290] width 20 height 20
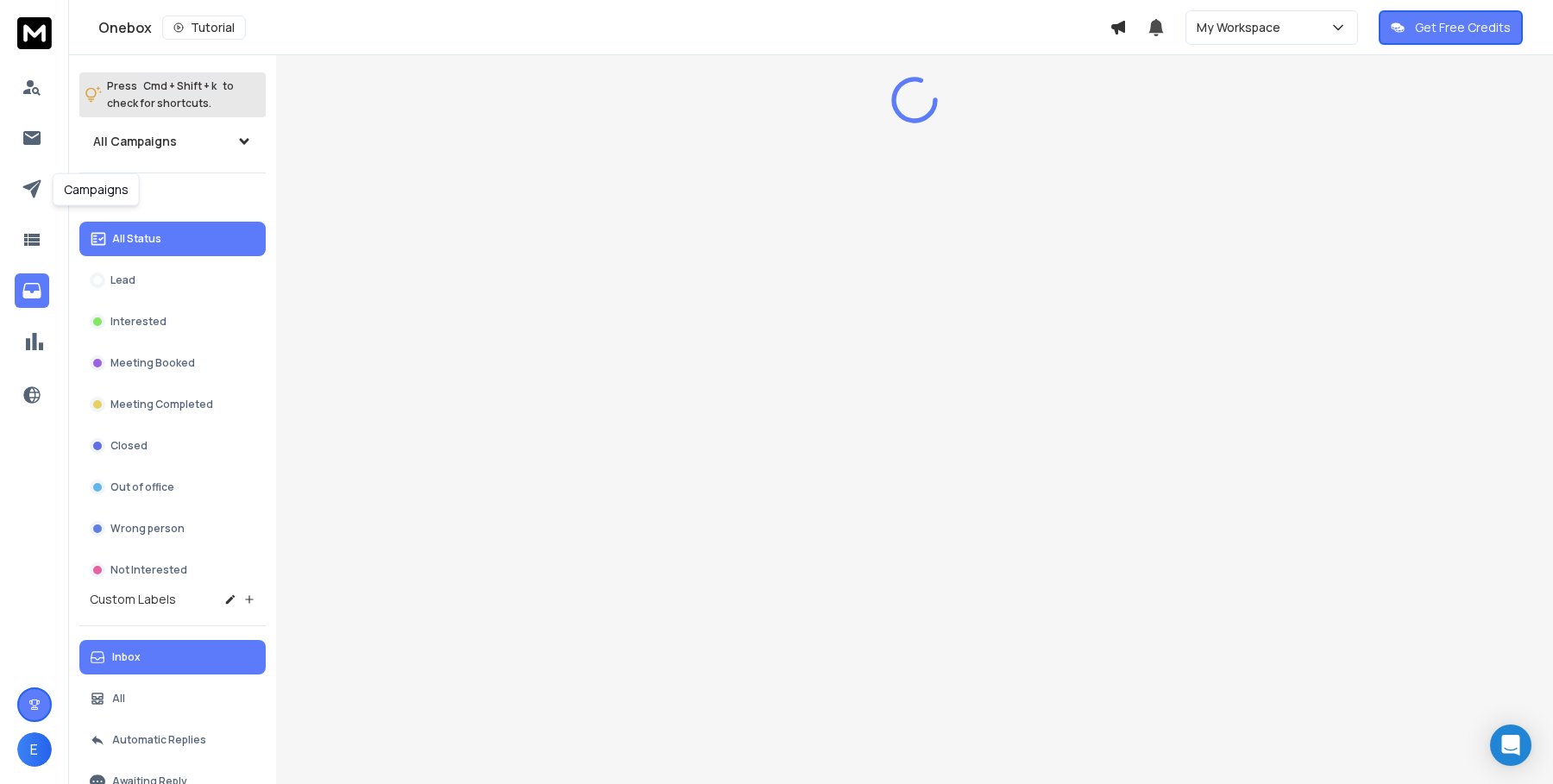
click at [27, 166] on div at bounding box center [34, 244] width 40 height 348
click at [28, 150] on link at bounding box center [31, 138] width 35 height 35
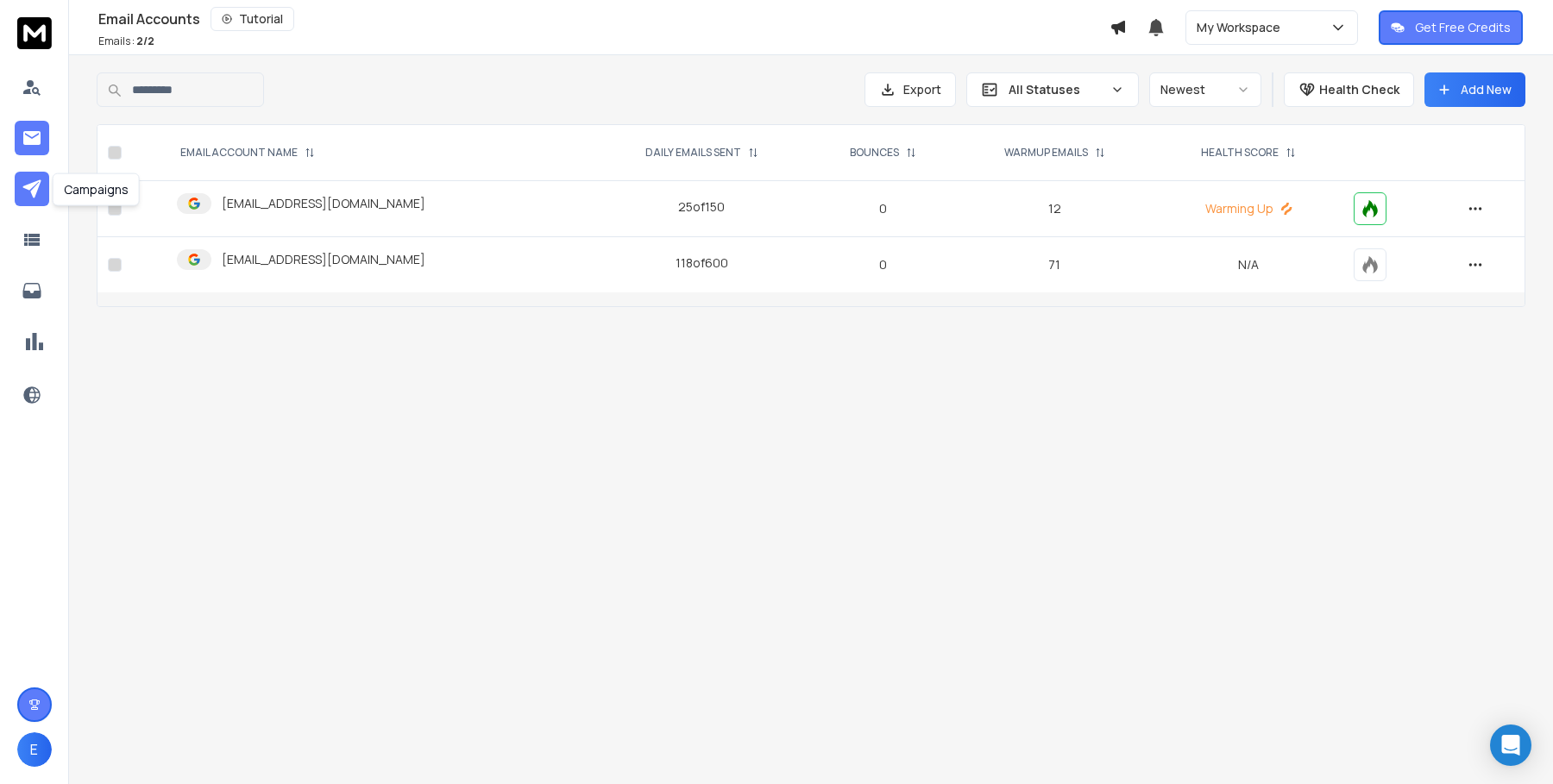
click at [40, 183] on icon at bounding box center [31, 189] width 18 height 18
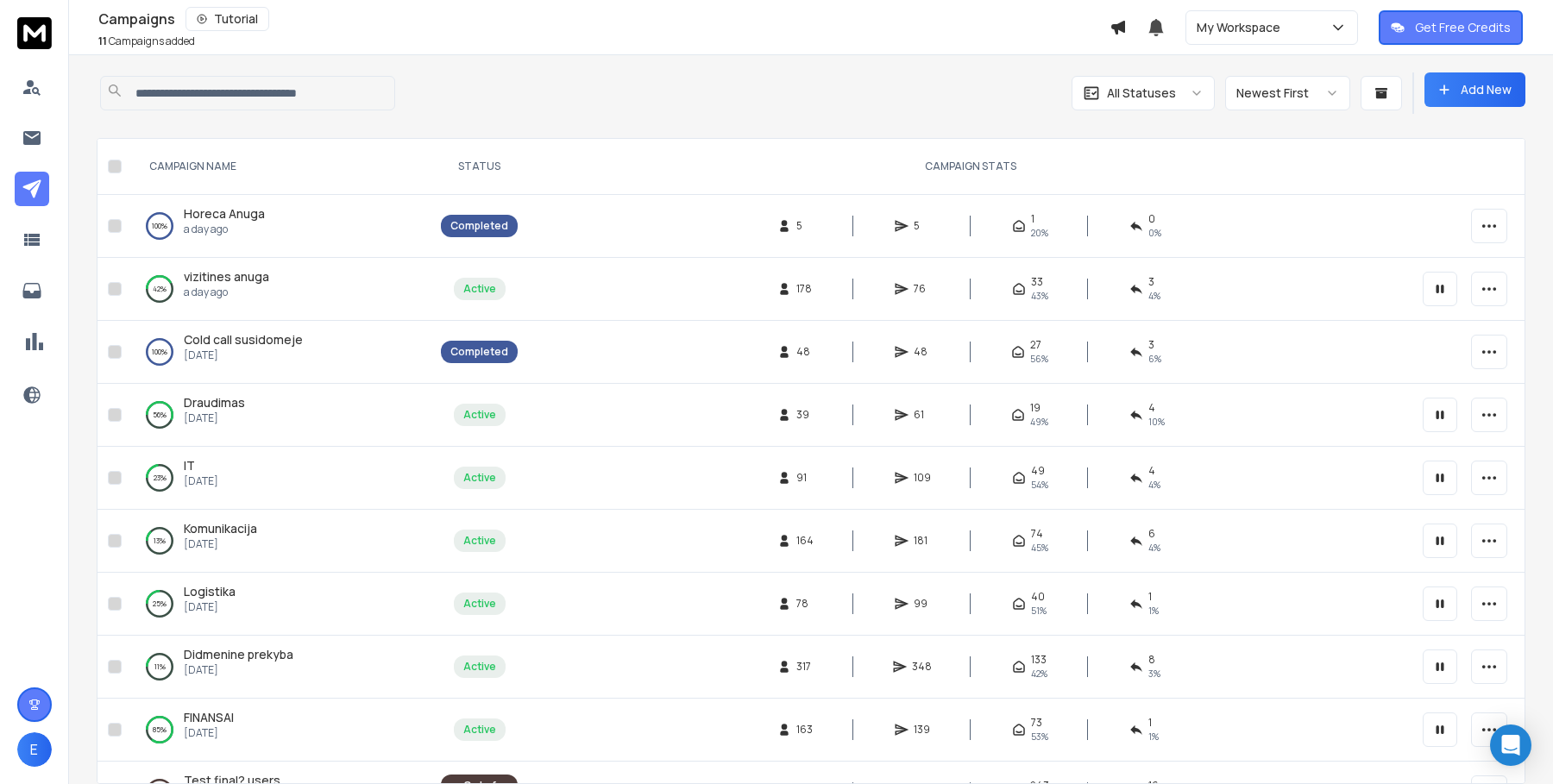
click at [477, 272] on td "Active" at bounding box center [479, 289] width 98 height 63
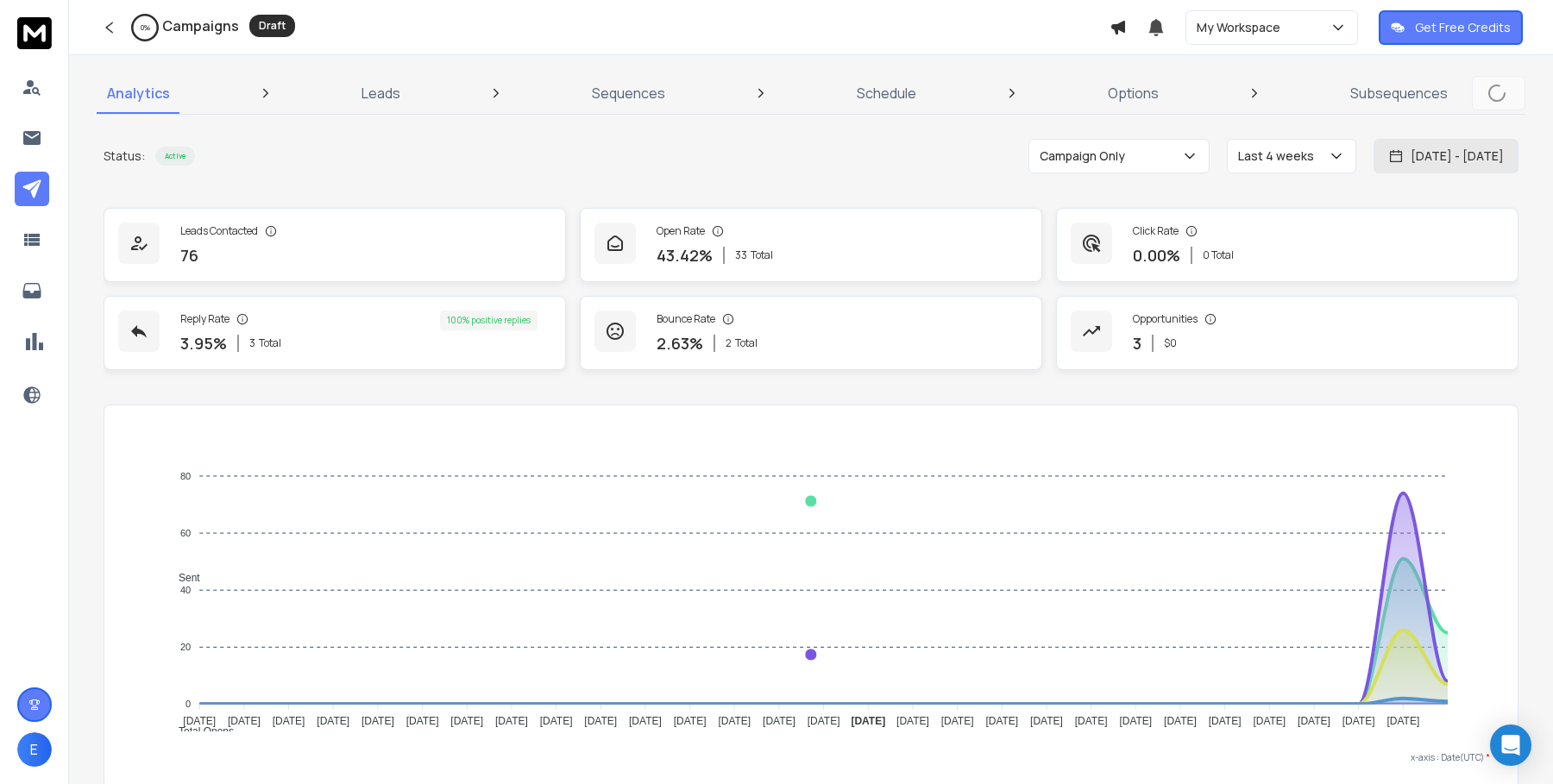
click at [1429, 164] on button "16 Sep 2025 - 14 Oct 2025" at bounding box center [1445, 156] width 145 height 35
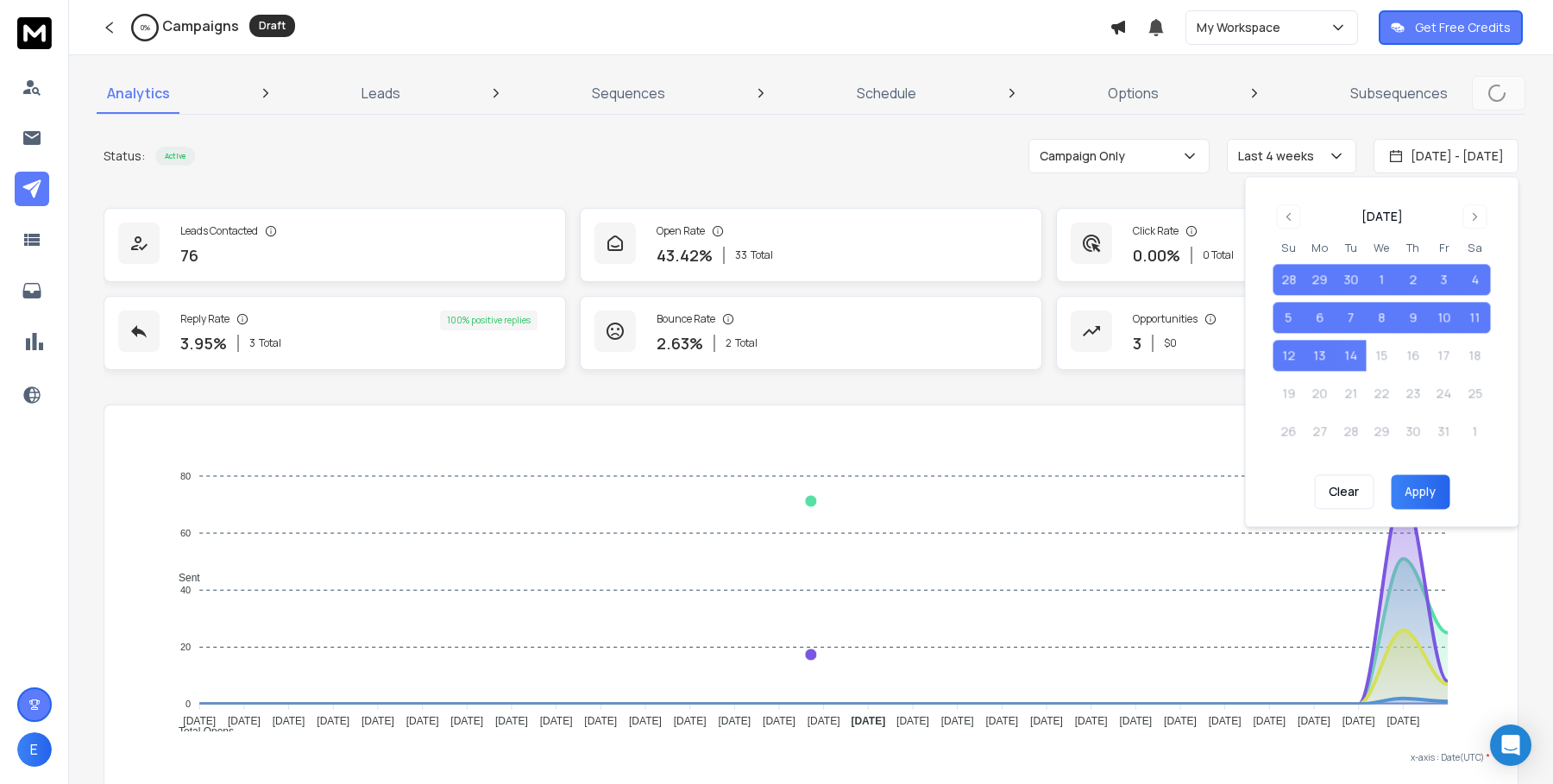
click at [1353, 362] on button "14" at bounding box center [1350, 356] width 31 height 31
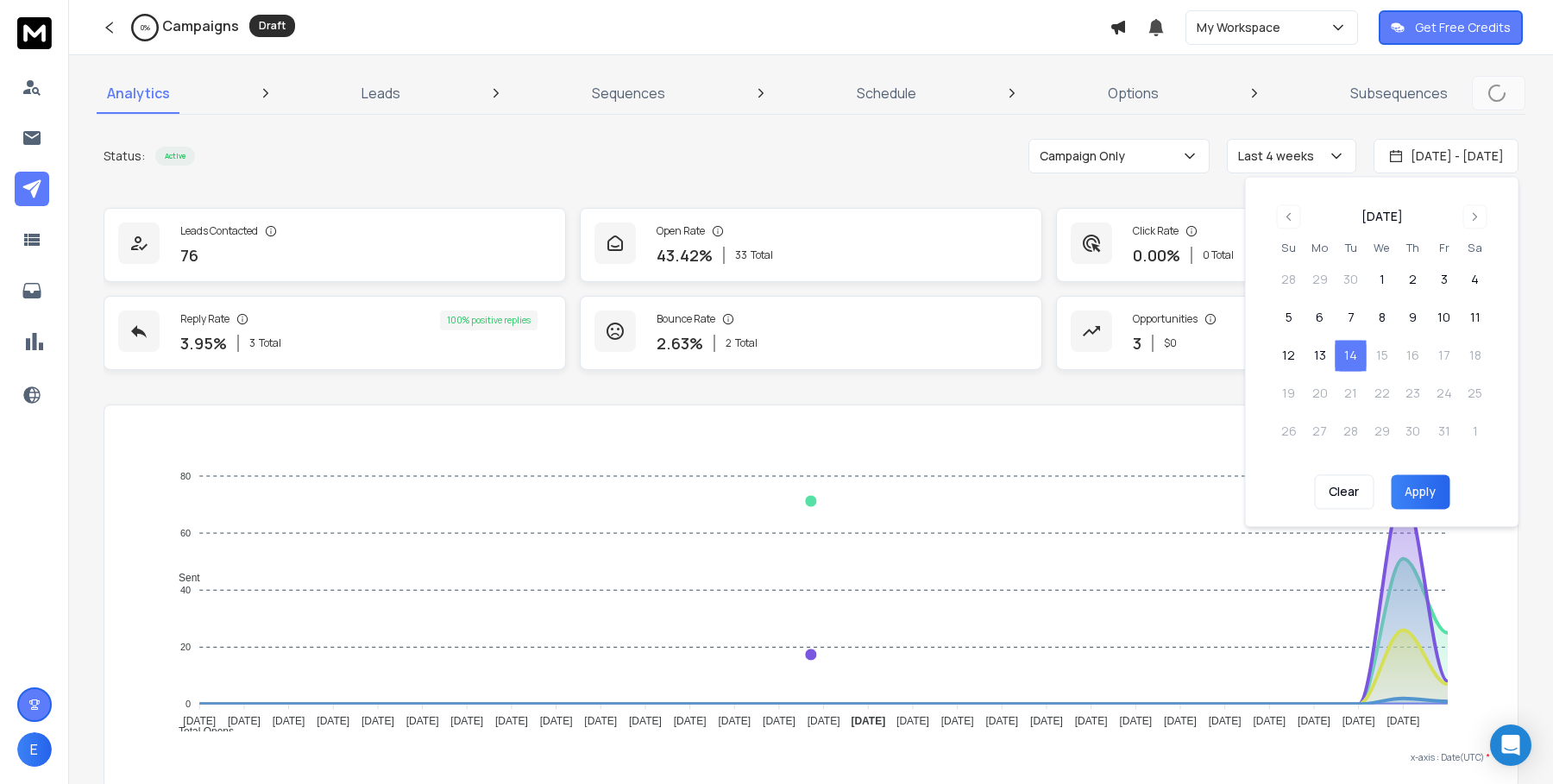
click at [1421, 507] on button "Apply" at bounding box center [1420, 492] width 59 height 35
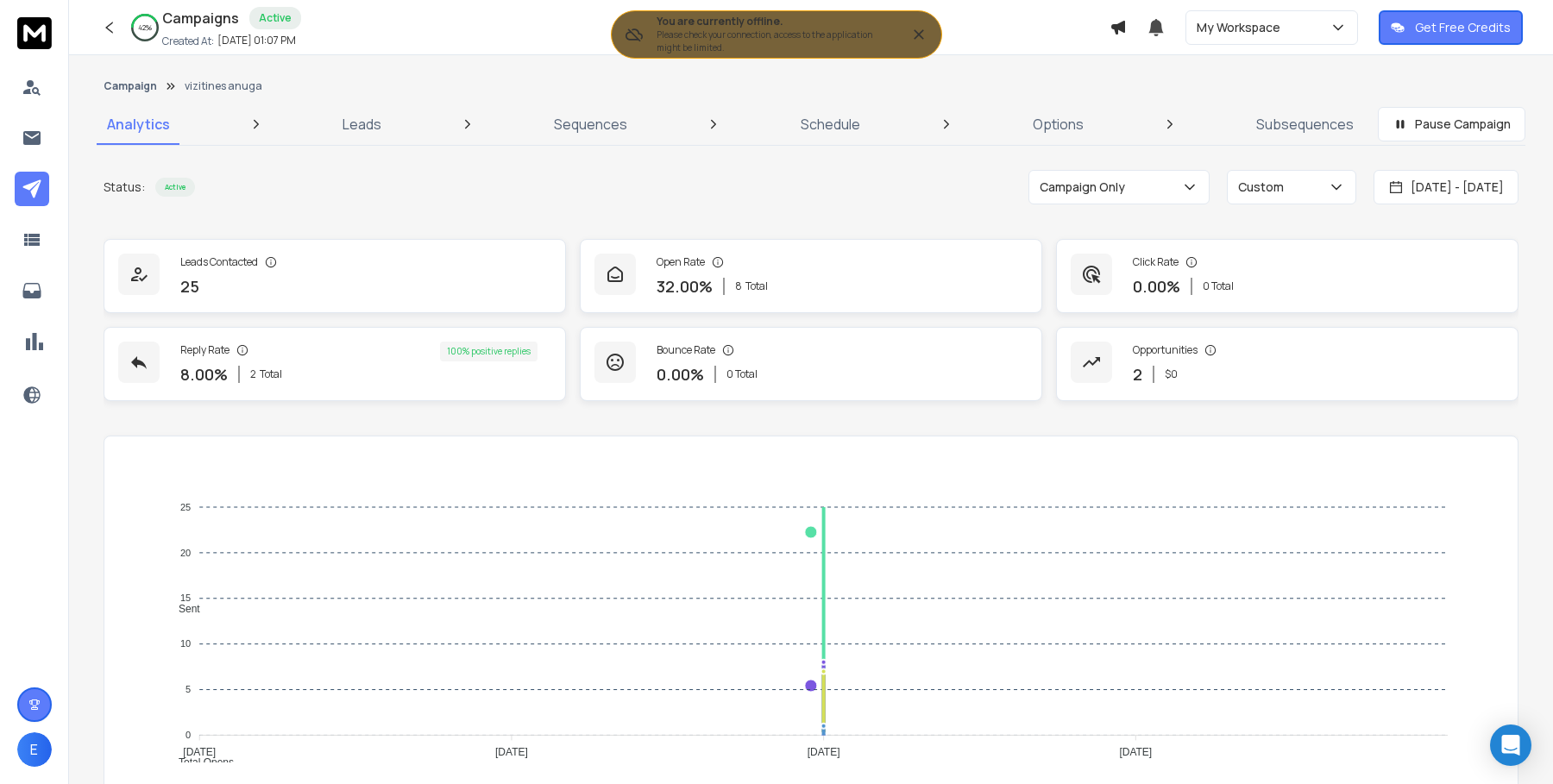
click at [1010, 28] on div "42 % Campaigns Active Created At: Oct 13, 2025, 01:07 PM My Workspace Get Free …" at bounding box center [776, 28] width 1553 height 55
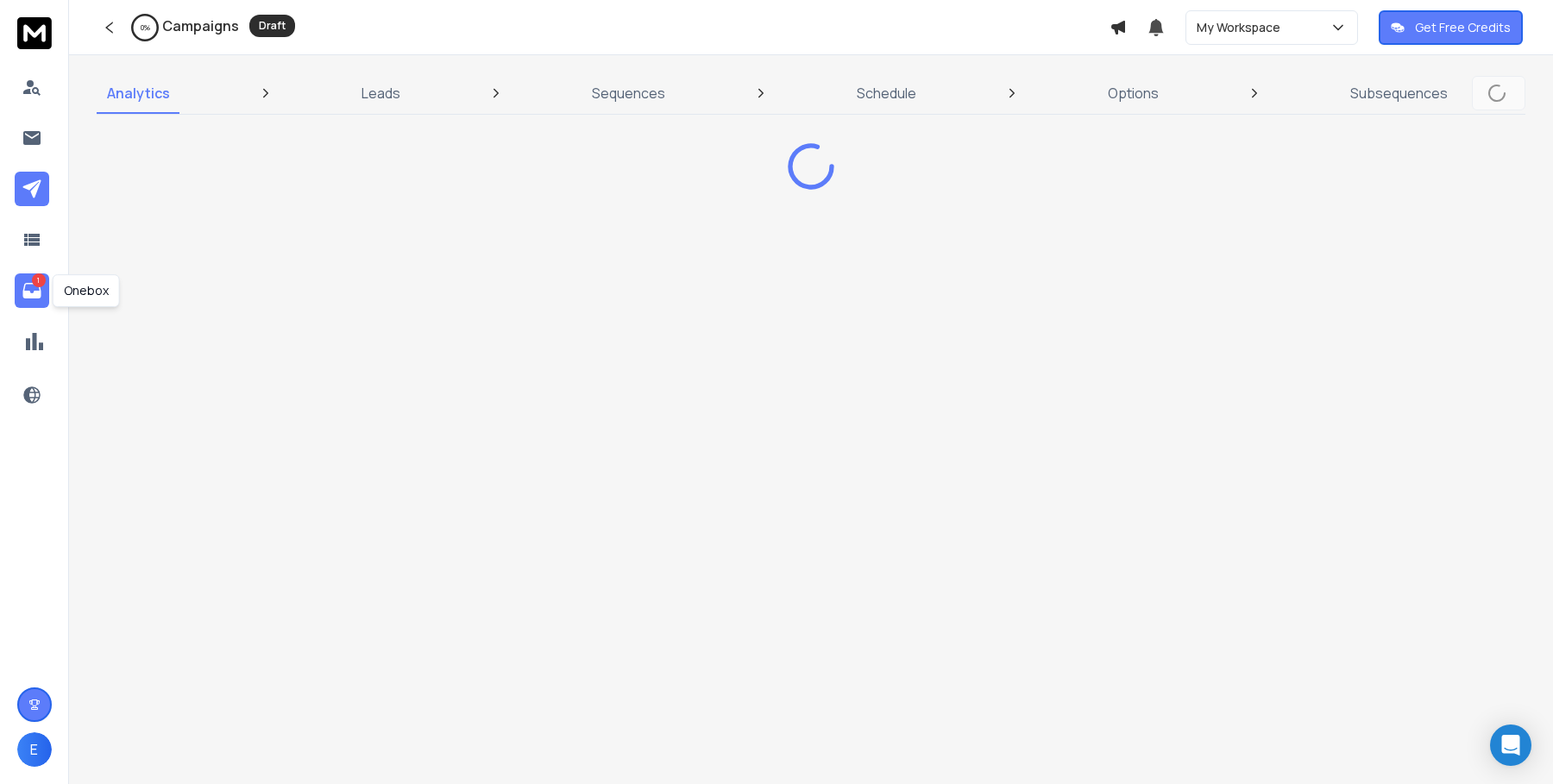
click at [19, 289] on link "1" at bounding box center [31, 291] width 35 height 35
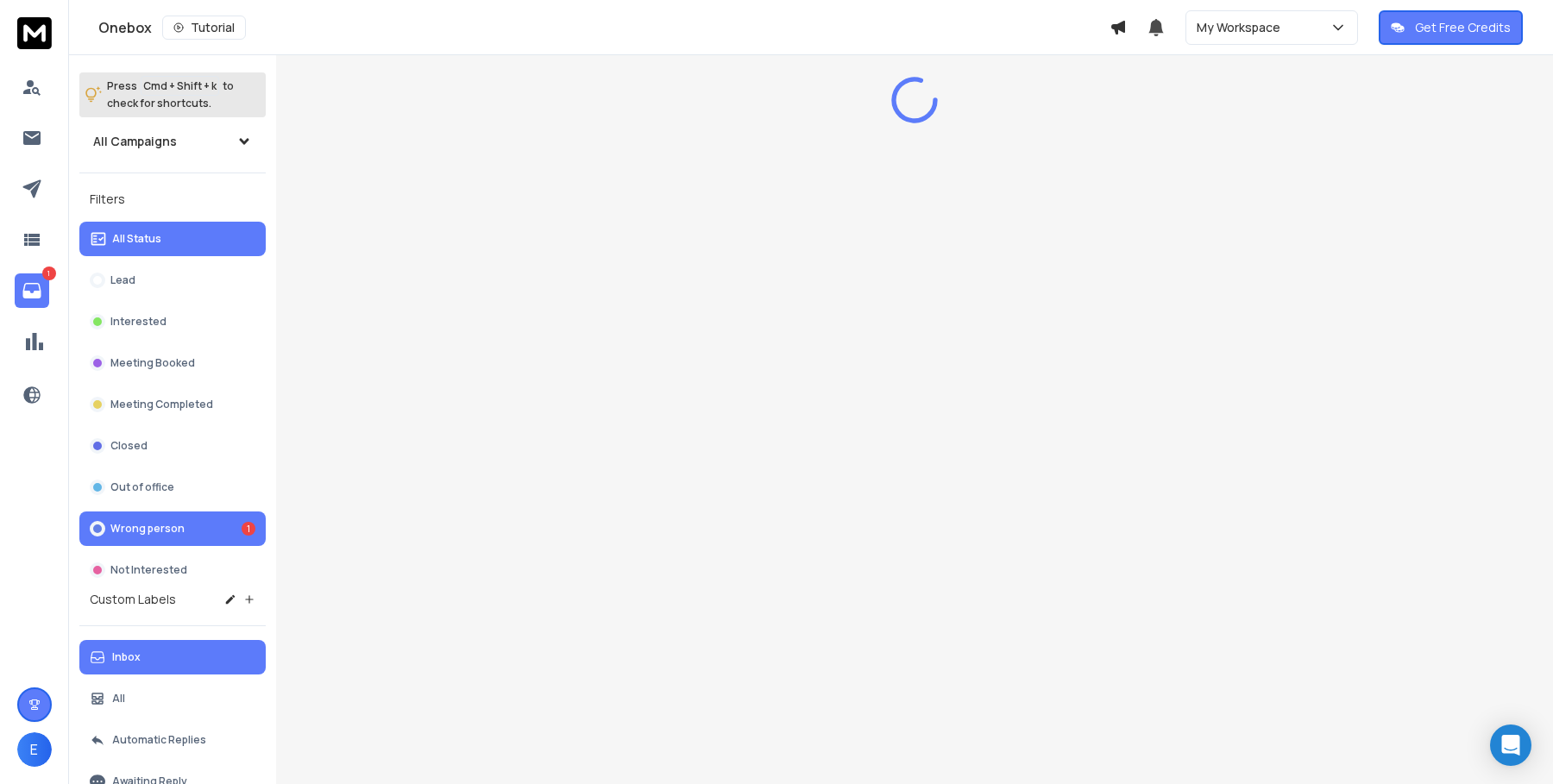
click at [203, 531] on button "Wrong person 1" at bounding box center [172, 528] width 187 height 35
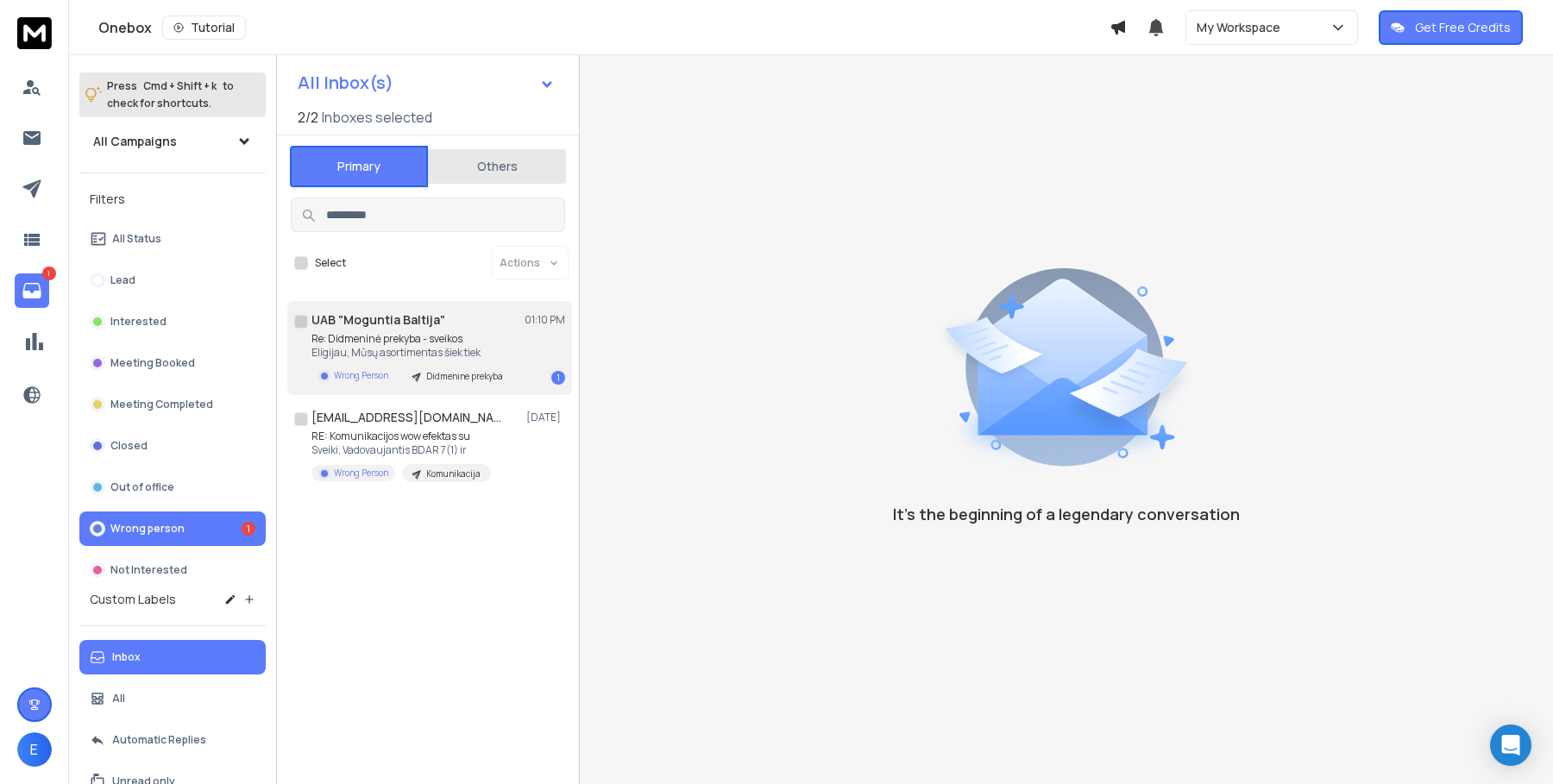
click at [510, 333] on p "Re: Didmeninė prekyba - sveikos" at bounding box center [412, 340] width 202 height 14
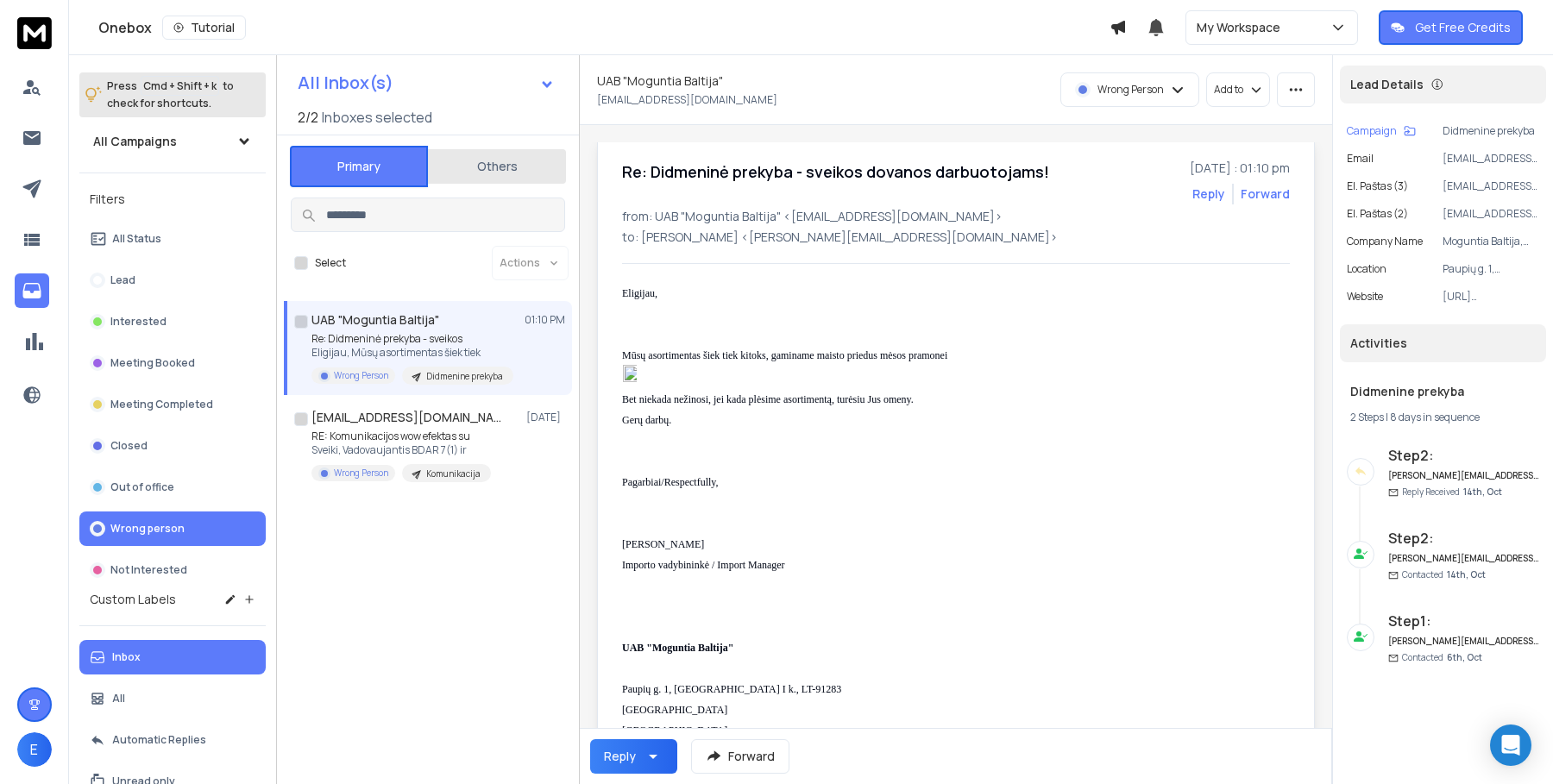
scroll to position [48, 0]
click at [519, 429] on div "RE: Komunikacijos wow efektas su Sveiki, Vadovaujantis BDAR 7(1) ir Wrong Perso…" at bounding box center [437, 455] width 253 height 52
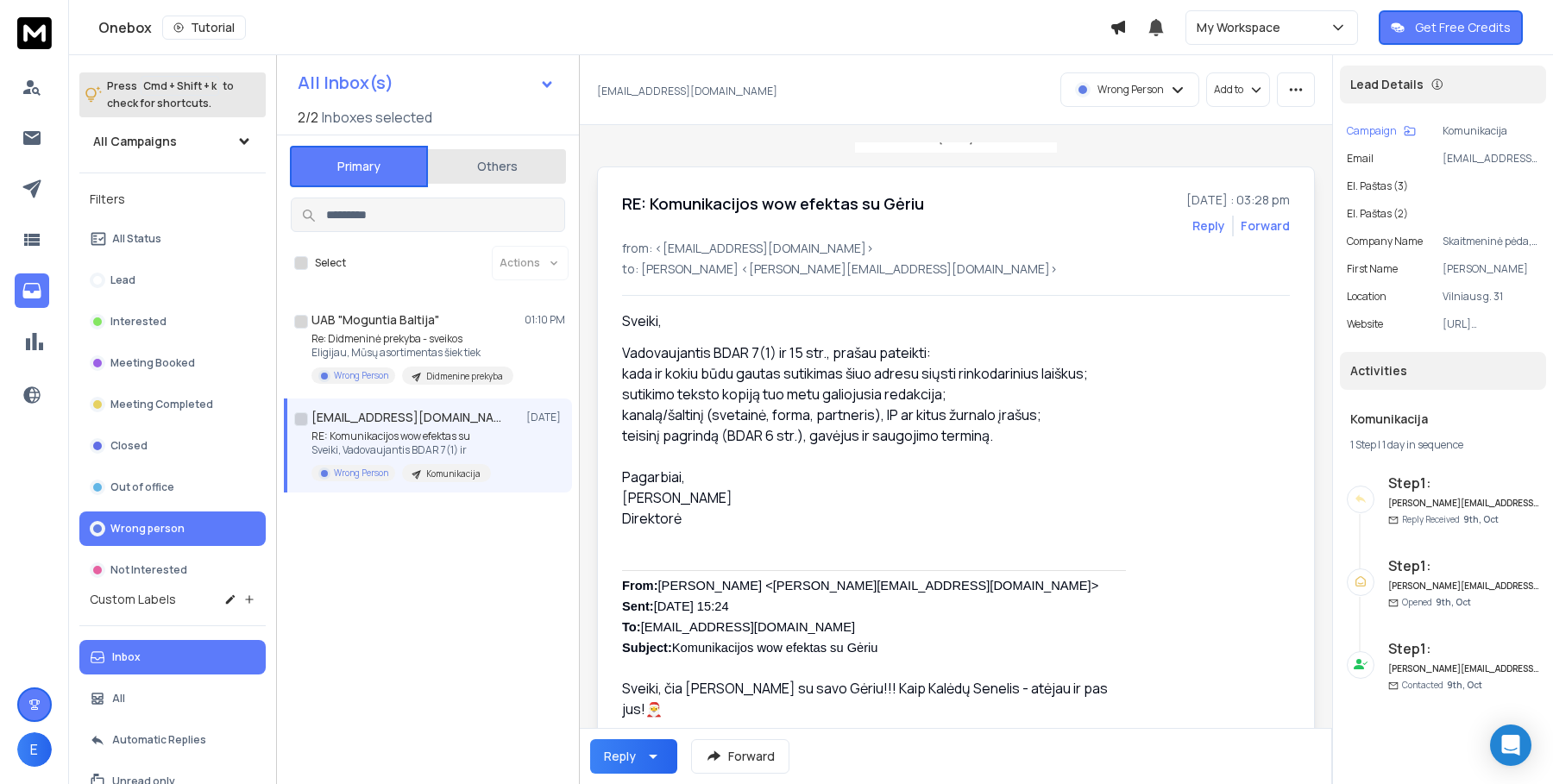
scroll to position [0, 0]
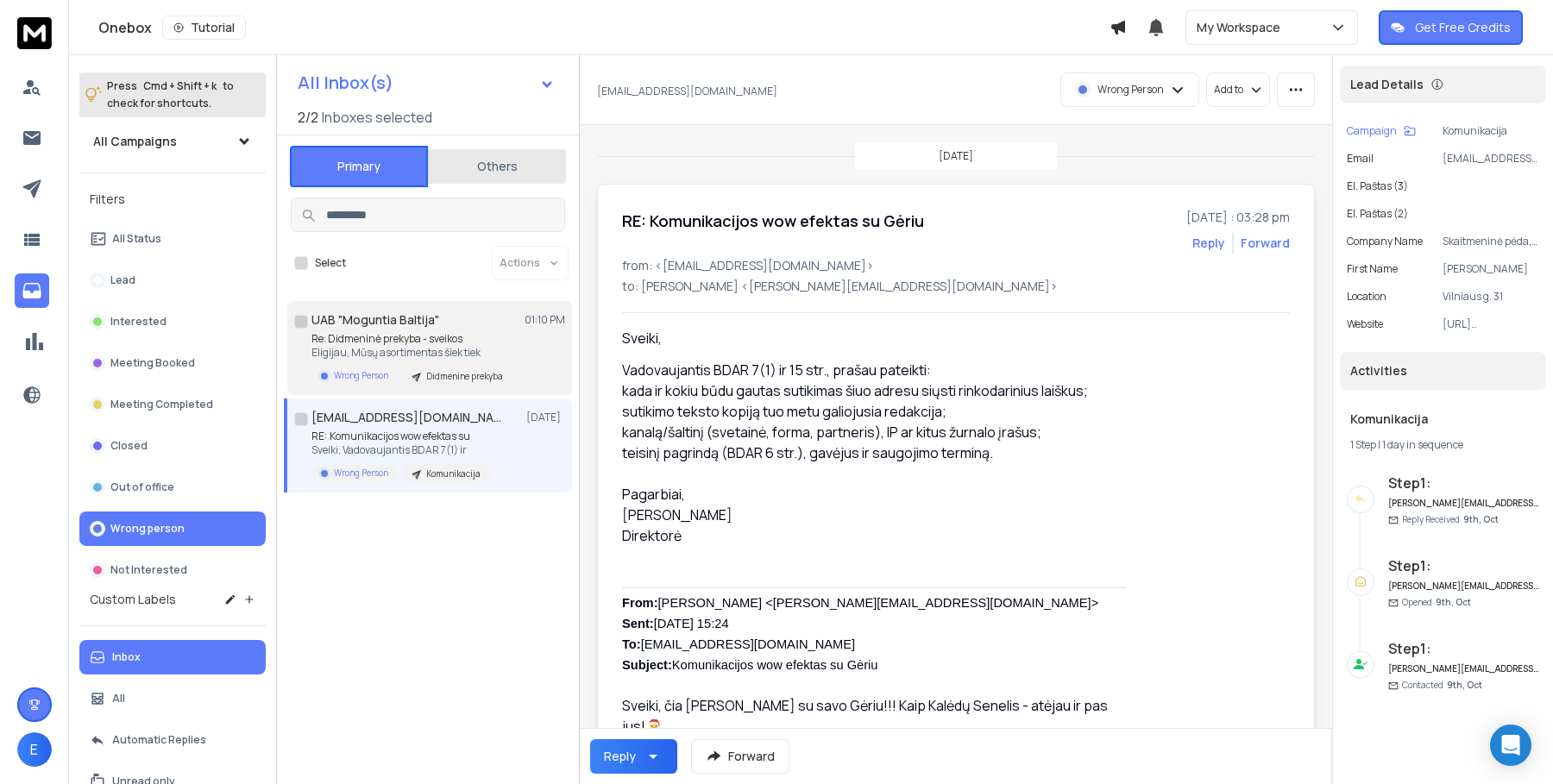
click at [525, 330] on div "UAB "Moguntia Baltija" 01:10 PM Re: Didmeninė prekyba - sveikos Eligijau, Mūsų …" at bounding box center [437, 348] width 253 height 73
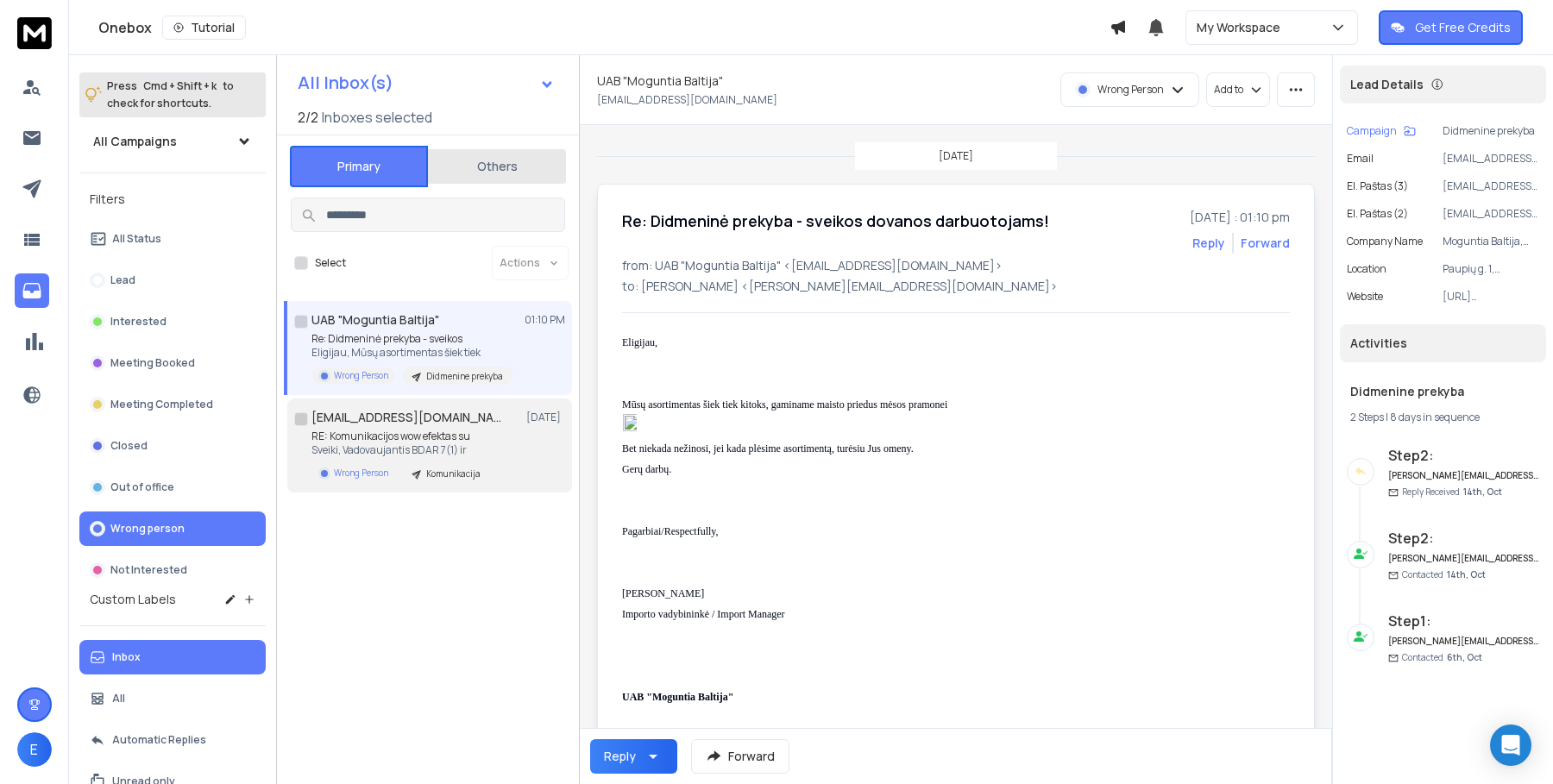
click at [502, 427] on div "[EMAIL_ADDRESS][DOMAIN_NAME] [DATE] RE: Komunikacijos wow efektas su Sveiki, Va…" at bounding box center [437, 445] width 253 height 73
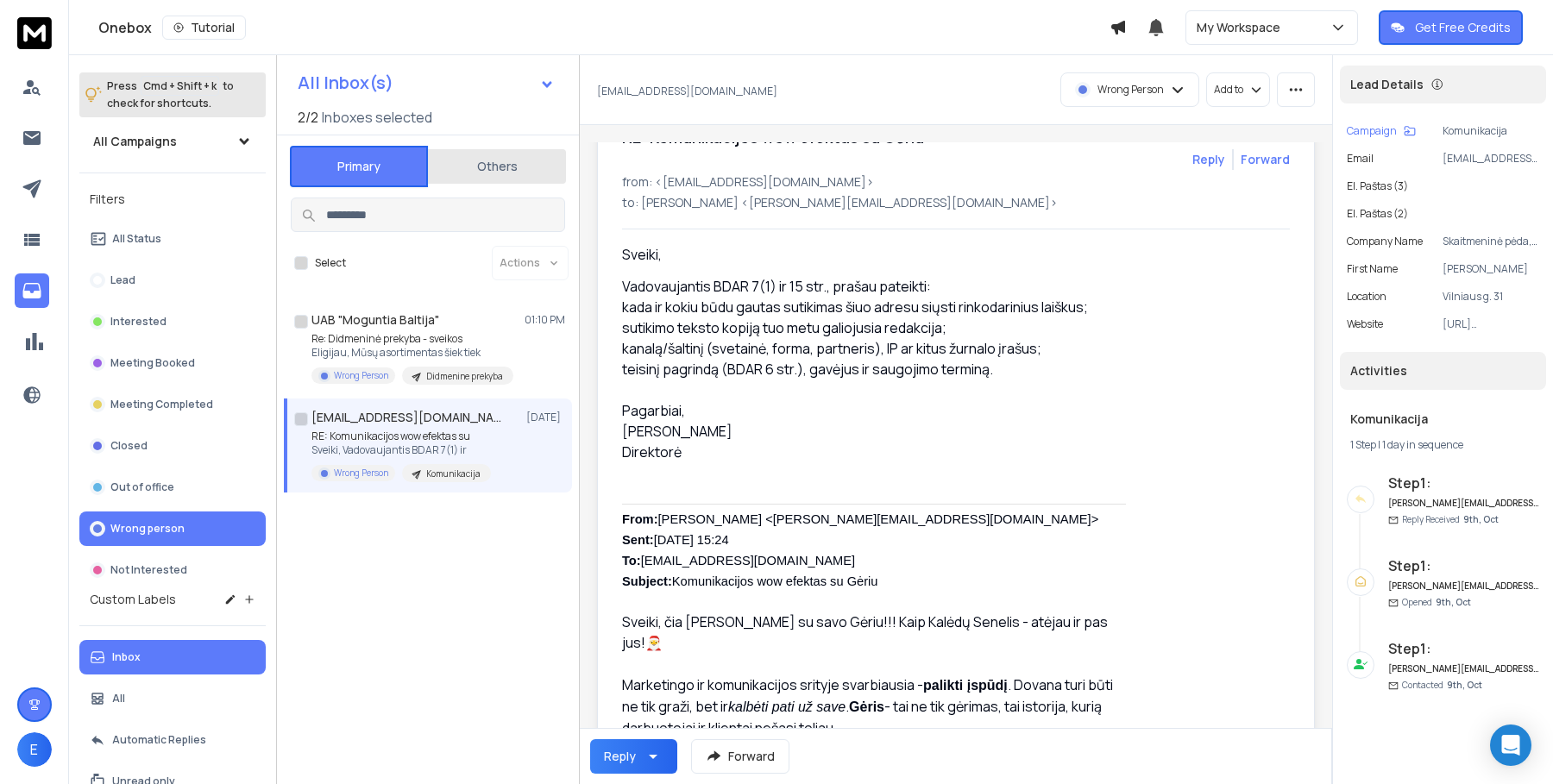
scroll to position [83, 0]
drag, startPoint x: 772, startPoint y: 563, endPoint x: 643, endPoint y: 564, distance: 129.0
click at [643, 564] on p "From: [PERSON_NAME] <[PERSON_NAME][EMAIL_ADDRESS][DOMAIN_NAME]> Sent: [DATE] 15…" at bounding box center [874, 550] width 504 height 83
copy span "[EMAIL_ADDRESS][DOMAIN_NAME]"
click at [36, 188] on icon at bounding box center [31, 189] width 18 height 18
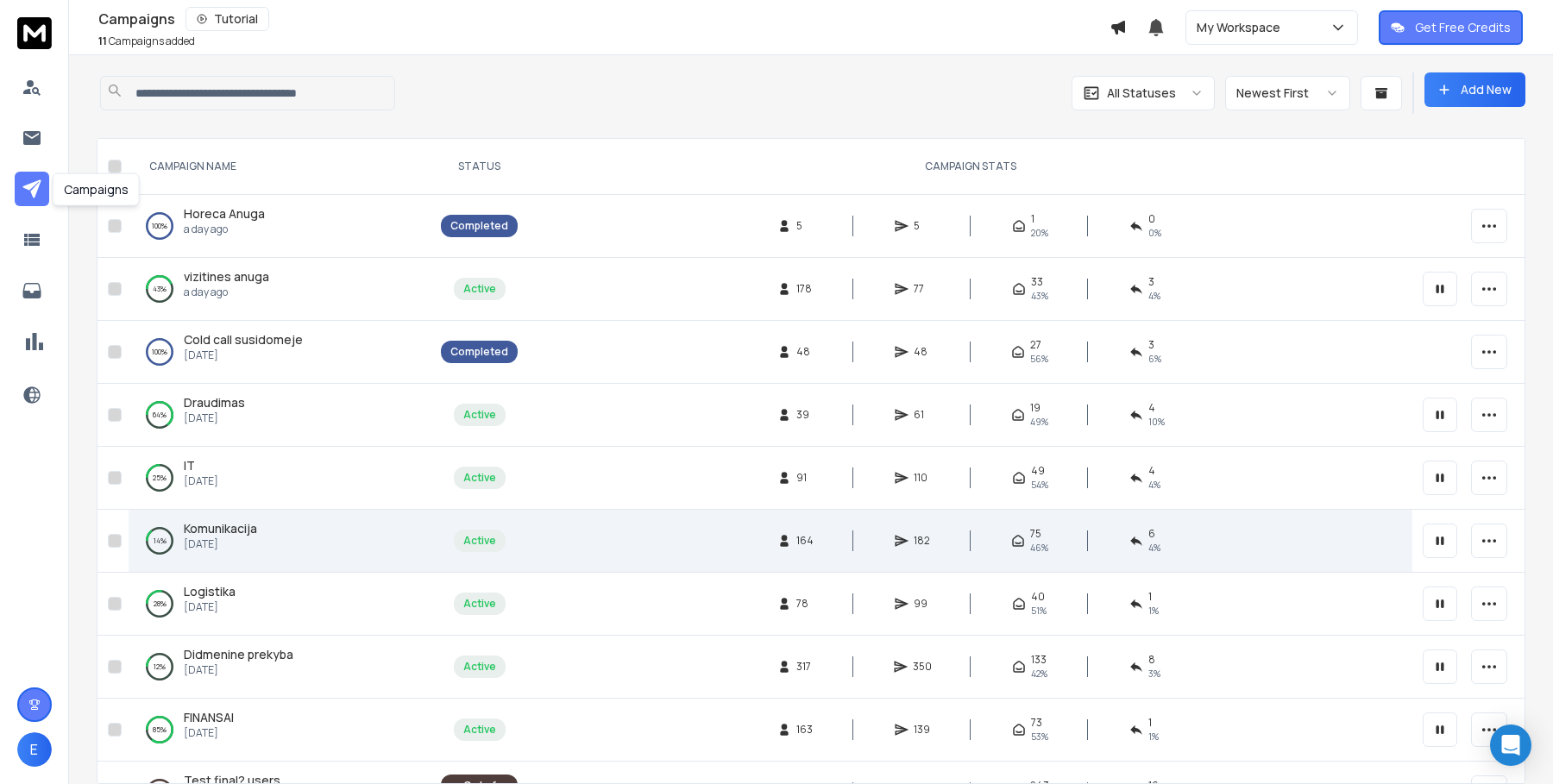
click at [351, 524] on div "14 % Komunikacija [DATE]" at bounding box center [279, 540] width 268 height 42
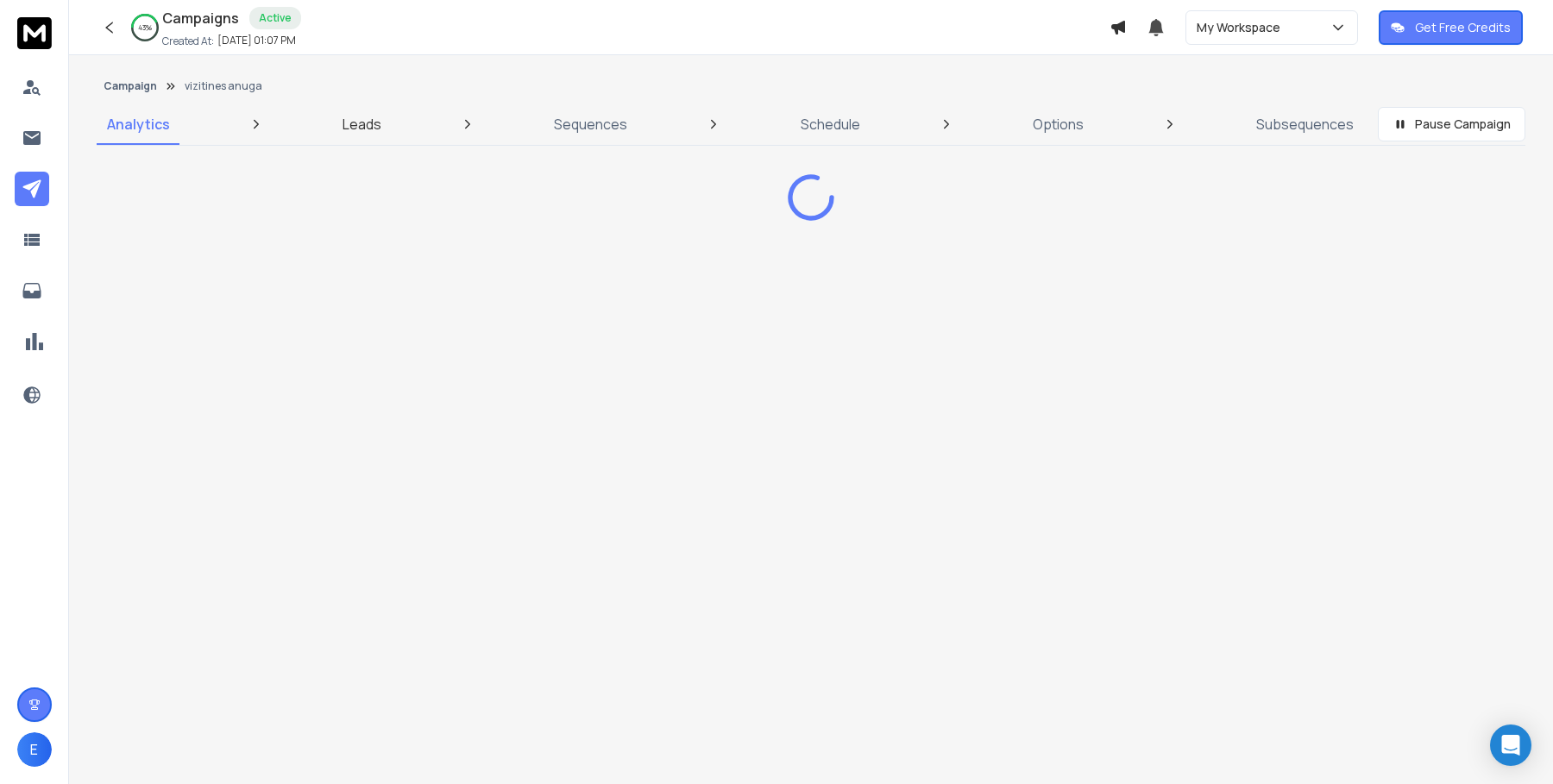
click at [386, 117] on link "Leads" at bounding box center [362, 124] width 60 height 42
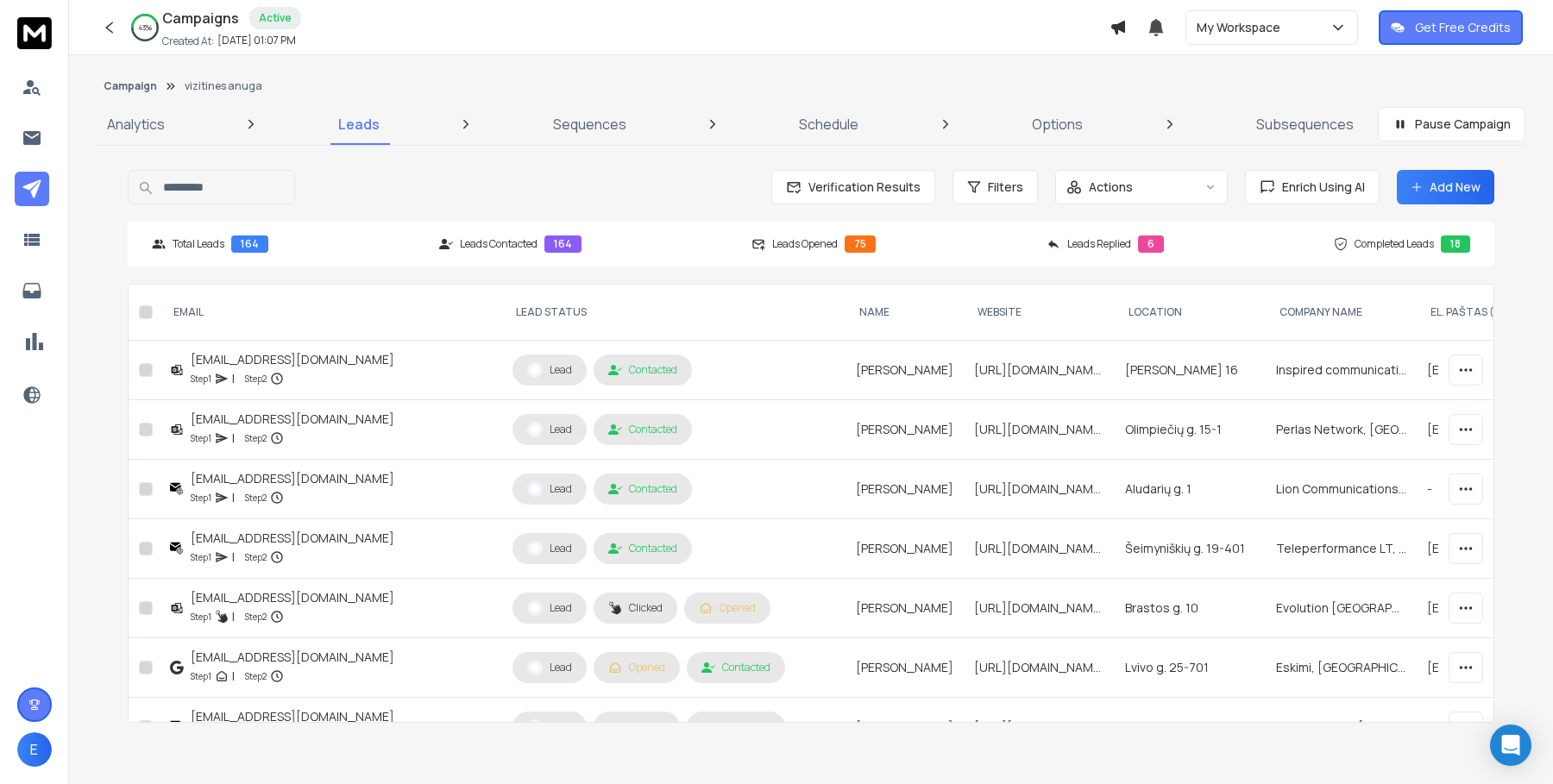
click at [218, 193] on input at bounding box center [212, 187] width 167 height 35
paste input "**********"
type input "**********"
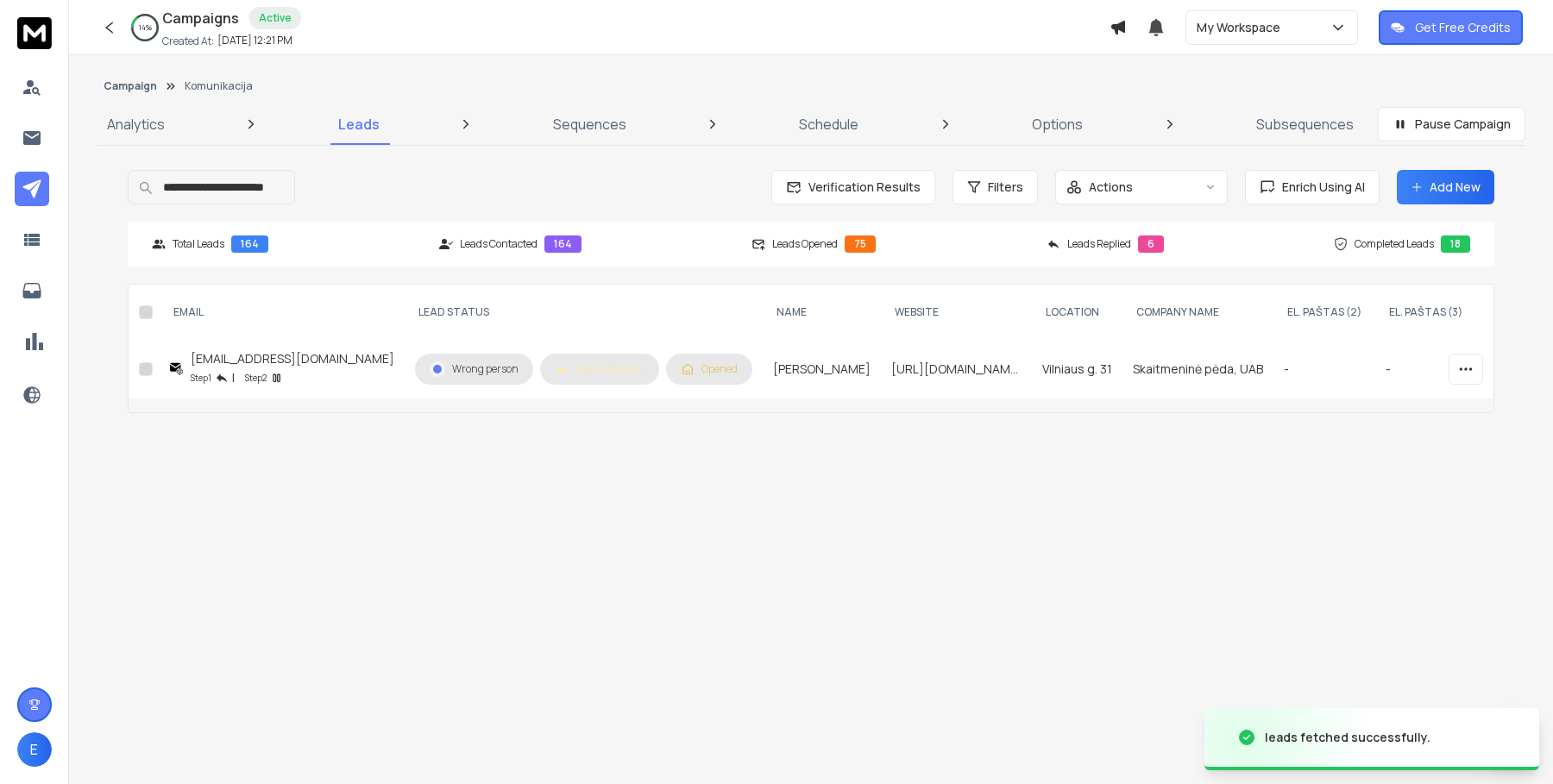
click at [1456, 364] on button "button" at bounding box center [1465, 369] width 35 height 31
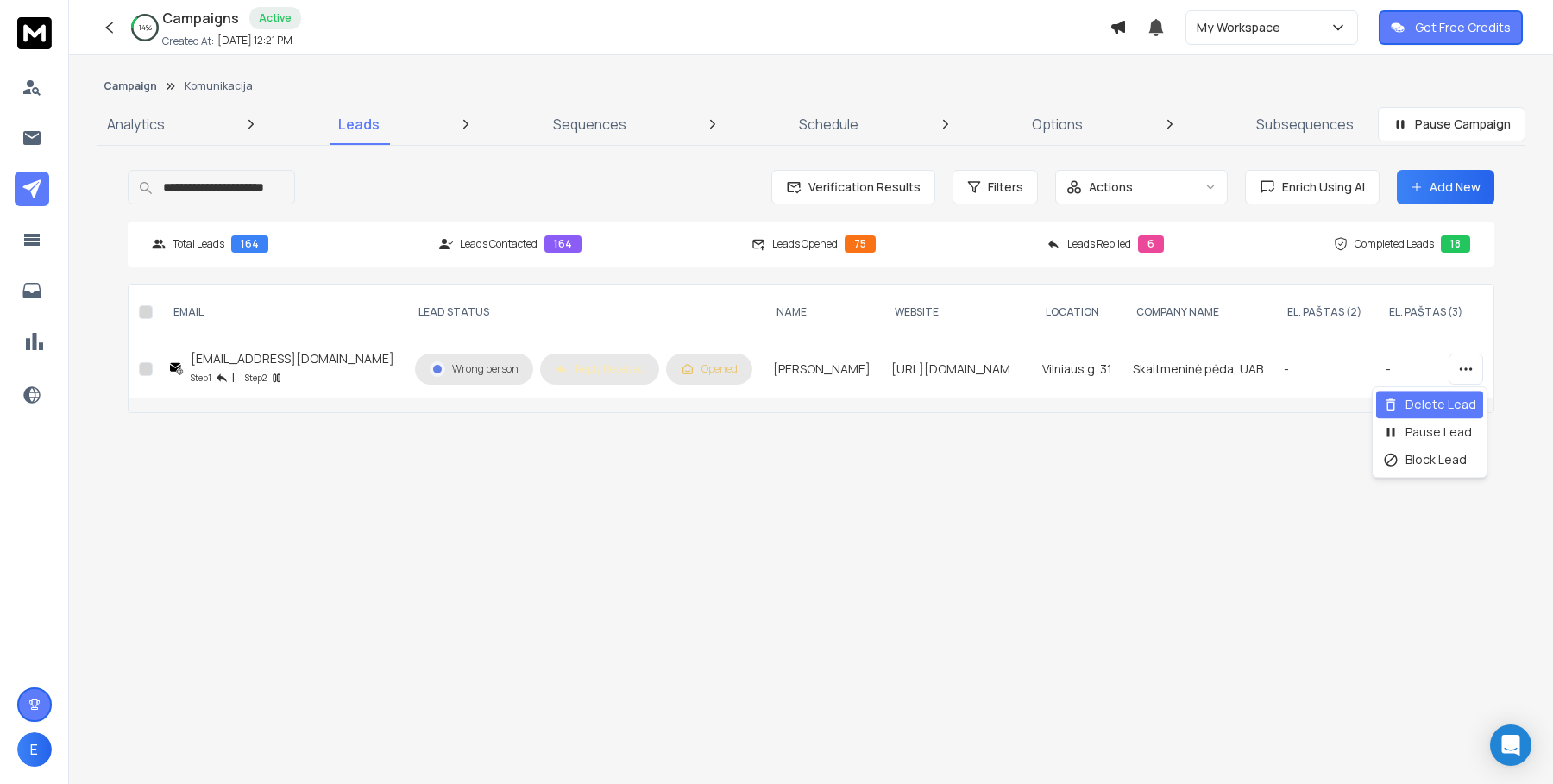
click at [1425, 403] on p "Delete Lead" at bounding box center [1441, 404] width 71 height 17
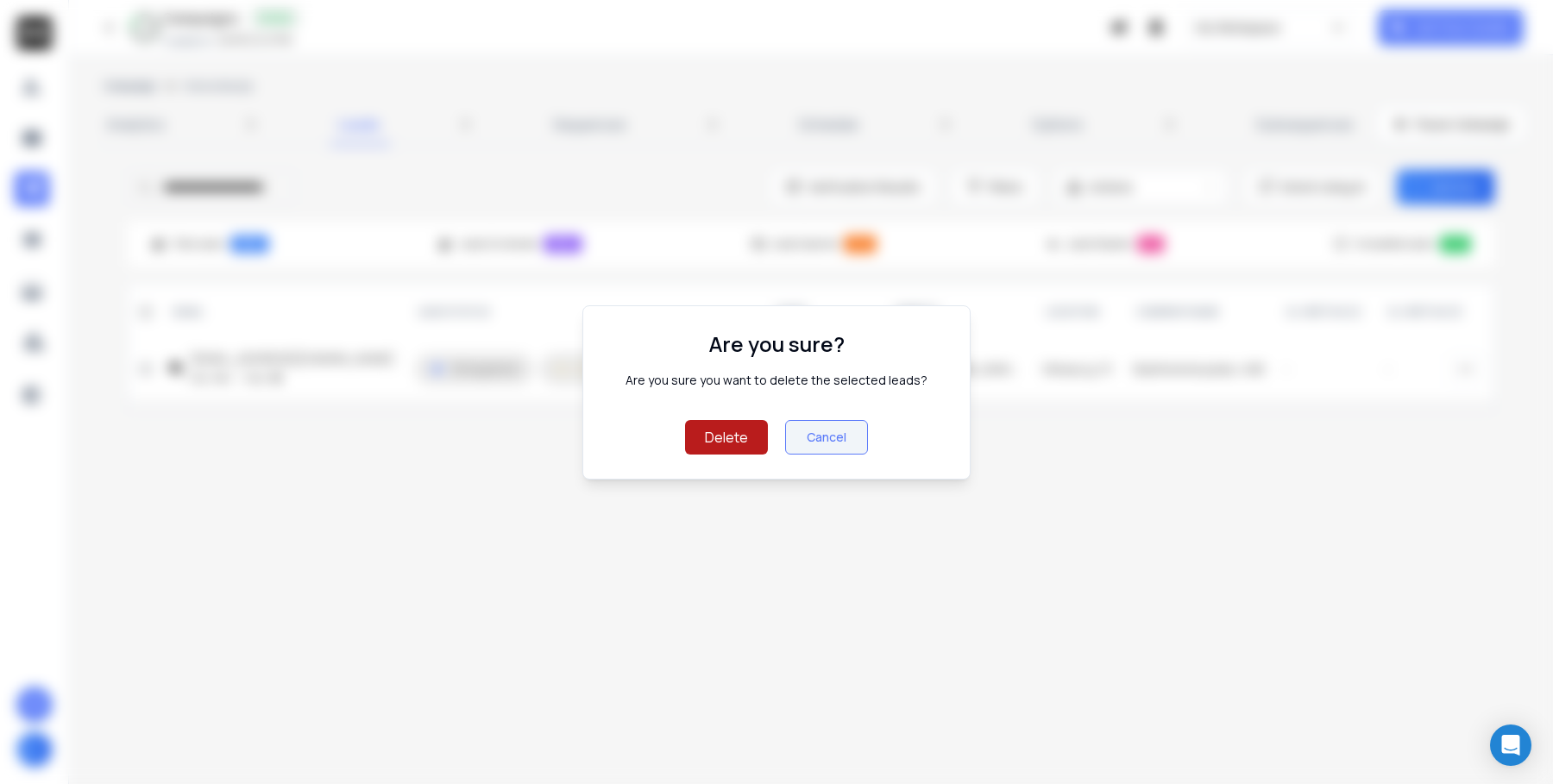
click at [753, 433] on button "Delete" at bounding box center [726, 437] width 83 height 35
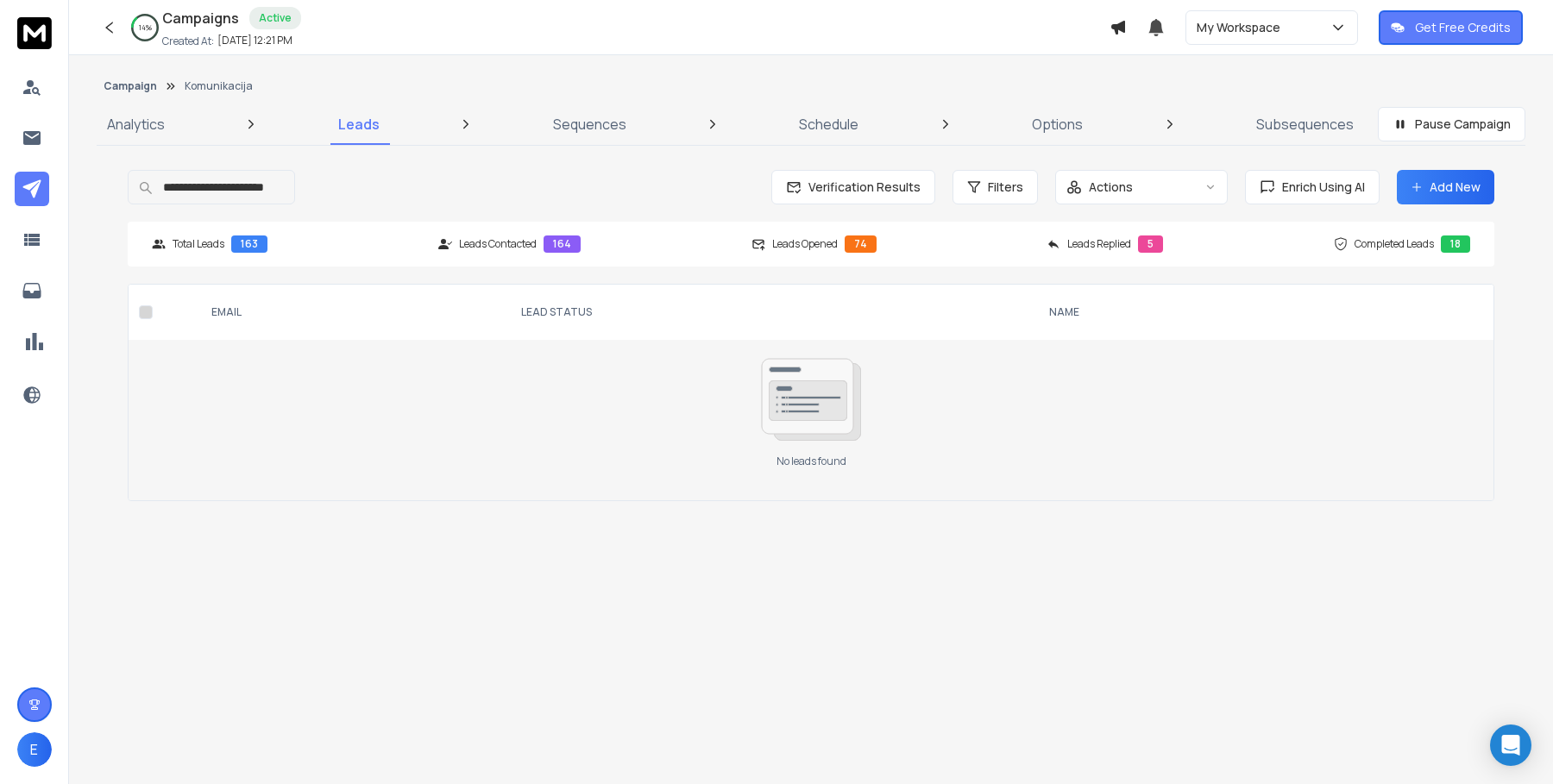
click at [948, 29] on div "14 % Campaigns Active Created At: [DATE] 12:21 PM My Workspace Get Free Credits" at bounding box center [776, 28] width 1553 height 55
